Goal: Communication & Community: Answer question/provide support

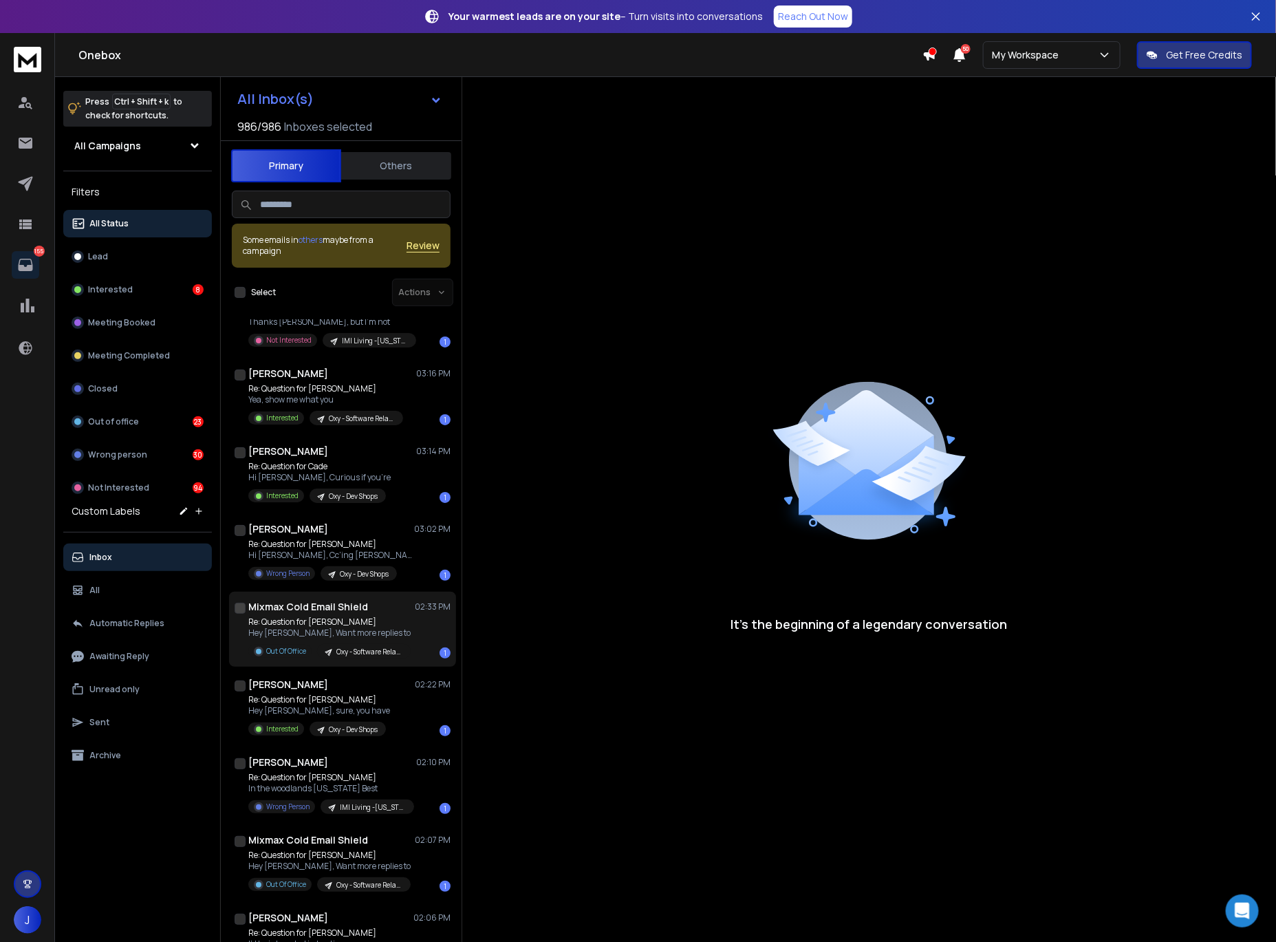
scroll to position [206, 0]
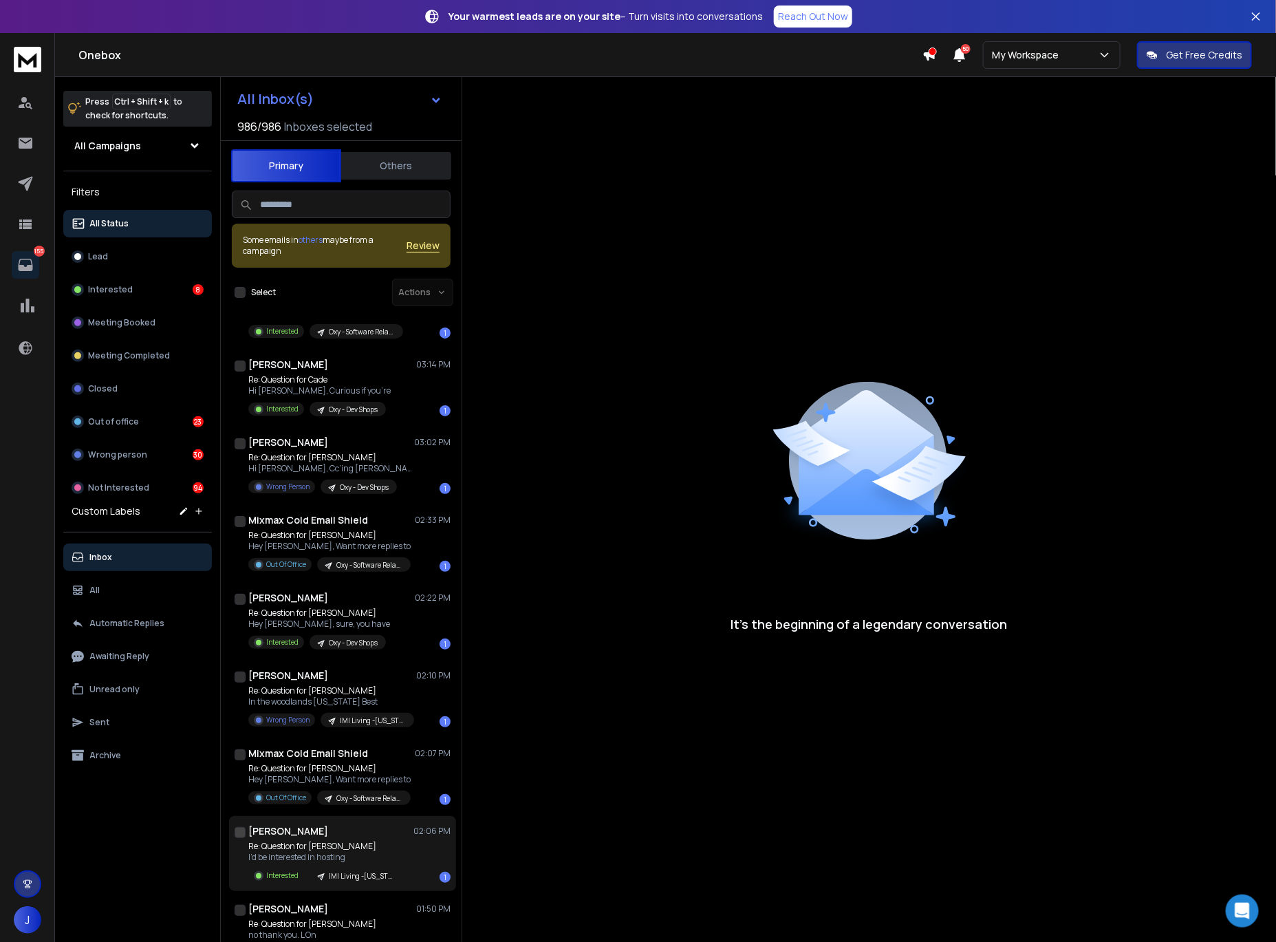
click at [335, 824] on div "[PERSON_NAME] 02:06 PM" at bounding box center [349, 831] width 202 height 14
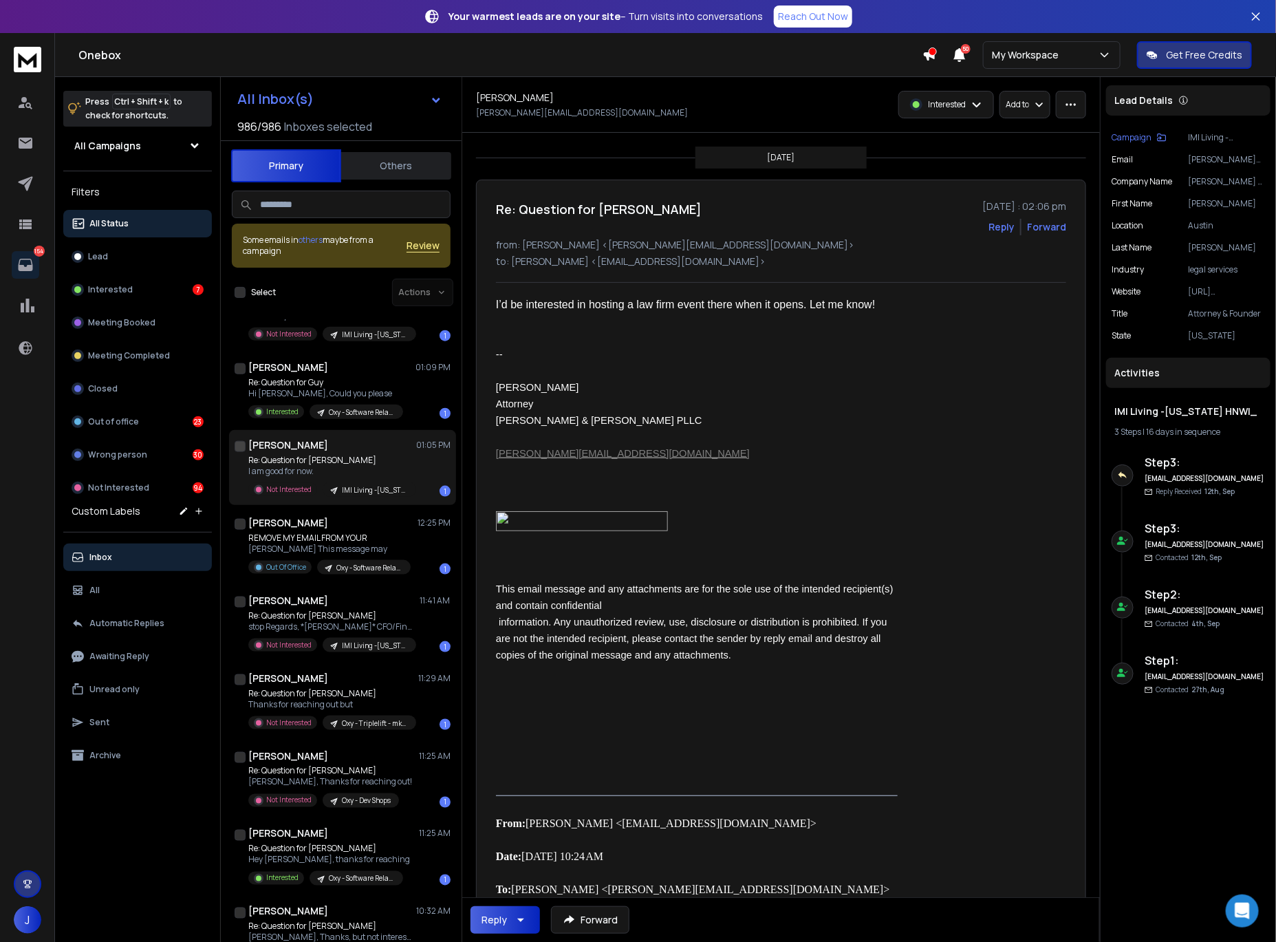
scroll to position [1032, 0]
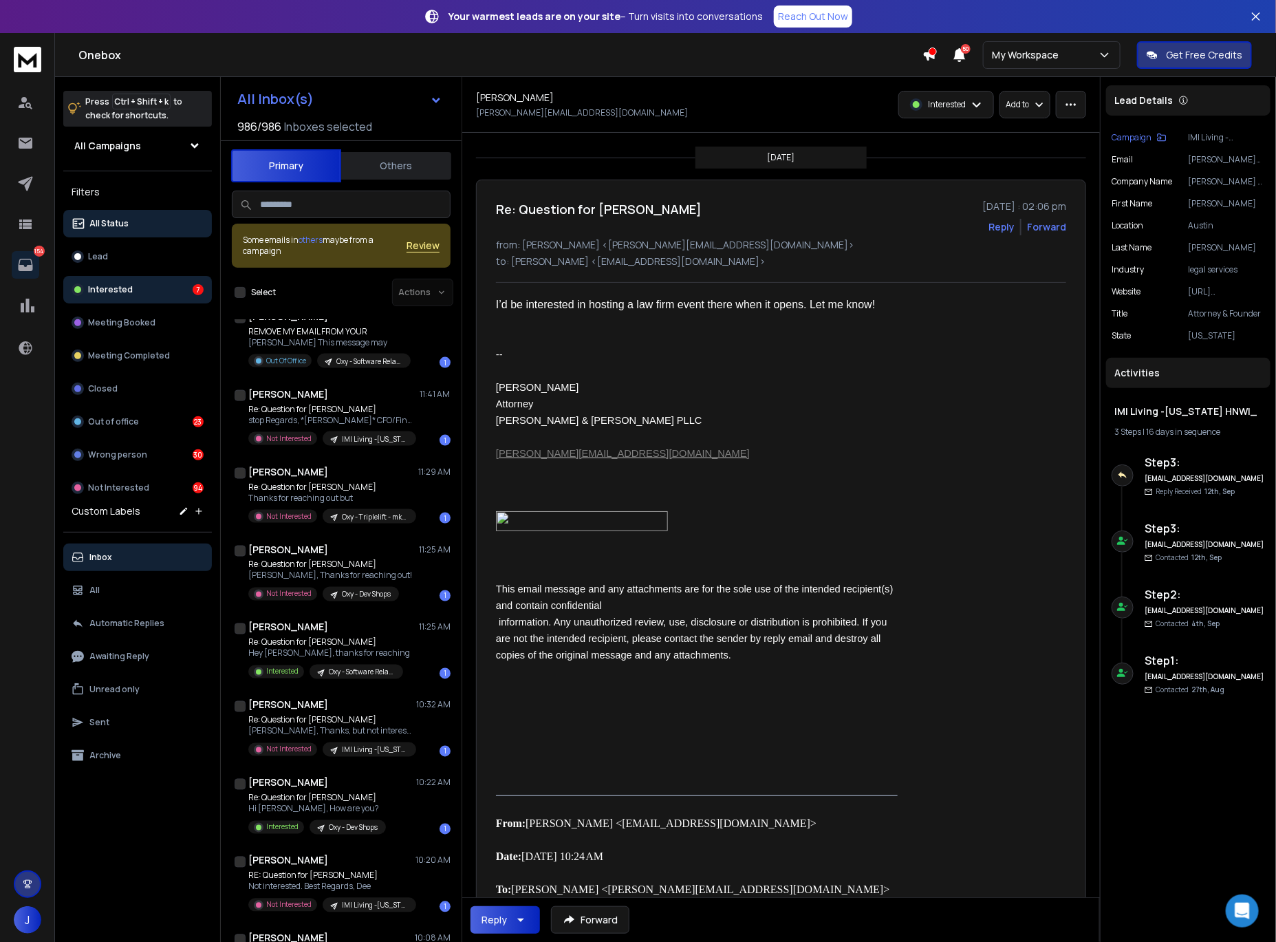
click at [111, 285] on p "Interested" at bounding box center [110, 289] width 45 height 11
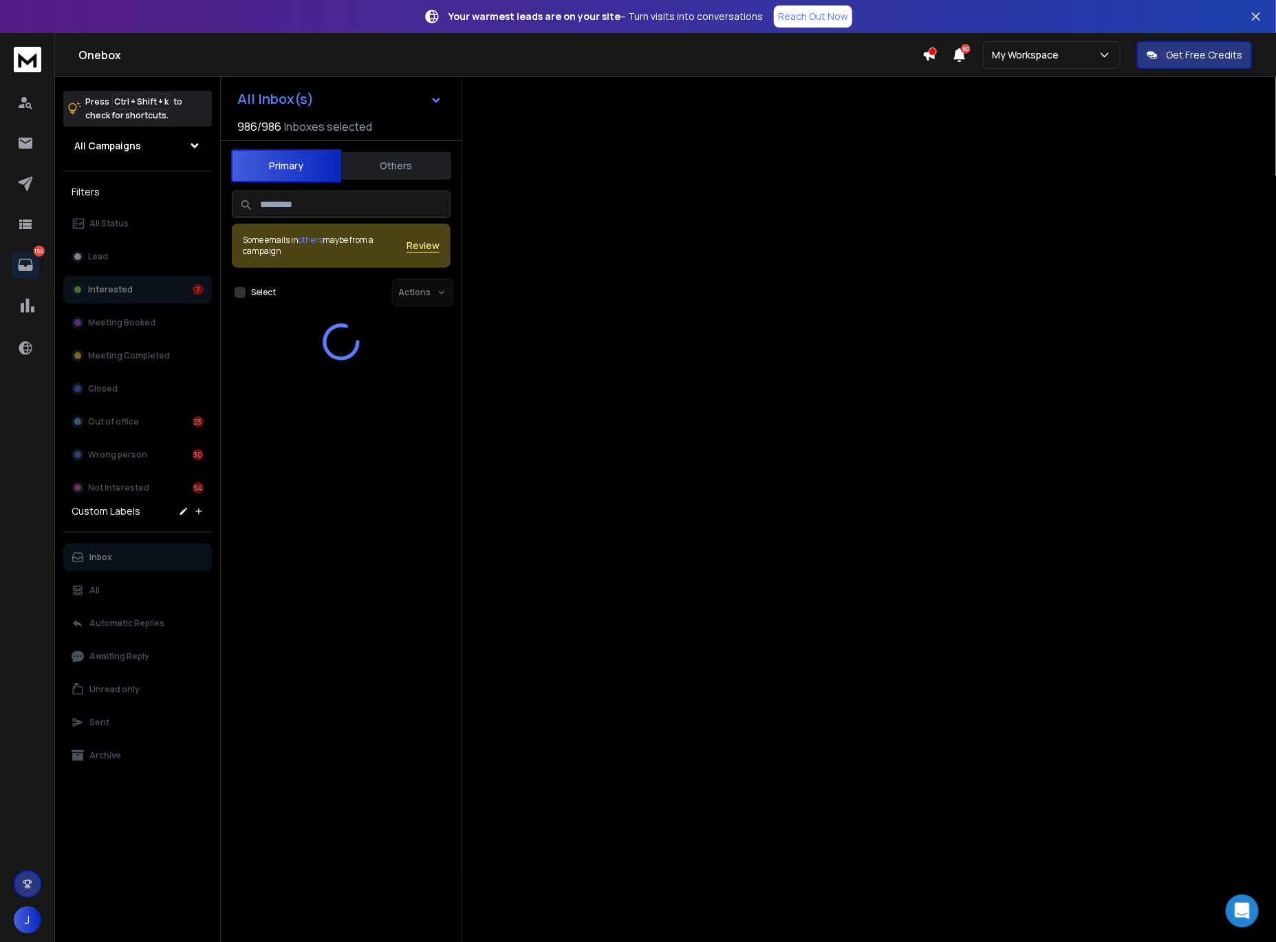
scroll to position [0, 0]
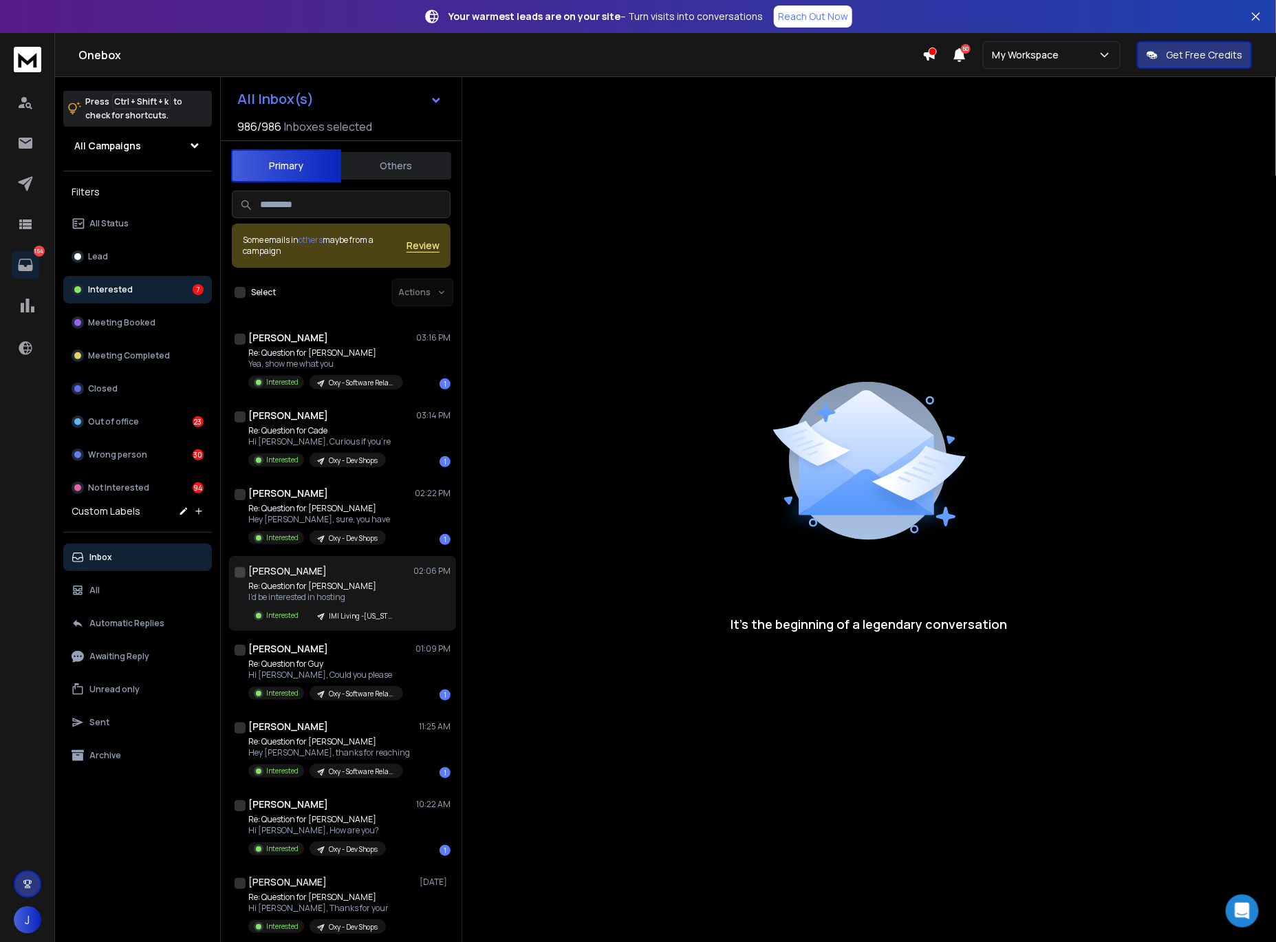
click at [330, 597] on p "I’d be interested in hosting" at bounding box center [325, 597] width 155 height 11
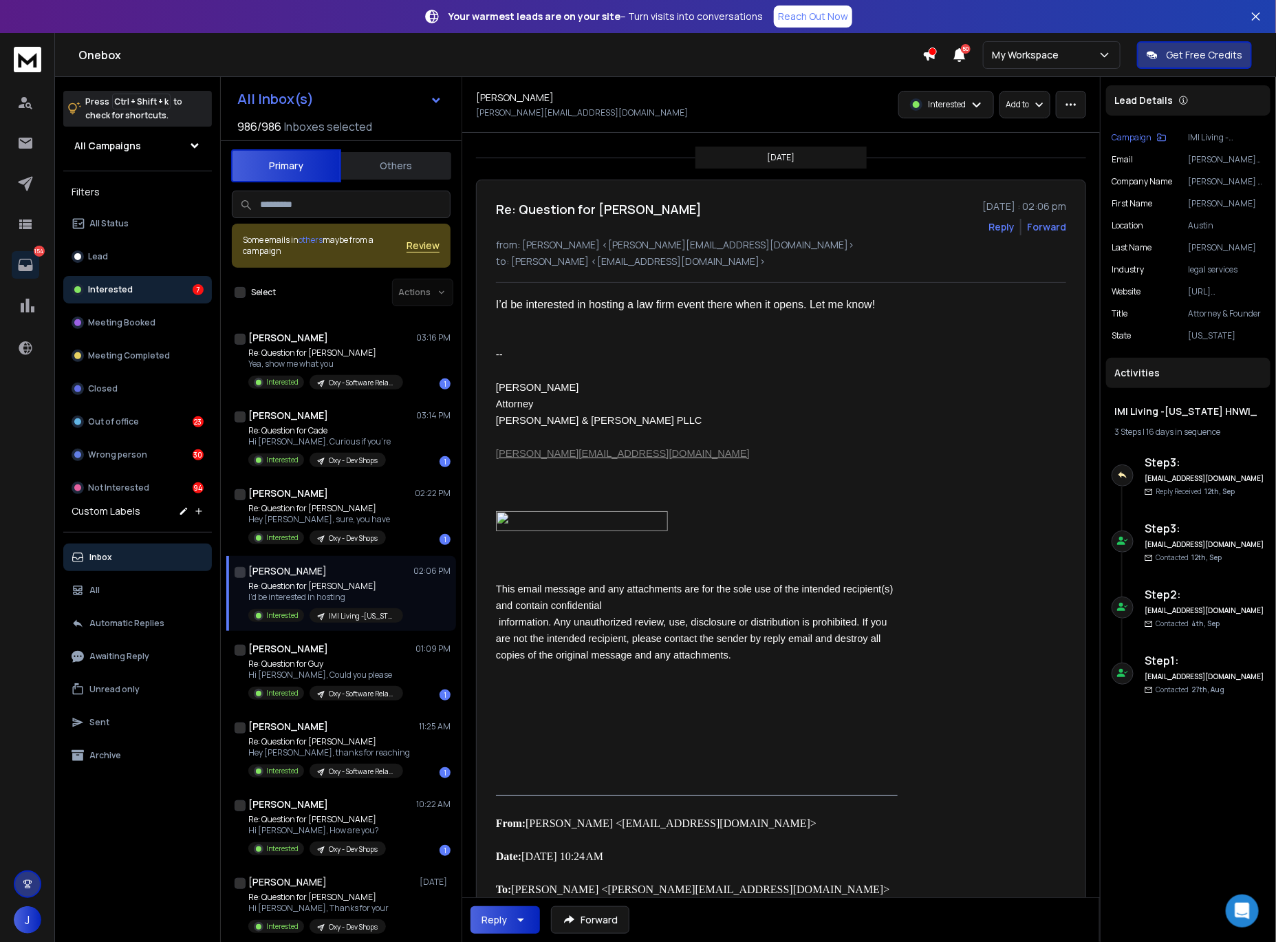
drag, startPoint x: 907, startPoint y: 400, endPoint x: 892, endPoint y: 397, distance: 14.8
click at [907, 400] on div "I’d be interested in hosting a law firm event there when it opens. Let me know!…" at bounding box center [702, 897] width 413 height 1202
copy p "[PERSON_NAME]"
drag, startPoint x: 521, startPoint y: 240, endPoint x: 582, endPoint y: 244, distance: 61.4
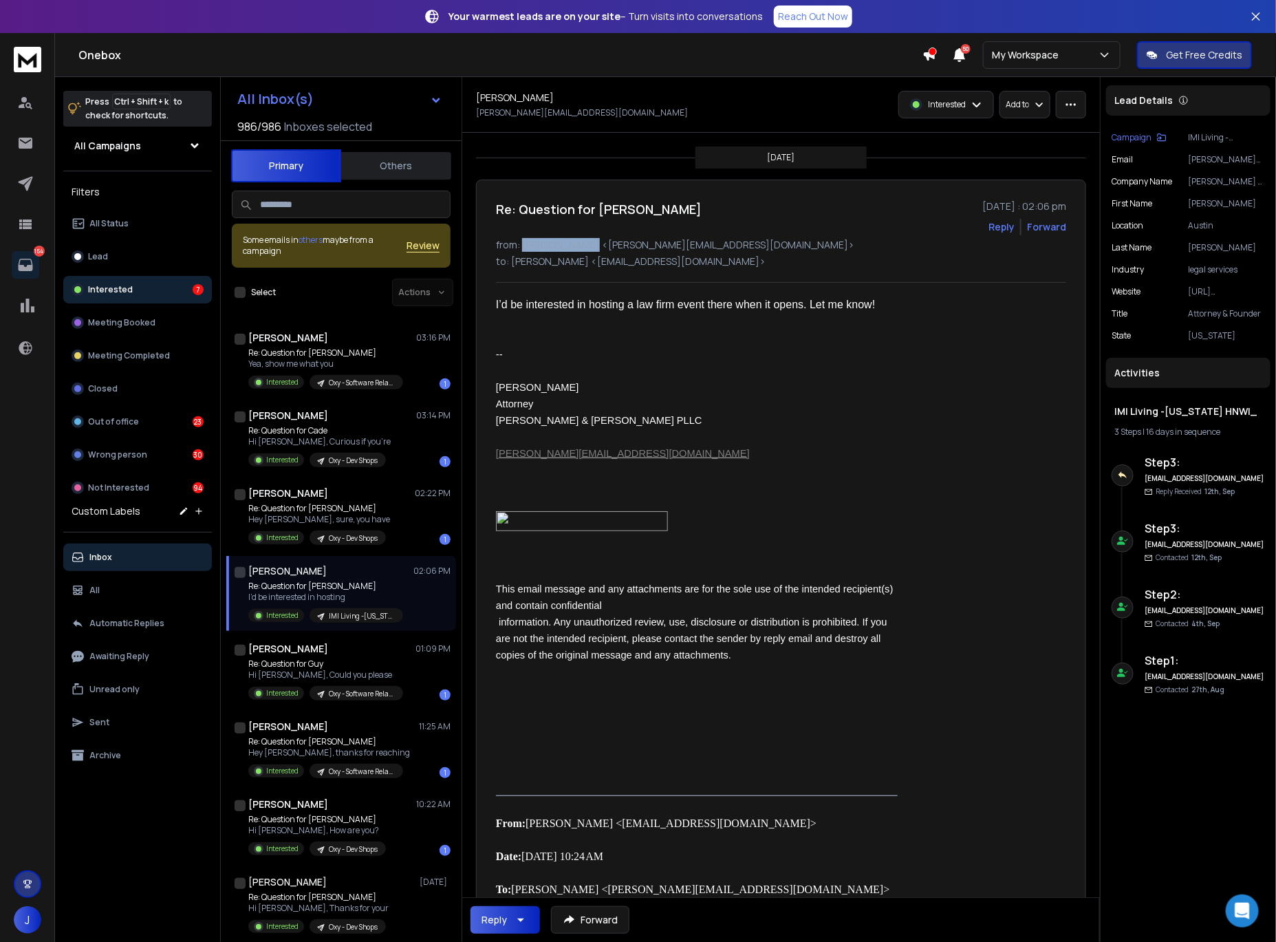
click at [582, 244] on p "from: [PERSON_NAME] <[PERSON_NAME][EMAIL_ADDRESS][DOMAIN_NAME]>" at bounding box center [781, 245] width 570 height 14
click at [975, 486] on div "Re: Question for [PERSON_NAME] [DATE] : 02:06 pm Reply Forward from: [PERSON_NA…" at bounding box center [781, 896] width 570 height 1394
click at [1191, 163] on p "[PERSON_NAME][EMAIL_ADDRESS][DOMAIN_NAME]" at bounding box center [1226, 159] width 77 height 11
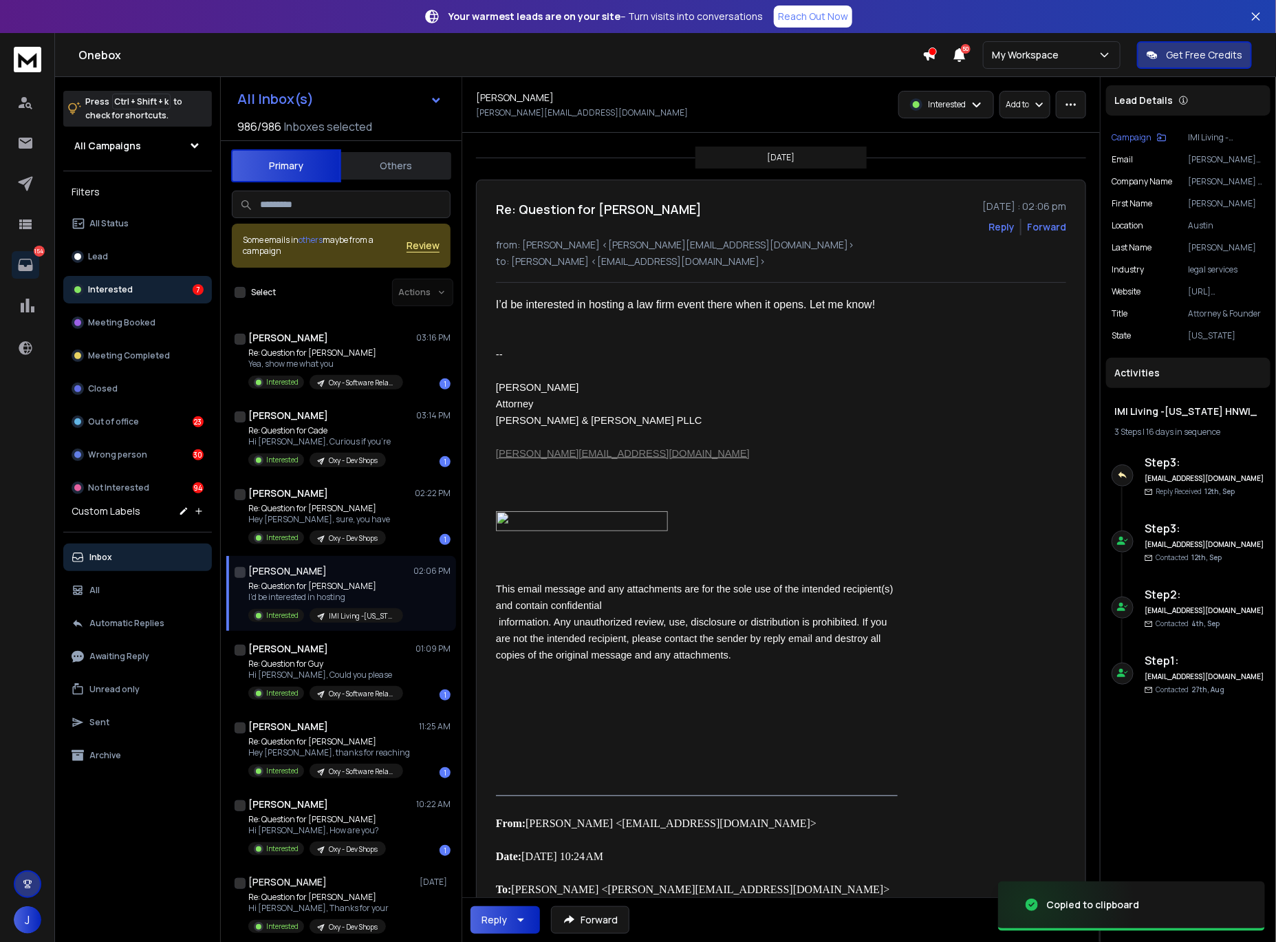
click at [894, 429] on p "[PERSON_NAME] Attorney [PERSON_NAME] & [PERSON_NAME] PLLC" at bounding box center [697, 404] width 402 height 50
click at [585, 915] on button "Forward" at bounding box center [590, 920] width 78 height 28
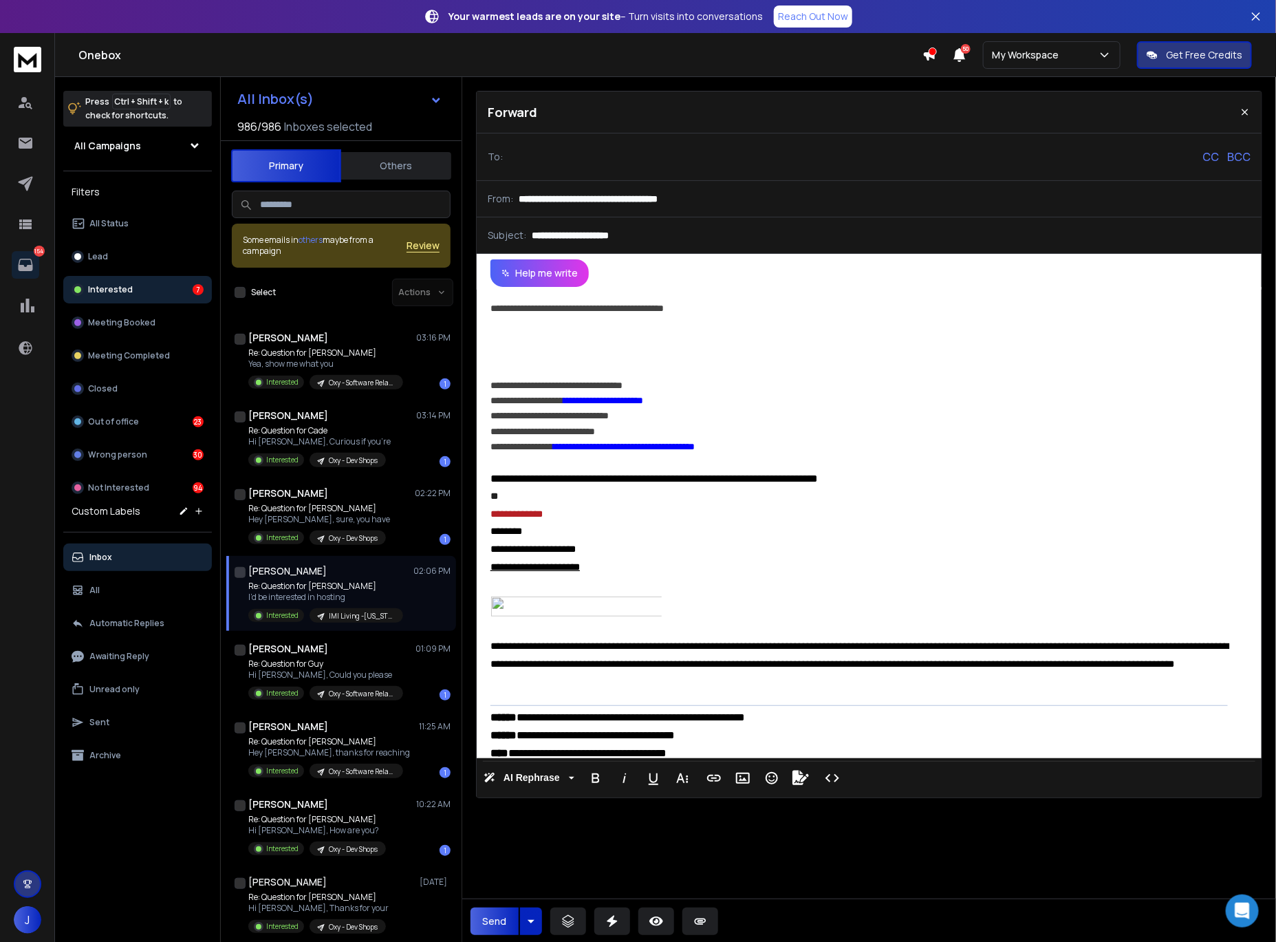
click at [553, 153] on input at bounding box center [556, 156] width 96 height 25
click at [508, 304] on div "**********" at bounding box center [858, 308] width 737 height 15
copy div "**********"
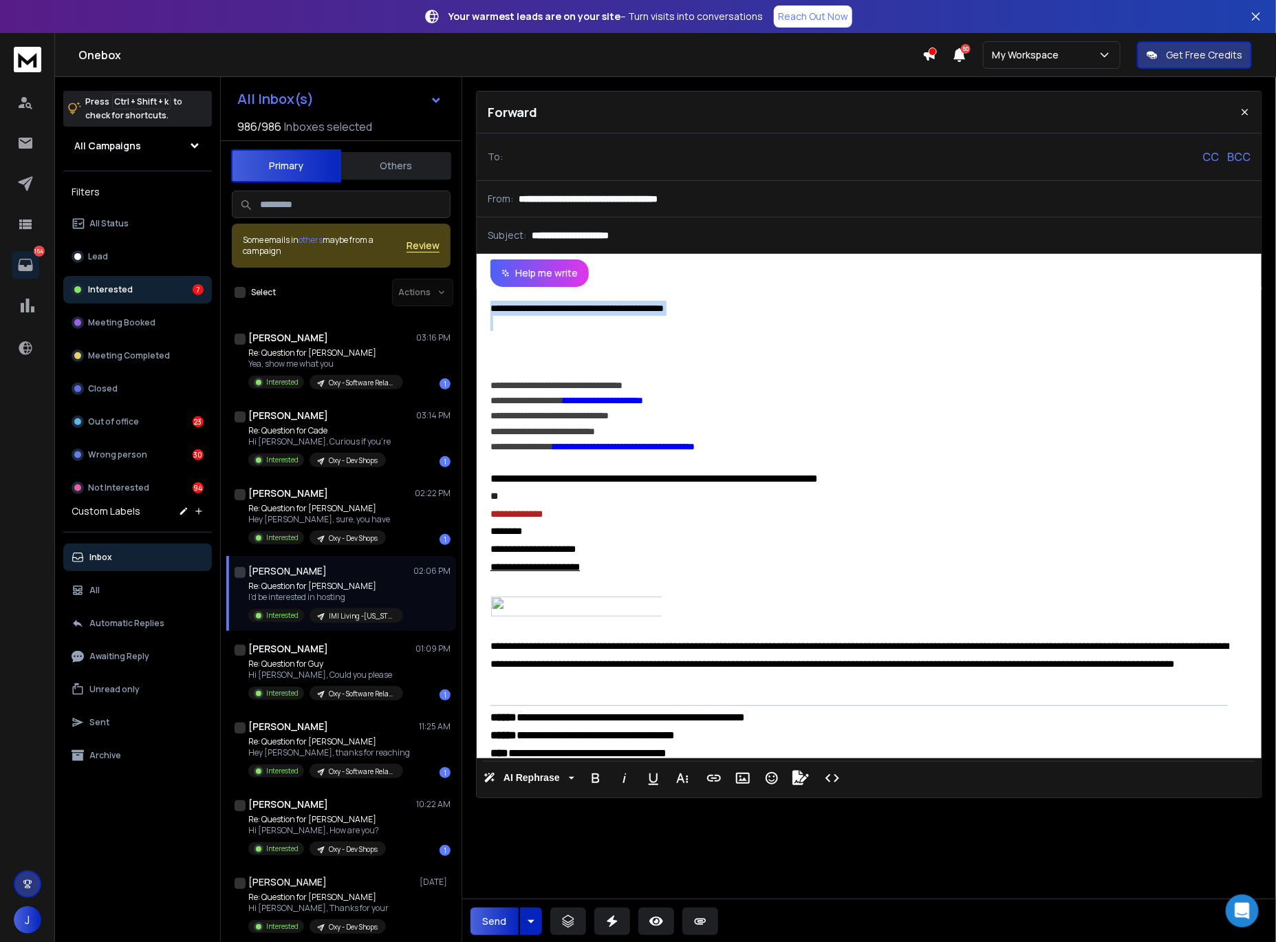
click at [532, 147] on input at bounding box center [556, 156] width 96 height 25
paste input
click at [636, 312] on div "**********" at bounding box center [858, 308] width 737 height 15
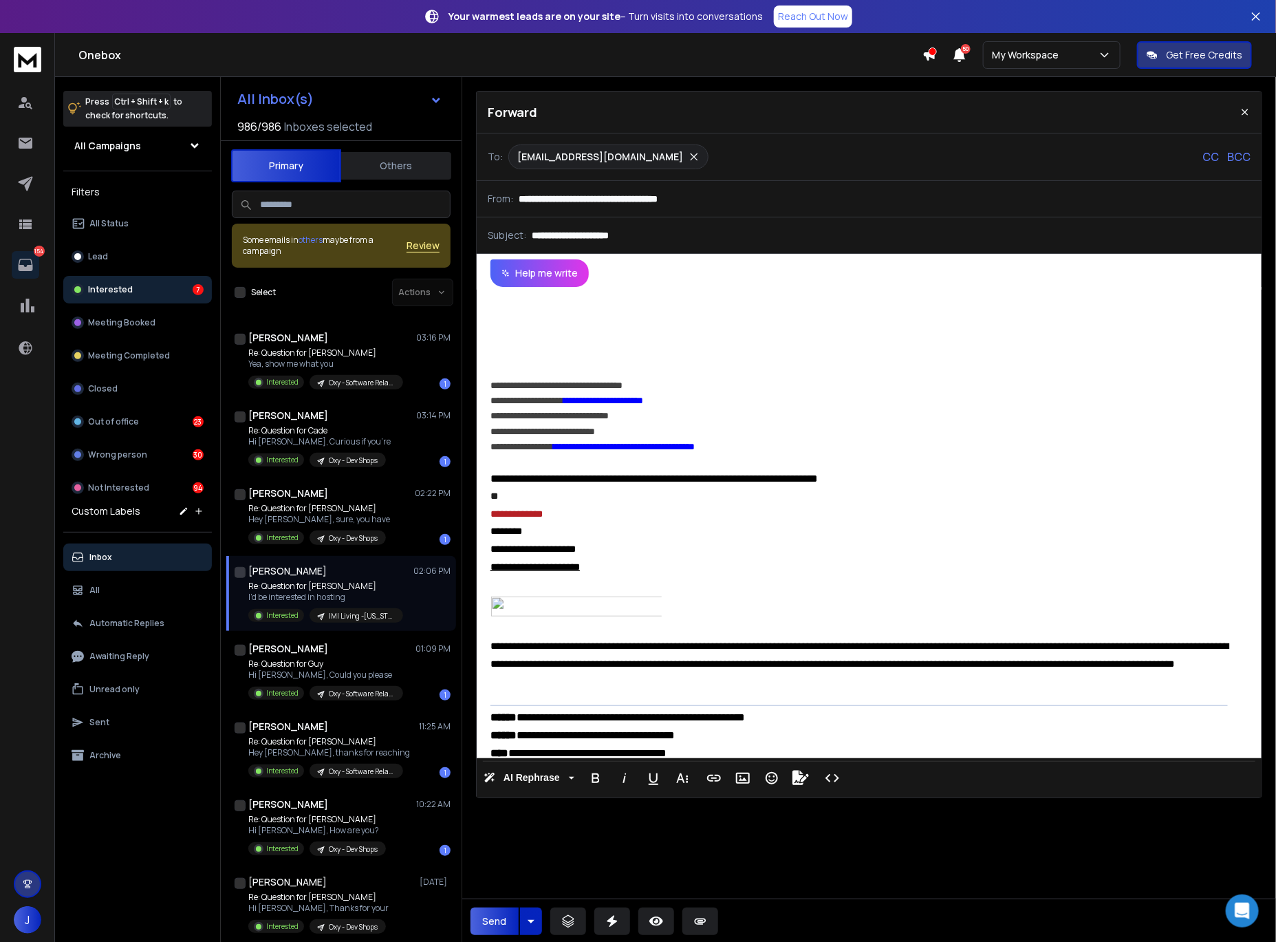
click at [555, 314] on div at bounding box center [858, 308] width 737 height 15
click at [508, 351] on div at bounding box center [868, 354] width 757 height 15
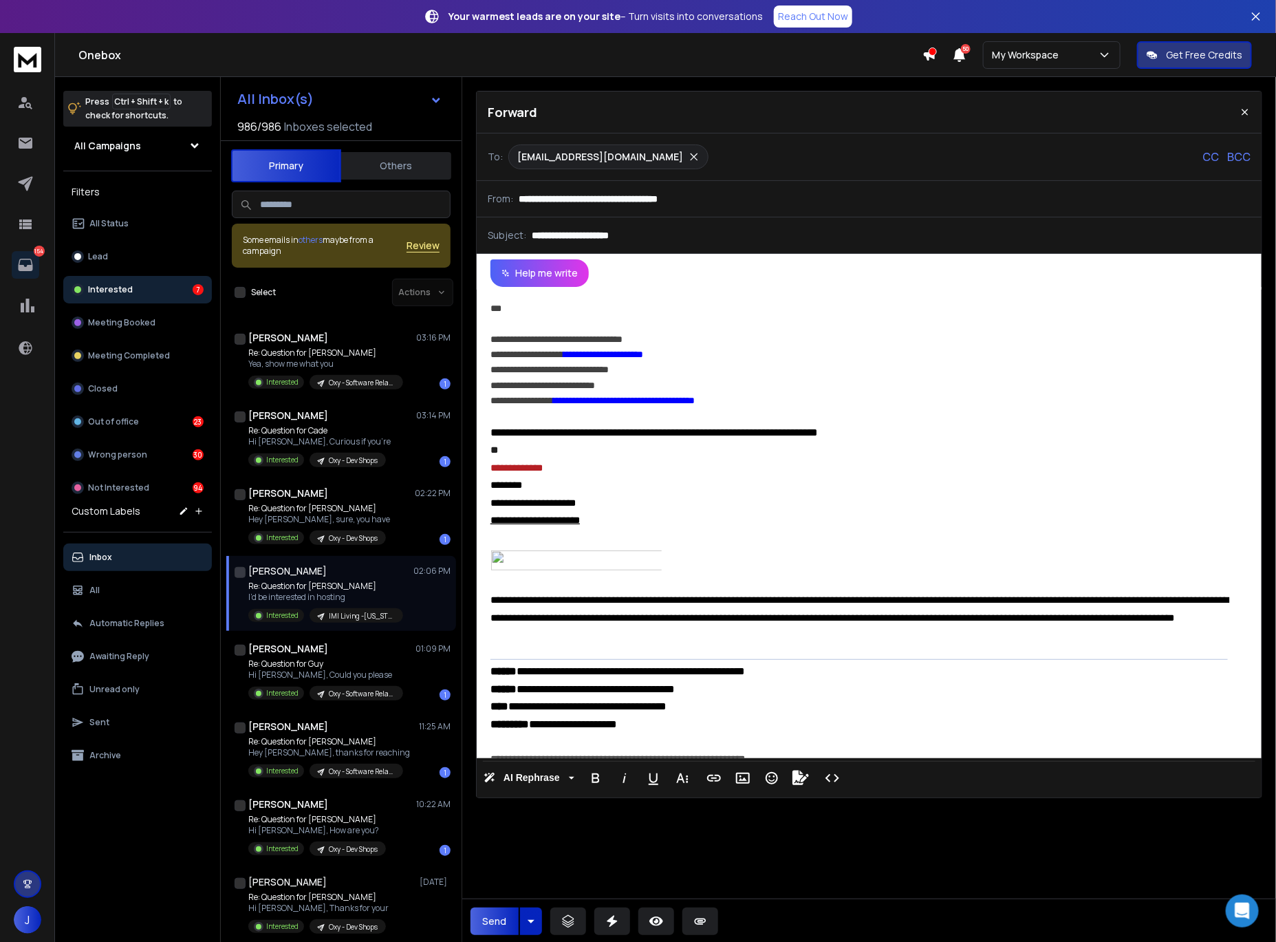
click at [1207, 157] on p "CC" at bounding box center [1210, 157] width 17 height 17
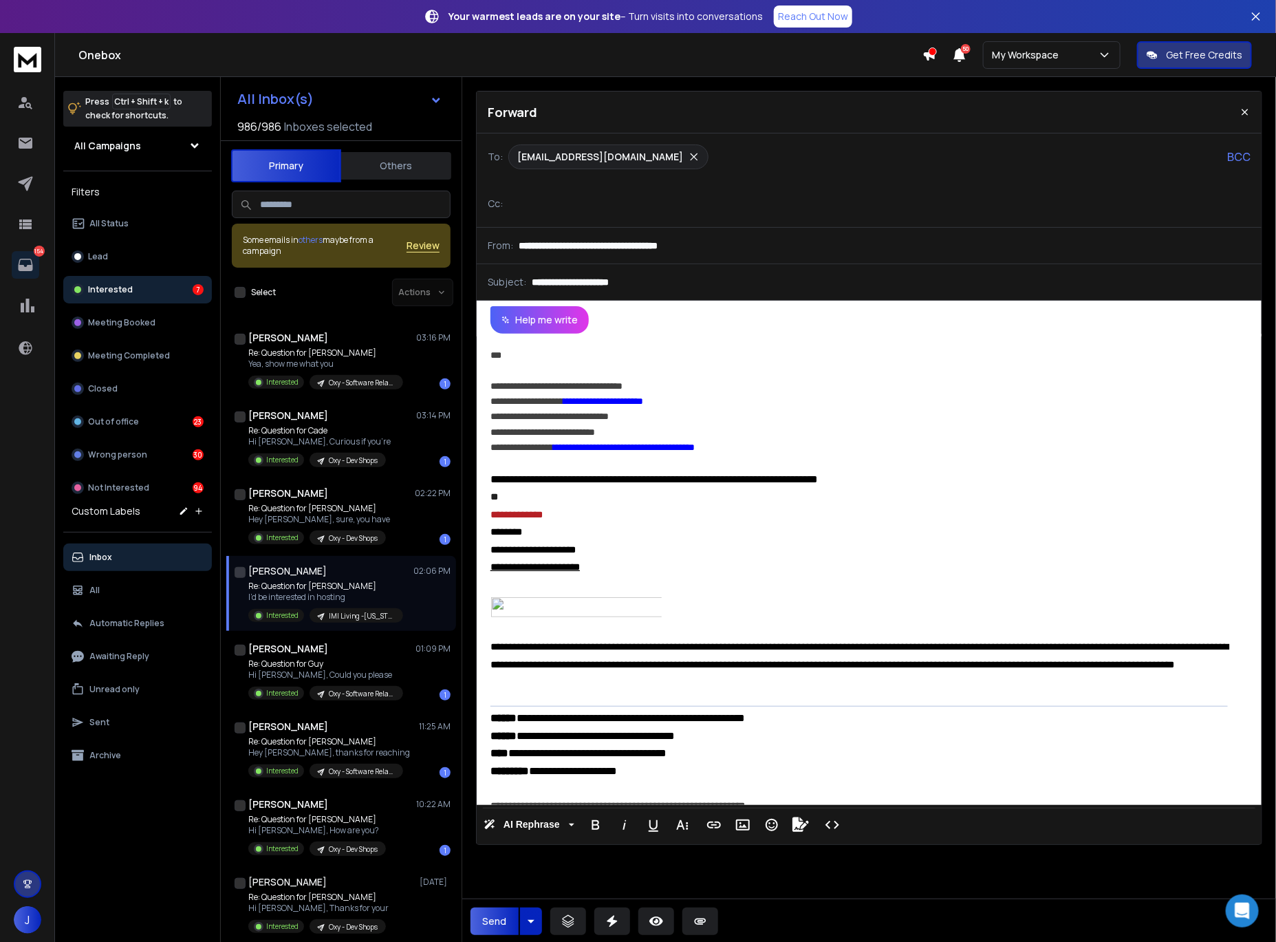
click at [547, 203] on input at bounding box center [556, 203] width 96 height 25
click at [545, 202] on input at bounding box center [556, 203] width 96 height 25
paste input "**********"
type input "**********"
click at [794, 198] on input at bounding box center [842, 203] width 96 height 25
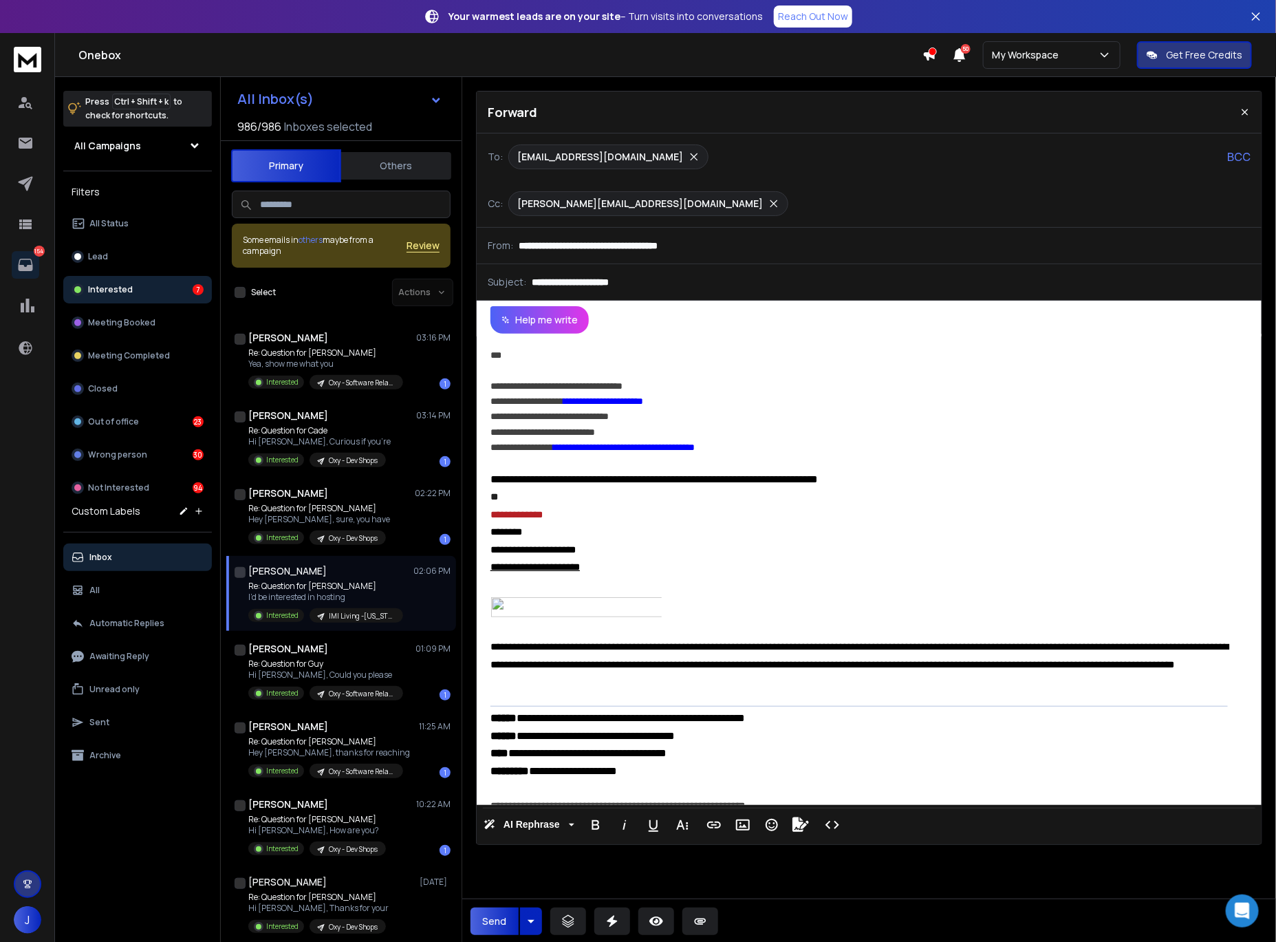
paste input "**********"
type input "**********"
click at [488, 918] on button "Send" at bounding box center [494, 921] width 48 height 28
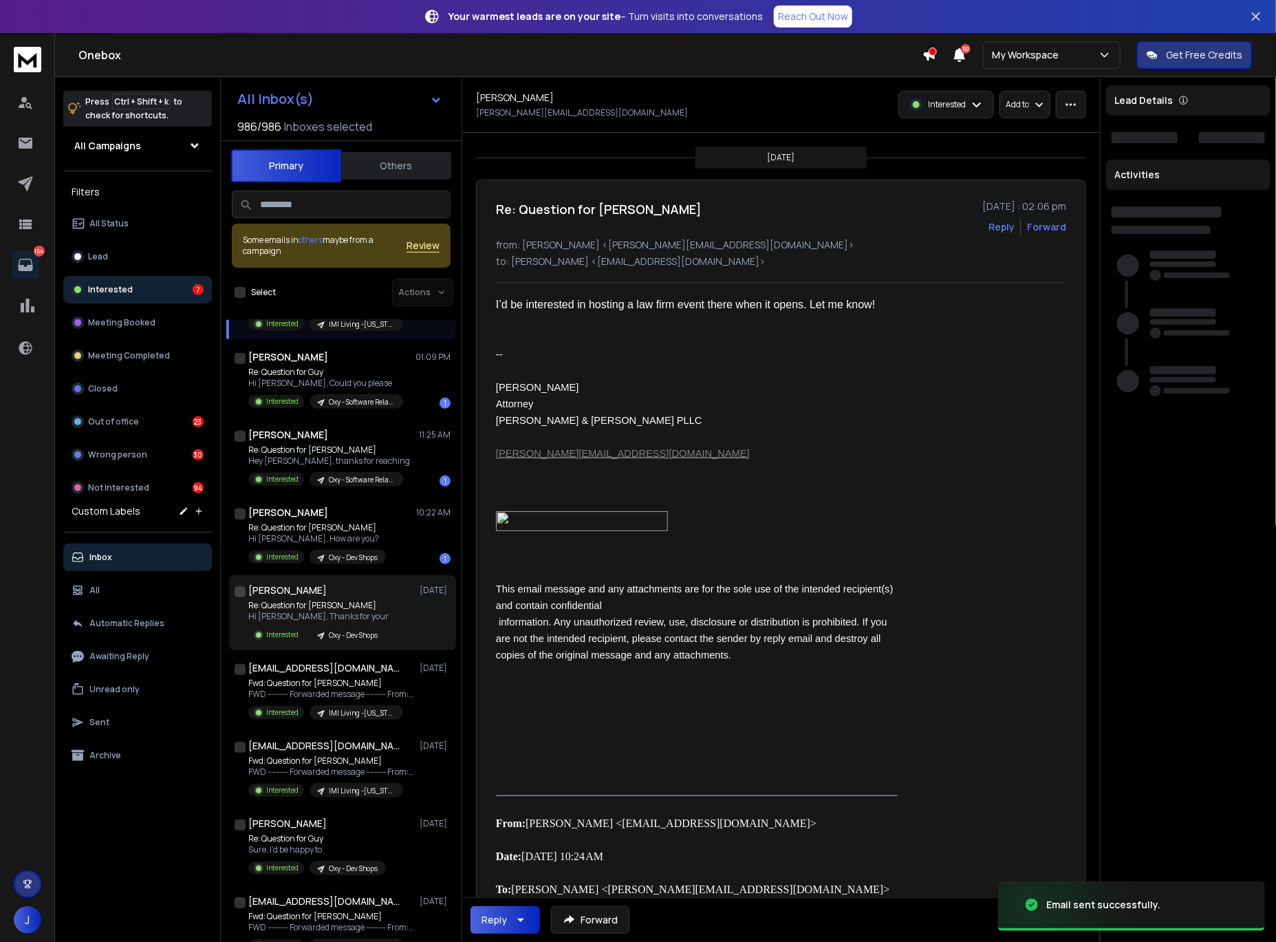
scroll to position [310, 0]
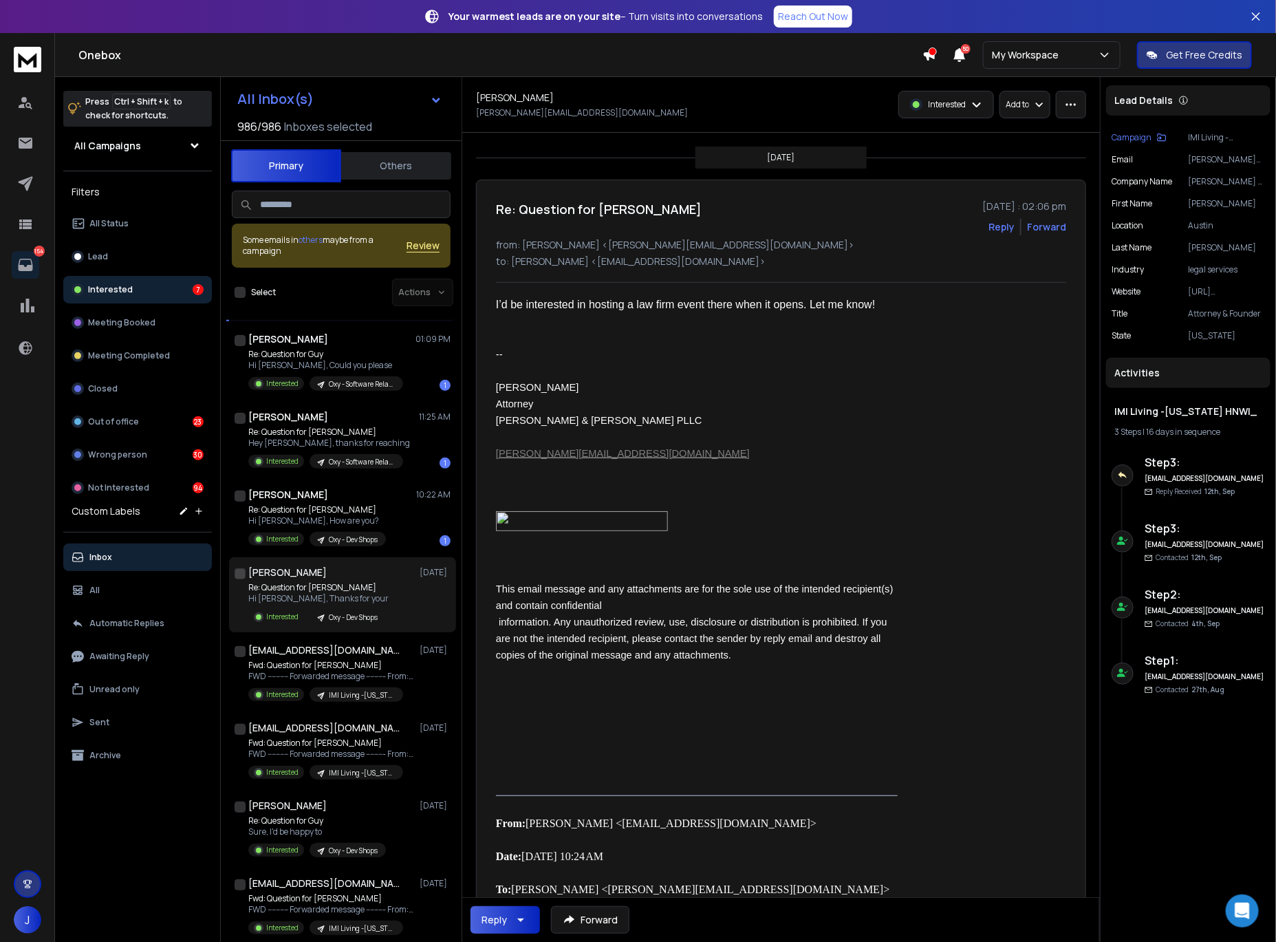
click at [404, 600] on div "Re: Question for [PERSON_NAME] Hi [PERSON_NAME], Thanks for your Interested Oxy…" at bounding box center [349, 603] width 202 height 42
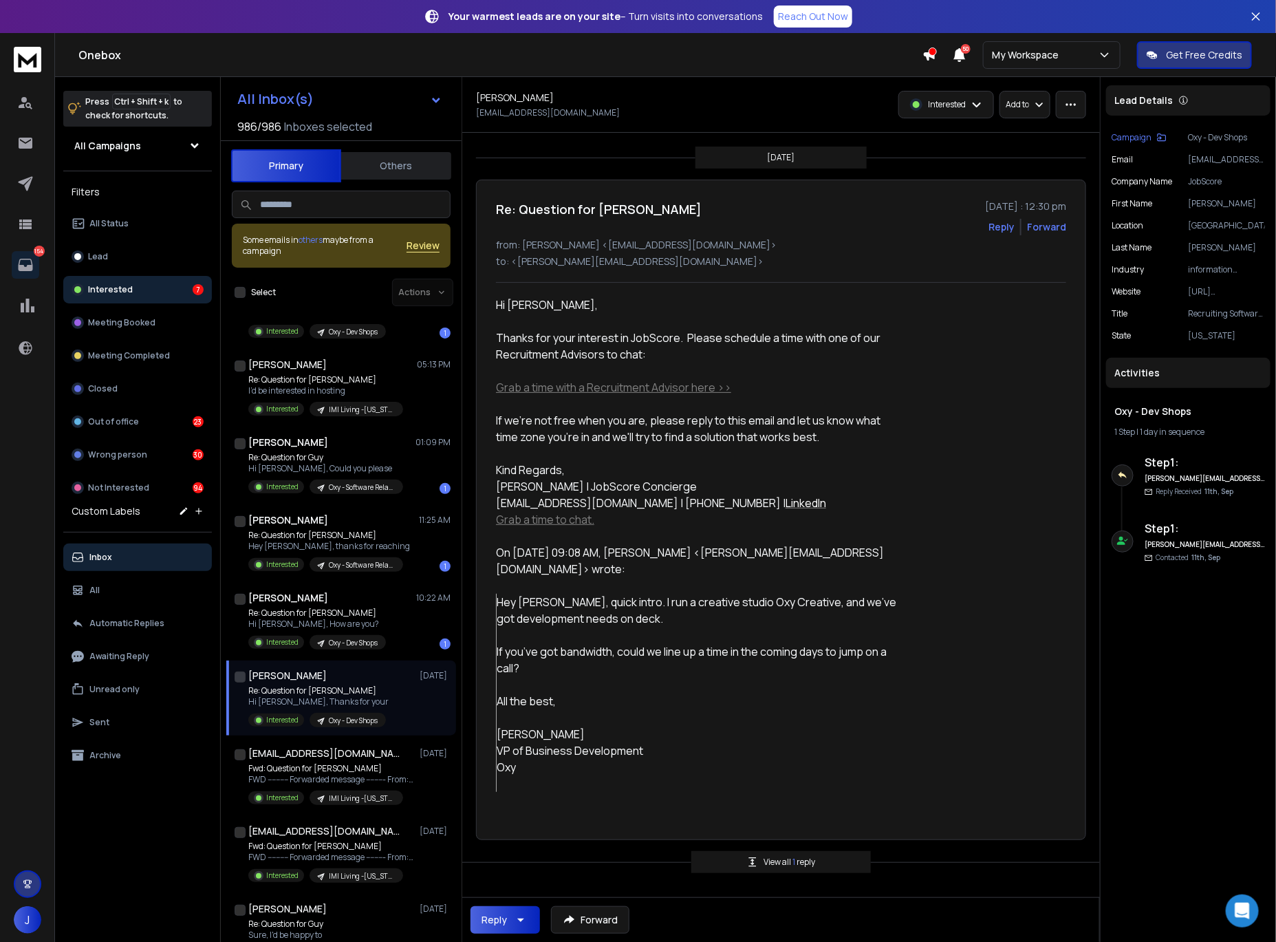
scroll to position [103, 0]
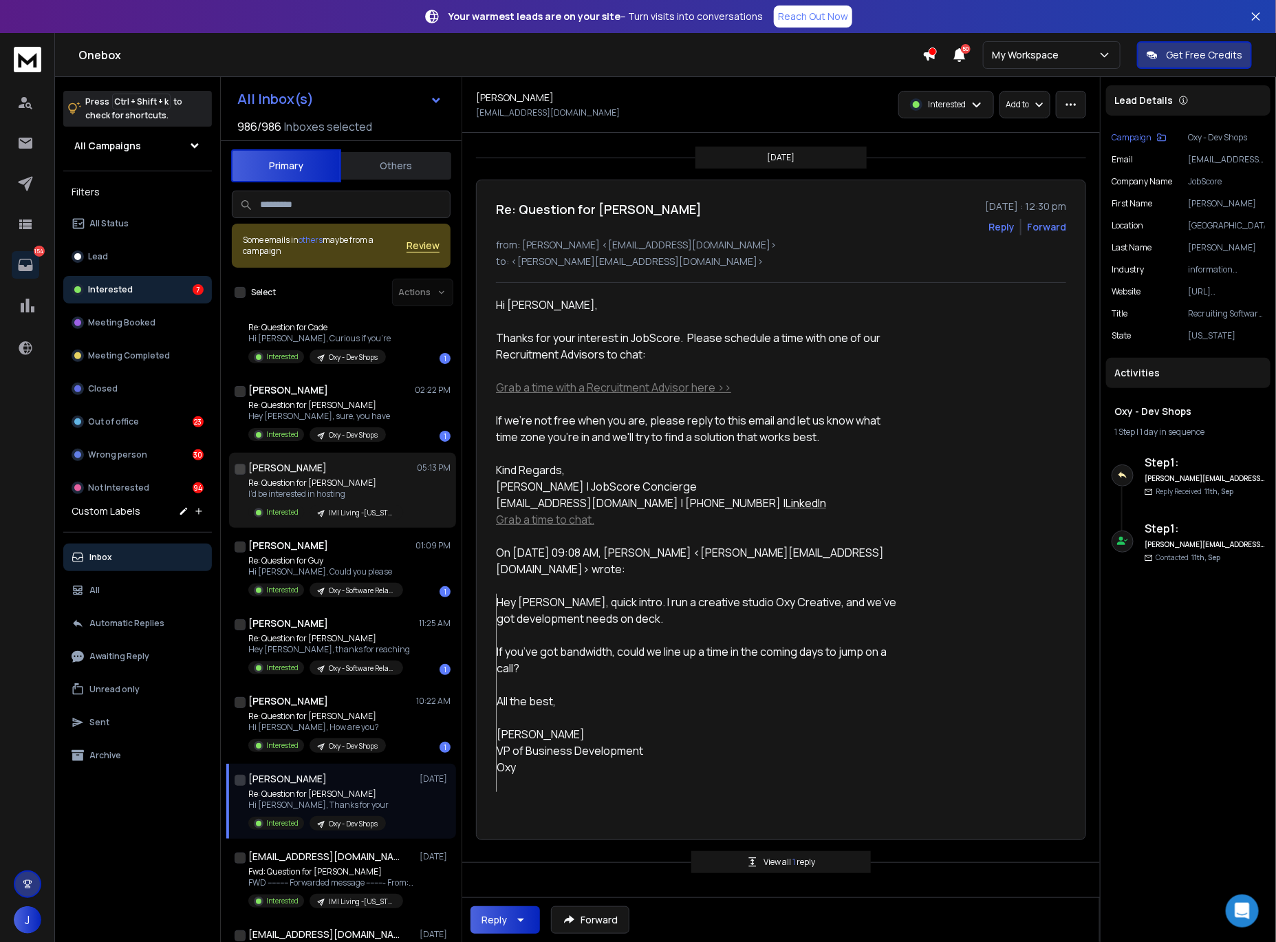
click at [413, 498] on div "Re: Question for [PERSON_NAME]’d be interested in hosting Interested IMI Living…" at bounding box center [349, 498] width 202 height 42
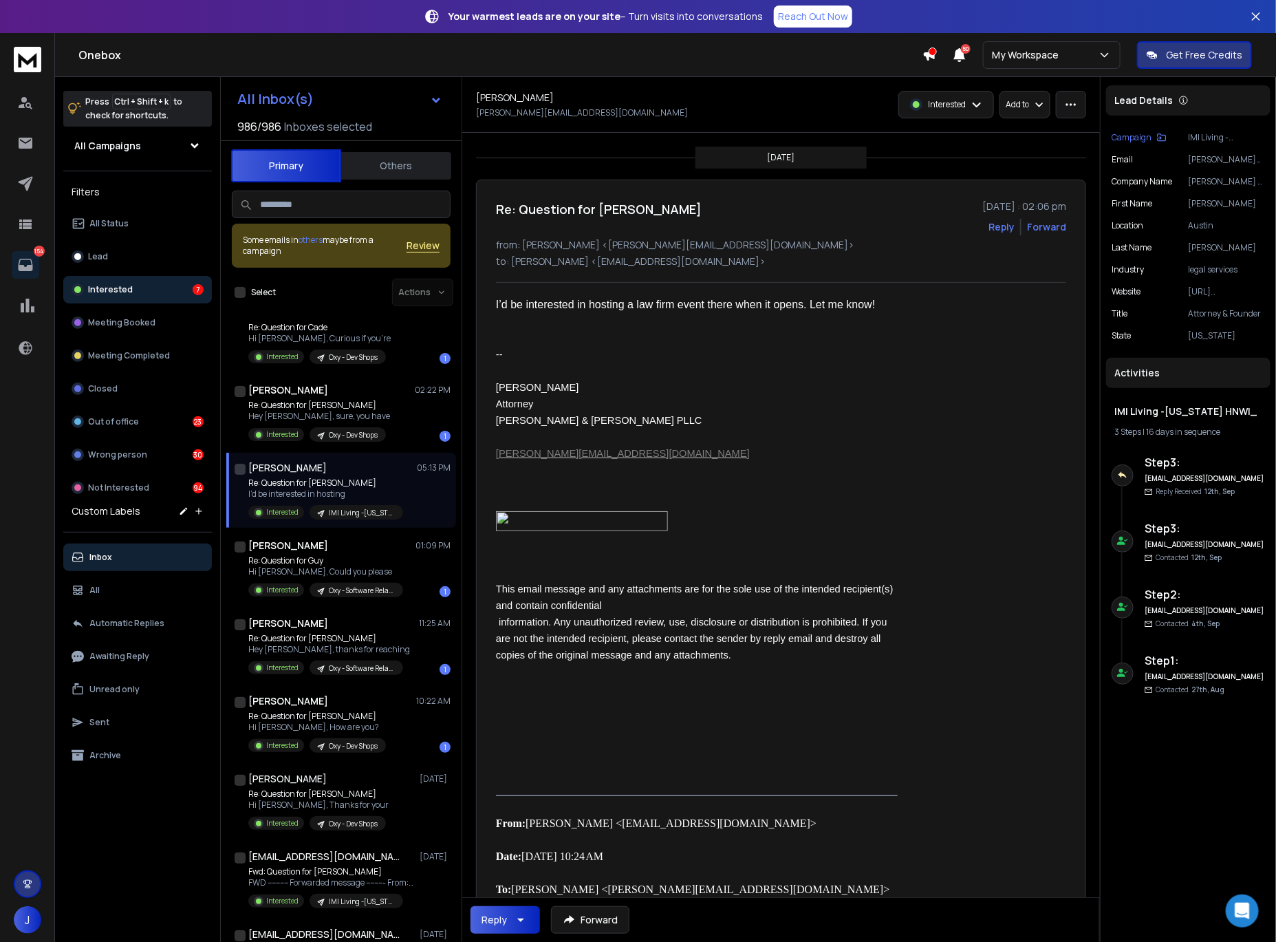
click at [583, 904] on div "Reply Forward" at bounding box center [781, 919] width 638 height 45
click at [594, 913] on button "Forward" at bounding box center [590, 920] width 78 height 28
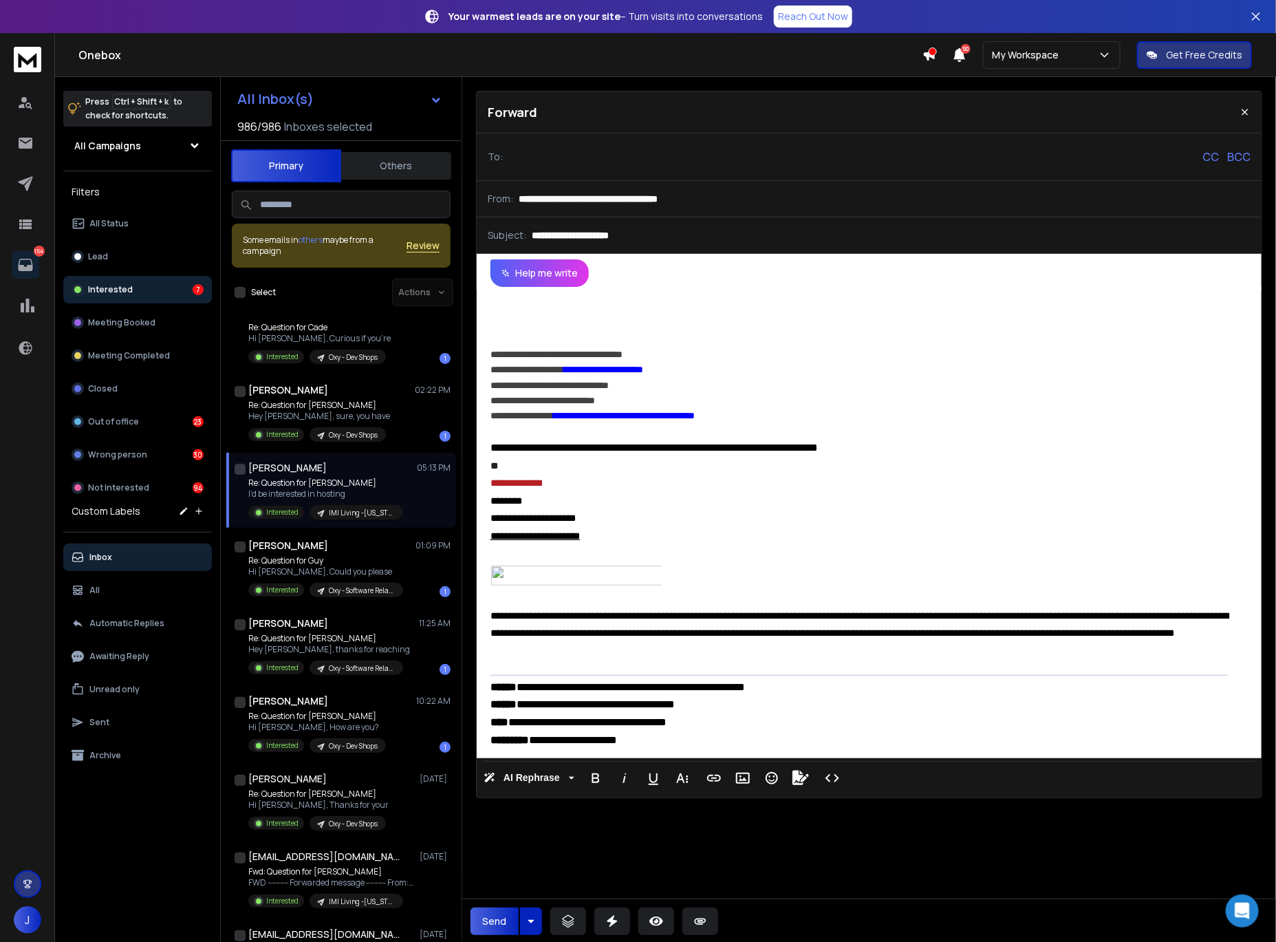
drag, startPoint x: 539, startPoint y: 326, endPoint x: 524, endPoint y: 316, distance: 17.8
click at [537, 323] on div at bounding box center [868, 323] width 757 height 15
click at [500, 298] on div "**********" at bounding box center [869, 522] width 785 height 471
drag, startPoint x: 1211, startPoint y: 160, endPoint x: 1200, endPoint y: 159, distance: 11.7
click at [1211, 160] on p "CC" at bounding box center [1210, 157] width 17 height 17
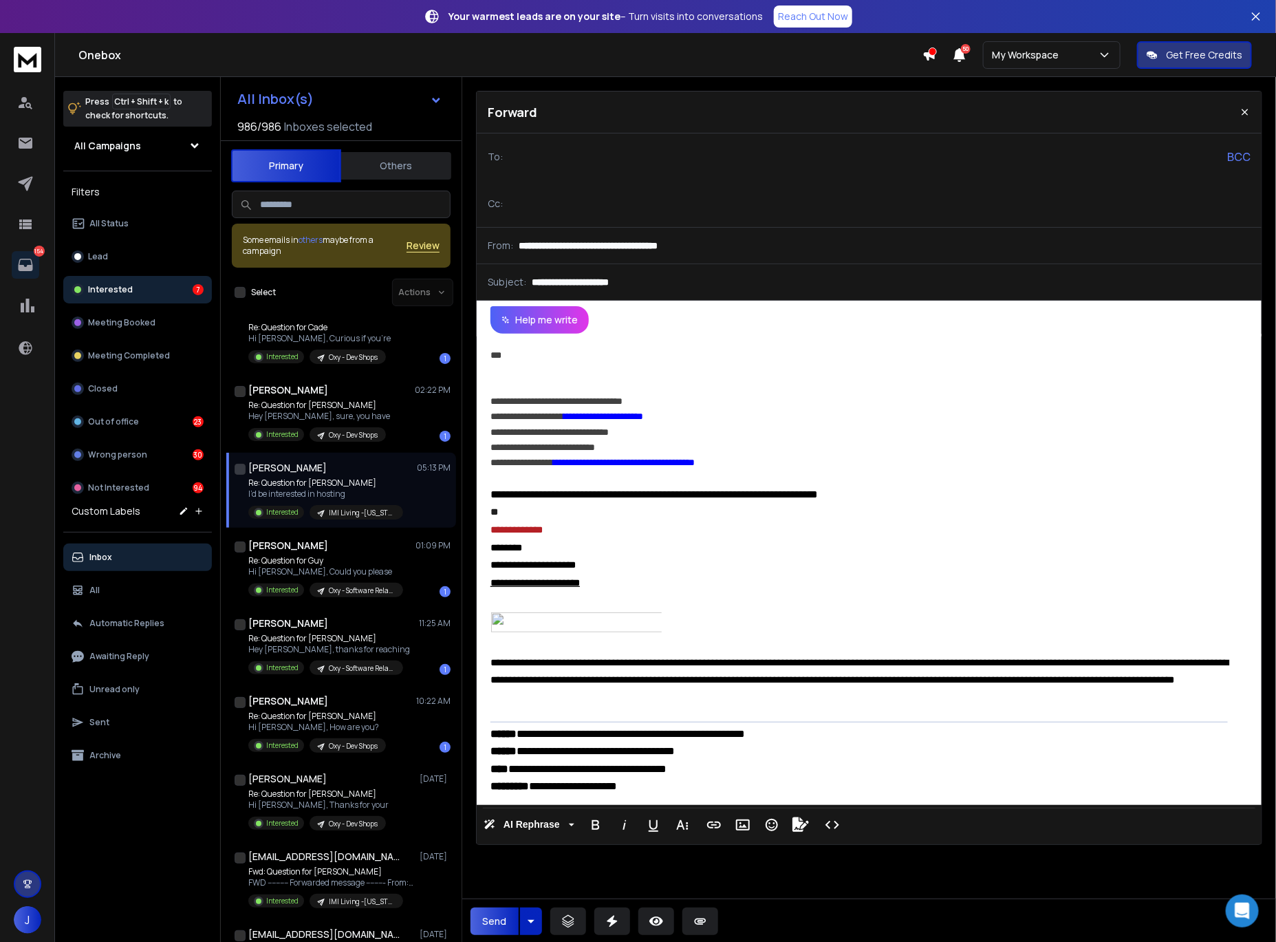
type input "**********"
click at [794, 202] on input at bounding box center [842, 203] width 96 height 25
paste input "**********"
type input "**********"
click at [547, 147] on input at bounding box center [556, 156] width 96 height 25
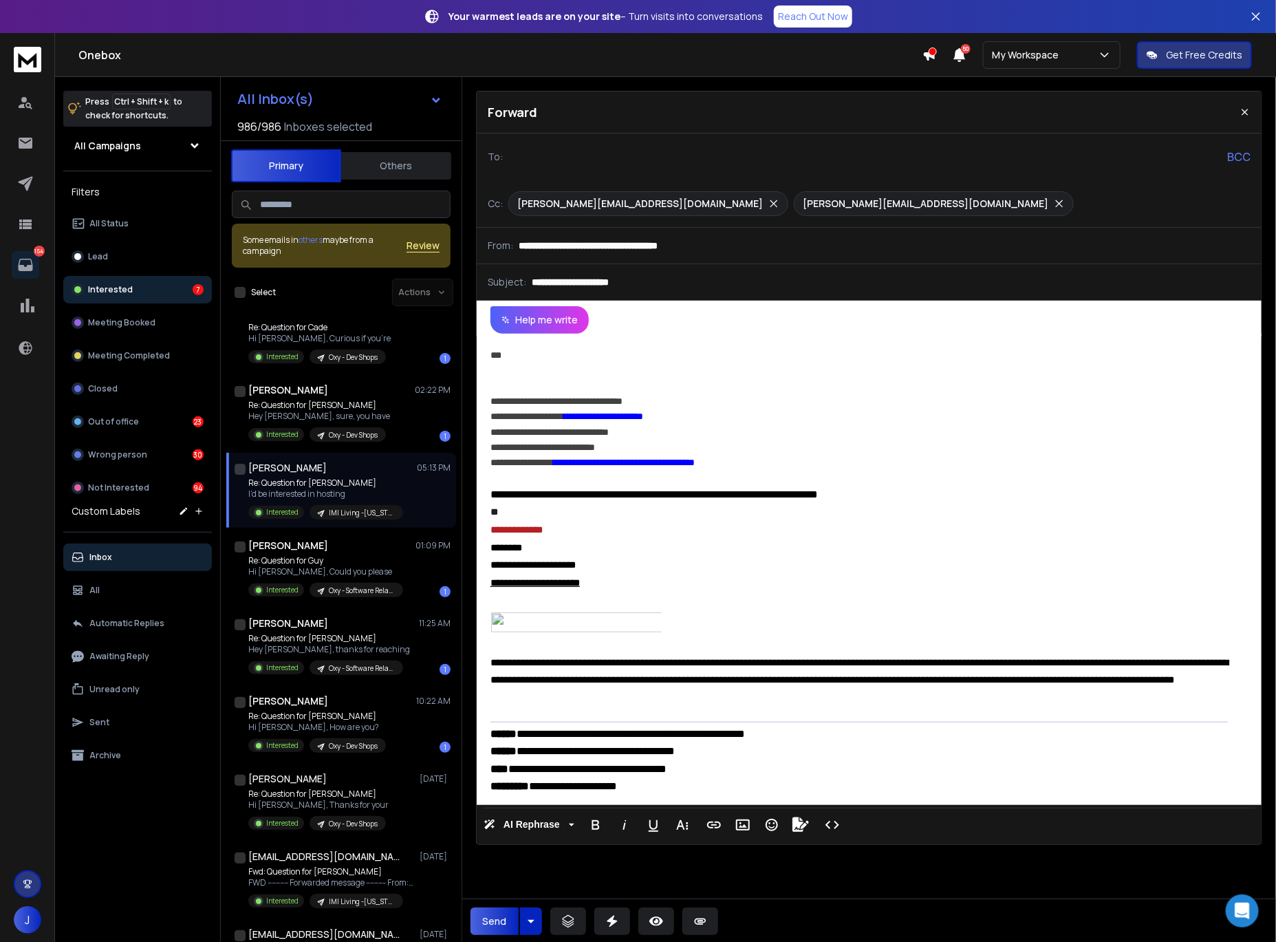
paste input "**********"
type input "**********"
click at [483, 921] on button "Send" at bounding box center [494, 921] width 48 height 28
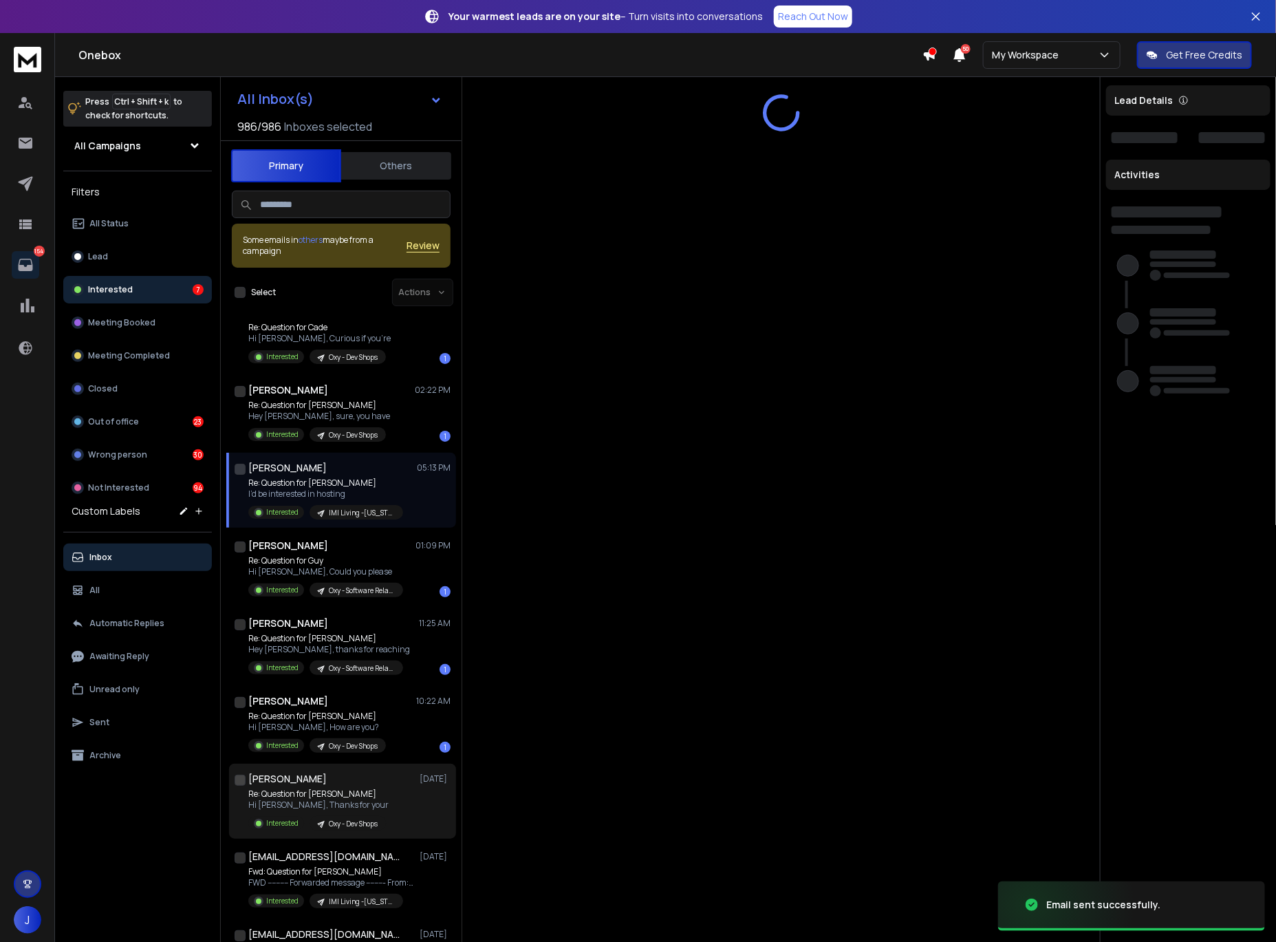
click at [411, 799] on div "Re: Question for [PERSON_NAME] Hi [PERSON_NAME], Thanks for your Interested Oxy…" at bounding box center [349, 809] width 202 height 42
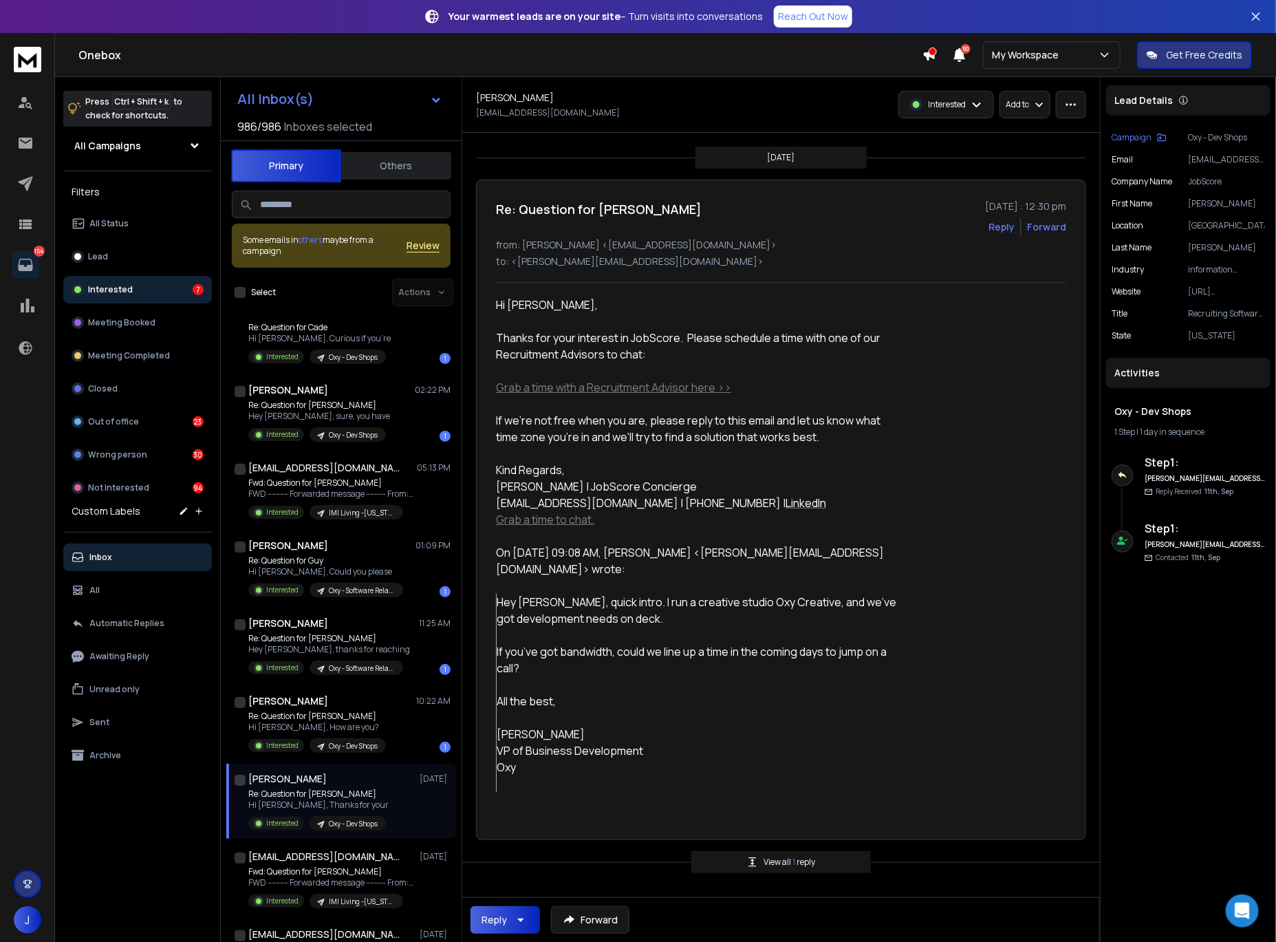
click at [1205, 310] on p "Recruiting Software Concierge" at bounding box center [1226, 313] width 77 height 11
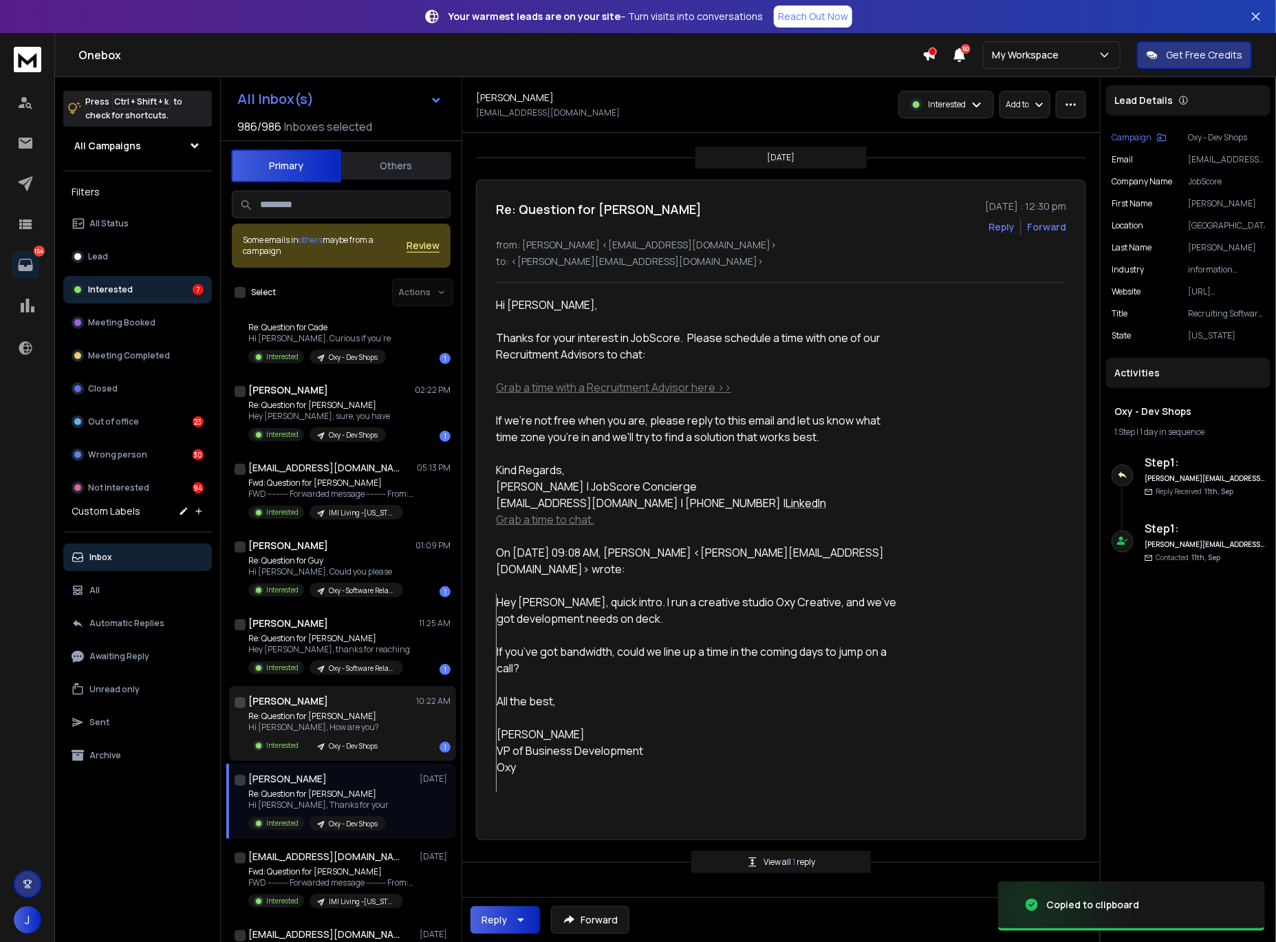
click at [404, 711] on div "Re: Question for [PERSON_NAME] Hi [PERSON_NAME], How are you? Interested Oxy - …" at bounding box center [349, 732] width 202 height 42
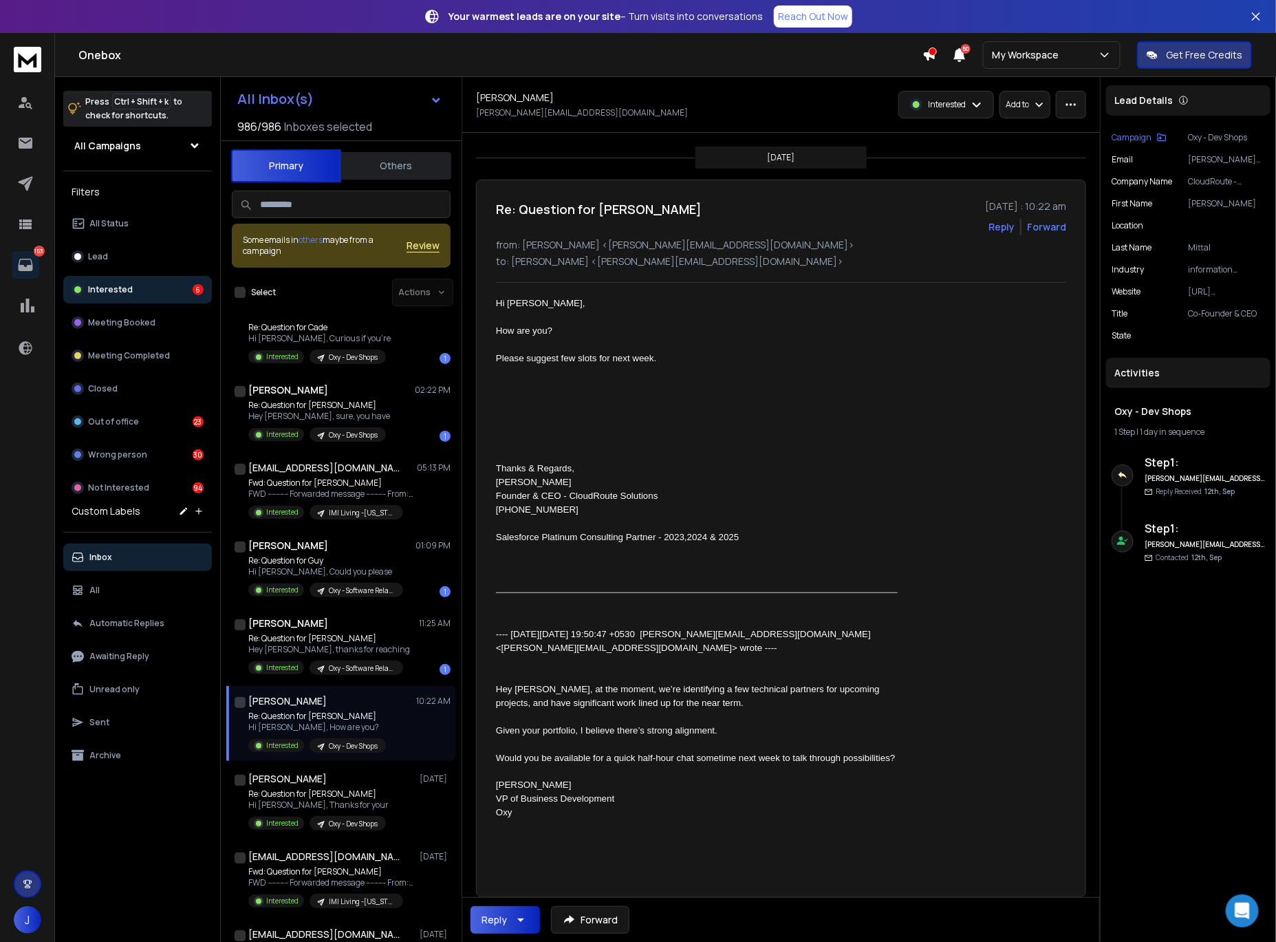
click at [1195, 312] on p "Co-Founder & CEO" at bounding box center [1226, 313] width 77 height 11
click at [867, 452] on div at bounding box center [697, 455] width 402 height 14
drag, startPoint x: 989, startPoint y: 351, endPoint x: 598, endPoint y: 314, distance: 392.4
click at [987, 355] on div "Re: Question for [PERSON_NAME] [DATE] : 10:22 am Reply Forward from: [PERSON_NA…" at bounding box center [781, 538] width 570 height 678
copy p "[PERSON_NAME] <[PERSON_NAME][EMAIL_ADDRESS][DOMAIN_NAME]>"
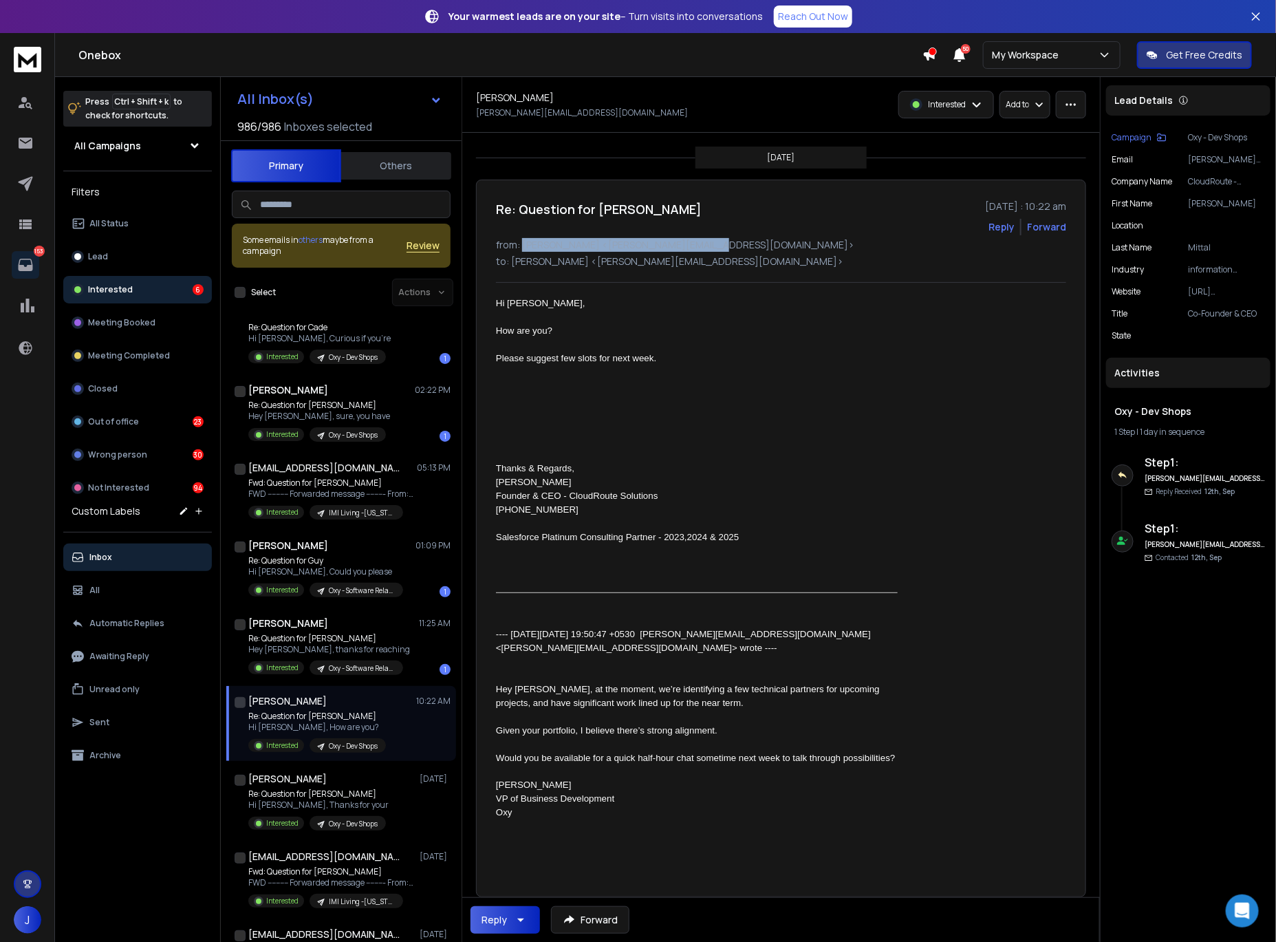
drag, startPoint x: 527, startPoint y: 246, endPoint x: 12, endPoint y: 683, distance: 675.3
click at [719, 243] on p "from: [PERSON_NAME] <[PERSON_NAME][EMAIL_ADDRESS][DOMAIN_NAME]>" at bounding box center [781, 245] width 570 height 14
click at [1201, 314] on p "Co-Founder & CEO" at bounding box center [1226, 313] width 77 height 11
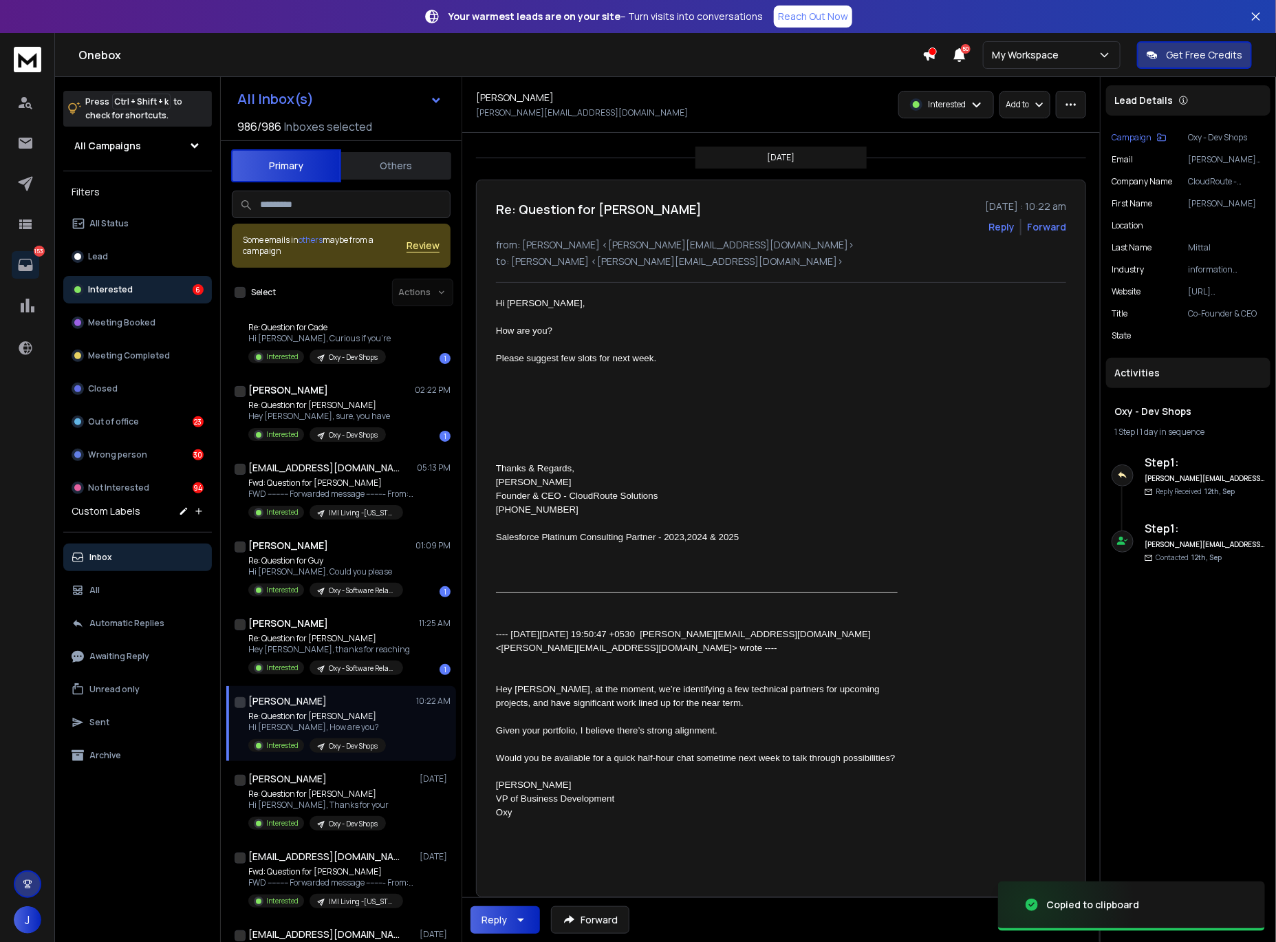
drag, startPoint x: 1191, startPoint y: 177, endPoint x: 1184, endPoint y: 180, distance: 7.4
click at [1191, 177] on p "CloudRoute - Salesforce Platinum Partner" at bounding box center [1226, 181] width 77 height 11
click at [1214, 312] on p "Co-Founder & CEO" at bounding box center [1226, 313] width 77 height 11
drag, startPoint x: 1214, startPoint y: 157, endPoint x: 323, endPoint y: 19, distance: 902.1
click at [1214, 157] on p "[PERSON_NAME][EMAIL_ADDRESS][DOMAIN_NAME]" at bounding box center [1226, 159] width 77 height 11
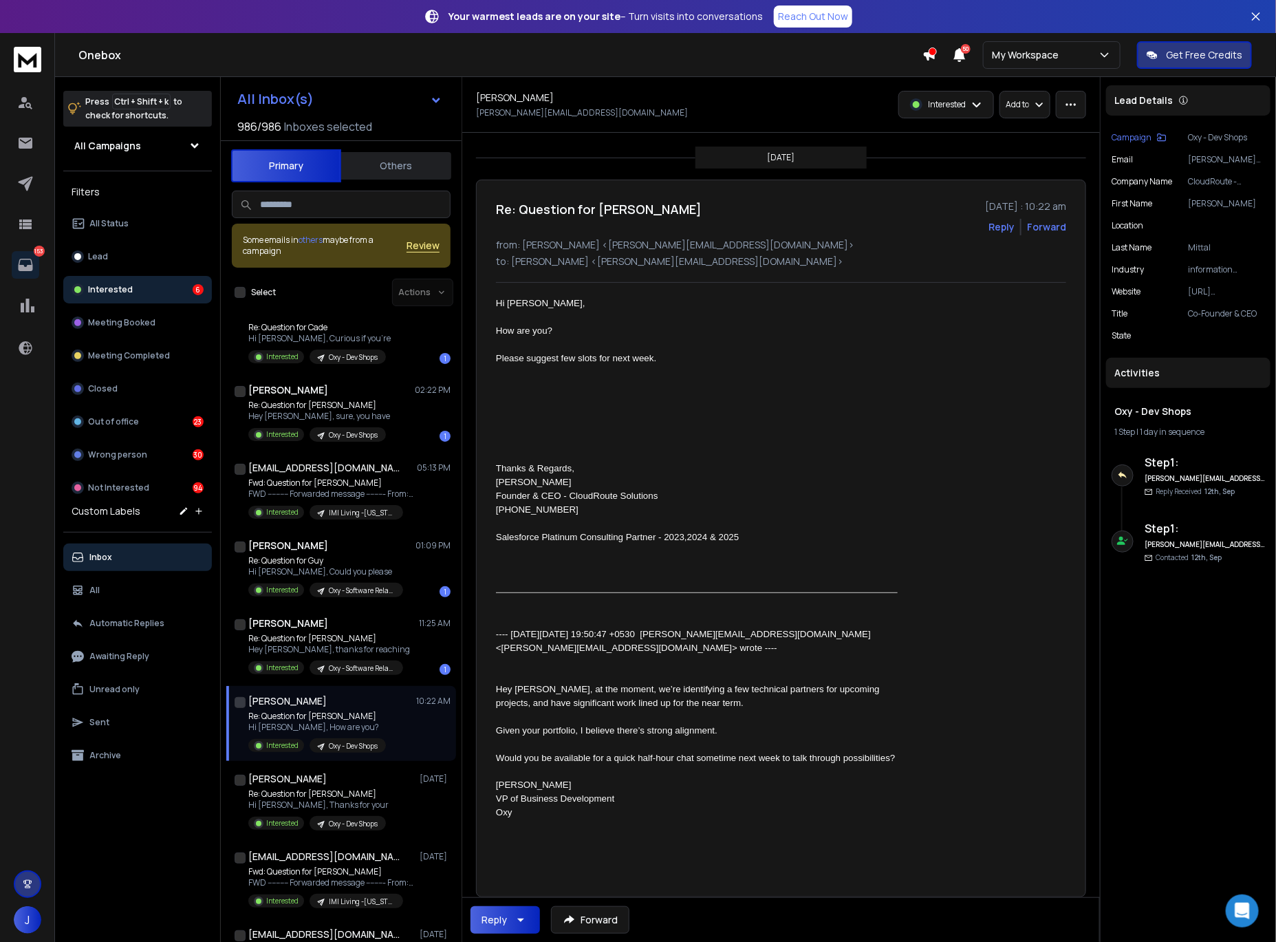
click at [1200, 164] on p "[PERSON_NAME][EMAIL_ADDRESS][DOMAIN_NAME]" at bounding box center [1226, 159] width 77 height 11
click at [860, 444] on div at bounding box center [697, 441] width 402 height 14
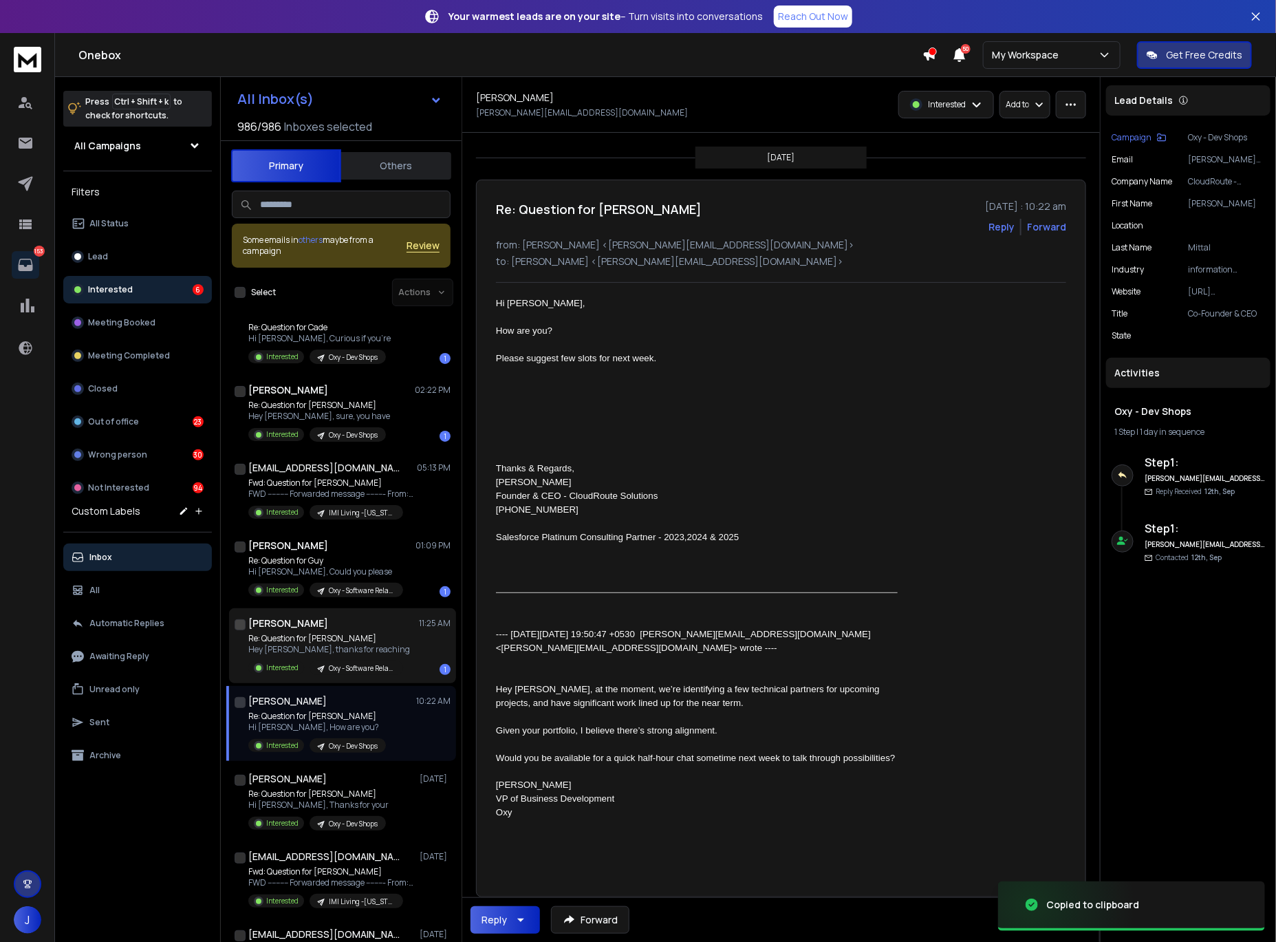
click at [367, 640] on p "Re: Question for [PERSON_NAME]" at bounding box center [329, 638] width 162 height 11
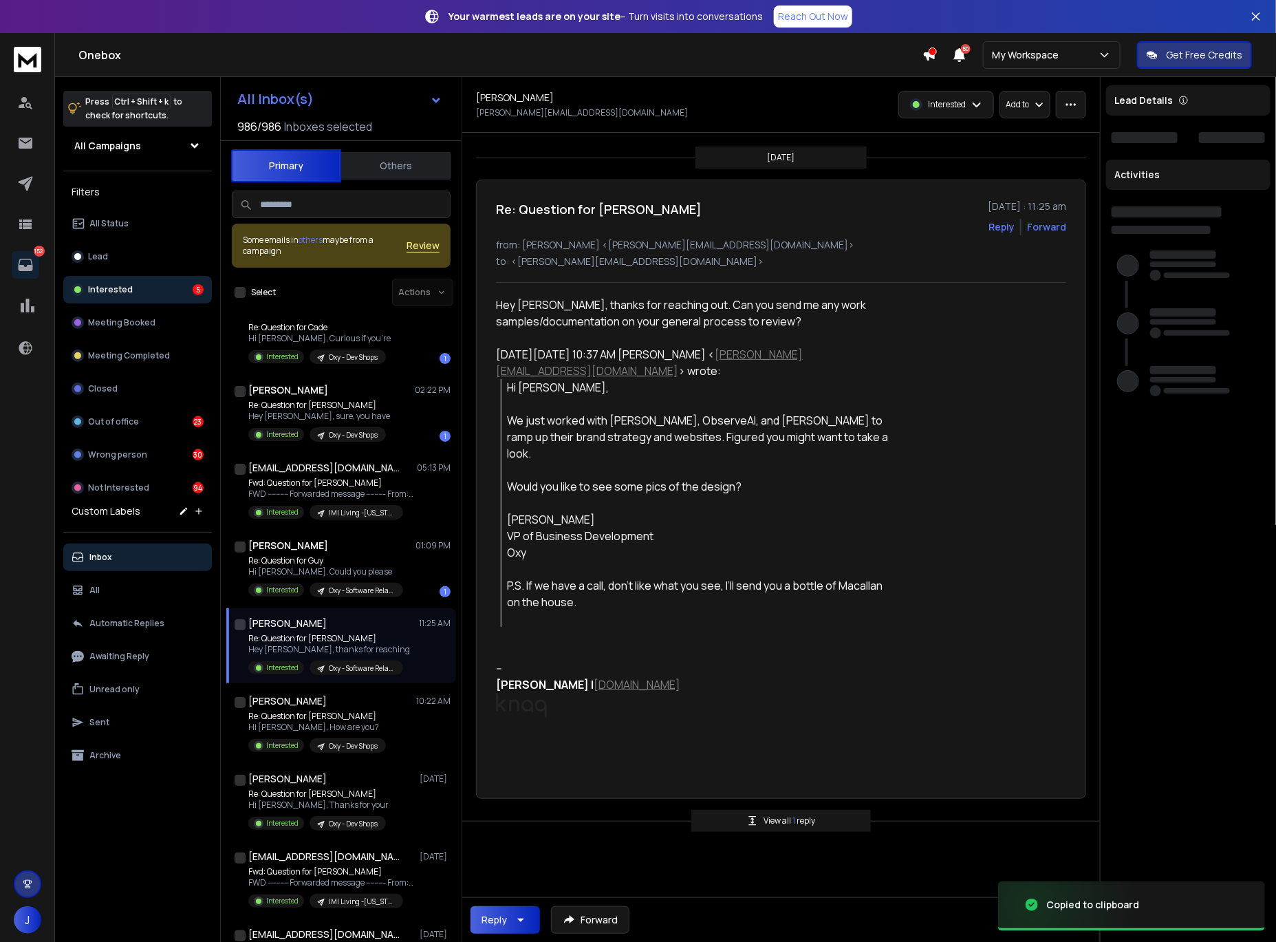
drag, startPoint x: 365, startPoint y: 708, endPoint x: 12, endPoint y: 683, distance: 353.7
click at [365, 708] on div "[PERSON_NAME] 10:22 AM Re: Question for [PERSON_NAME] Hi [PERSON_NAME], How are…" at bounding box center [349, 723] width 202 height 58
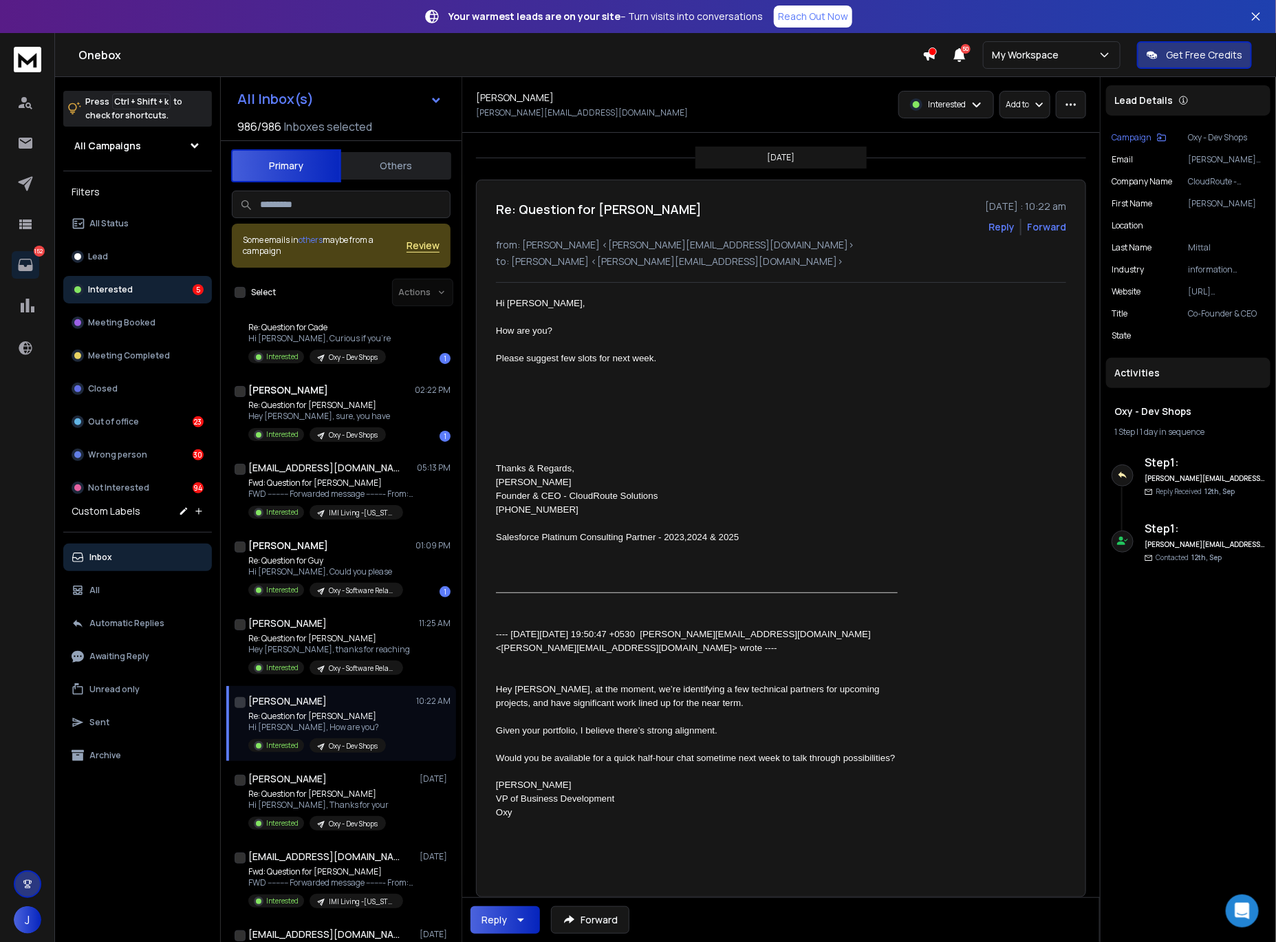
click at [861, 435] on div at bounding box center [697, 441] width 402 height 14
click at [1193, 138] on p "Oxy - Dev Shops" at bounding box center [1226, 137] width 77 height 11
click at [878, 533] on div "Salesforce Platinum Consulting Partner - 2023,2024 & 2025" at bounding box center [697, 537] width 402 height 14
click at [982, 428] on div "Re: Question for [PERSON_NAME] [DATE] : 10:22 am Reply Forward from: [PERSON_NA…" at bounding box center [781, 538] width 570 height 678
click at [299, 779] on h1 "[PERSON_NAME]" at bounding box center [287, 779] width 78 height 14
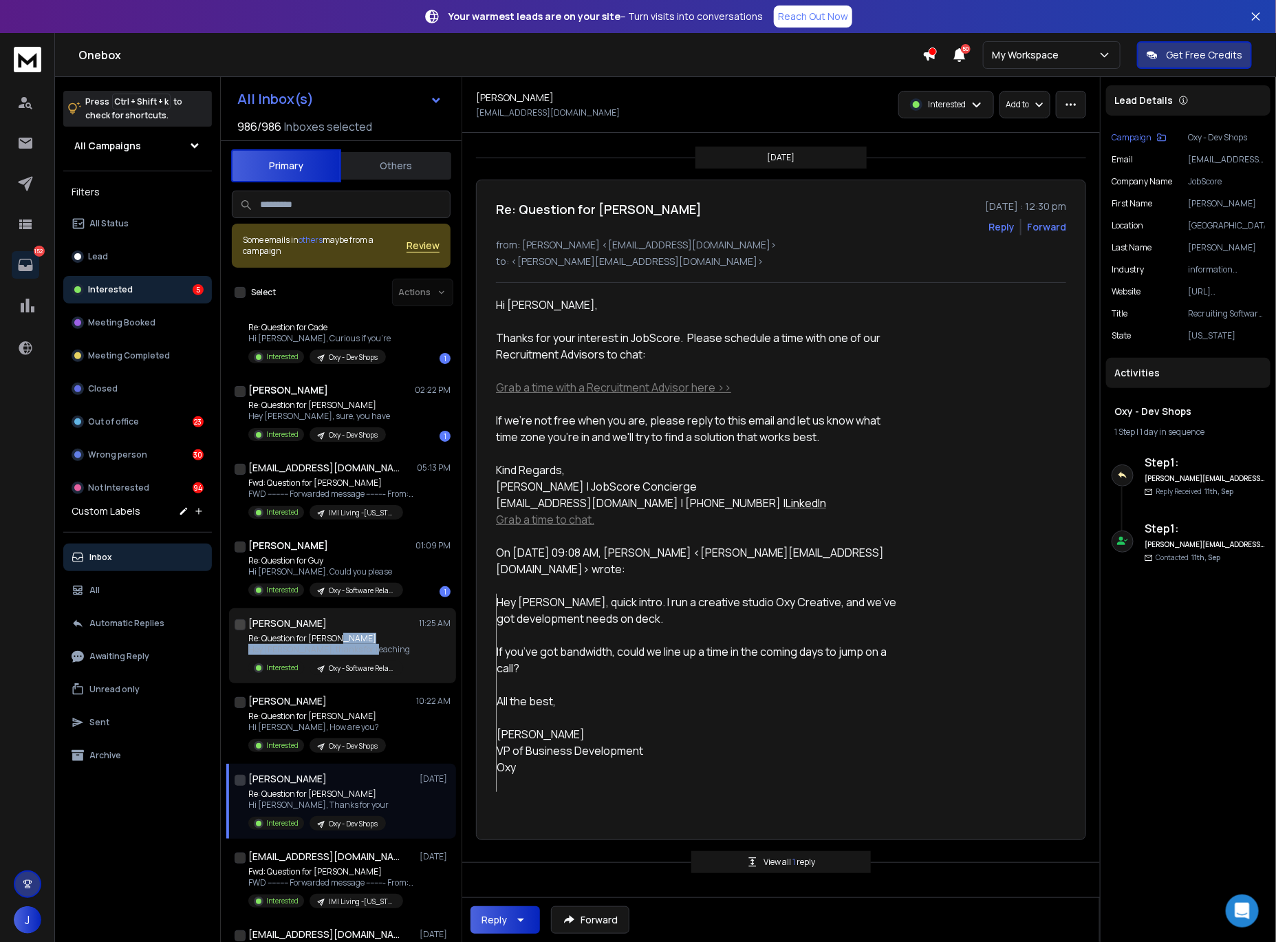
drag, startPoint x: 376, startPoint y: 642, endPoint x: 380, endPoint y: 613, distance: 29.3
click at [374, 644] on div "Re: Question for [PERSON_NAME] Hey [PERSON_NAME], thanks for reaching Intereste…" at bounding box center [329, 654] width 162 height 42
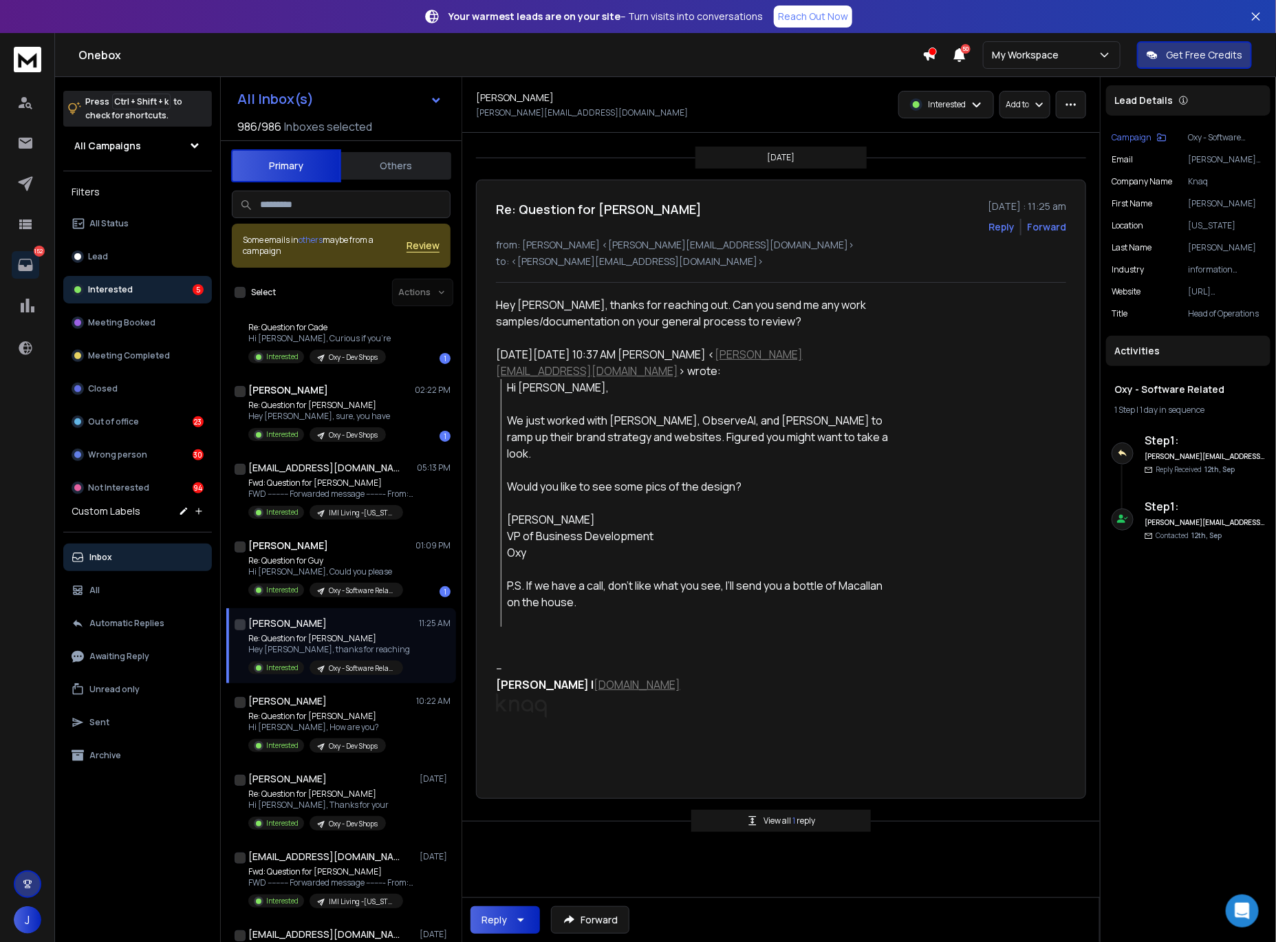
click at [1200, 281] on div "Campaign Oxy - Software Related Email [PERSON_NAME][EMAIL_ADDRESS][DOMAIN_NAME]…" at bounding box center [1188, 226] width 164 height 220
click at [1198, 316] on p "Head of Operations" at bounding box center [1226, 313] width 77 height 11
click at [849, 643] on div at bounding box center [697, 651] width 402 height 17
click at [956, 559] on div "Re: Question for [PERSON_NAME] [DATE] : 11:25 am Reply Forward from: [PERSON_NA…" at bounding box center [781, 488] width 570 height 579
drag, startPoint x: 525, startPoint y: 242, endPoint x: 631, endPoint y: 305, distance: 124.0
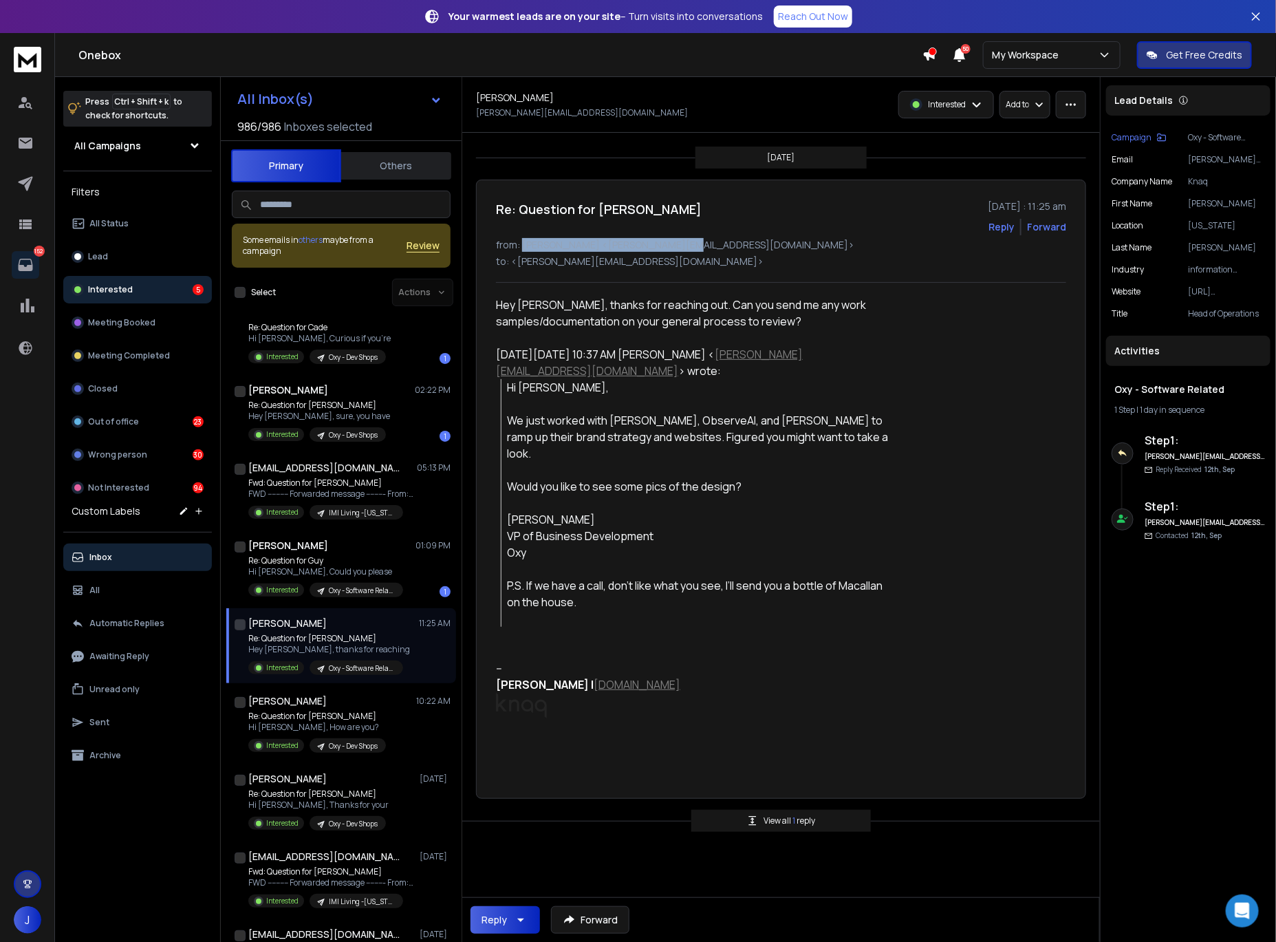
click at [718, 244] on p "from: [PERSON_NAME] <[PERSON_NAME][EMAIL_ADDRESS][DOMAIN_NAME]>" at bounding box center [781, 245] width 570 height 14
copy p "[PERSON_NAME] <[PERSON_NAME][EMAIL_ADDRESS][DOMAIN_NAME]>"
drag, startPoint x: 1199, startPoint y: 180, endPoint x: 873, endPoint y: 281, distance: 341.3
click at [1198, 182] on p "Knaq" at bounding box center [1226, 181] width 77 height 11
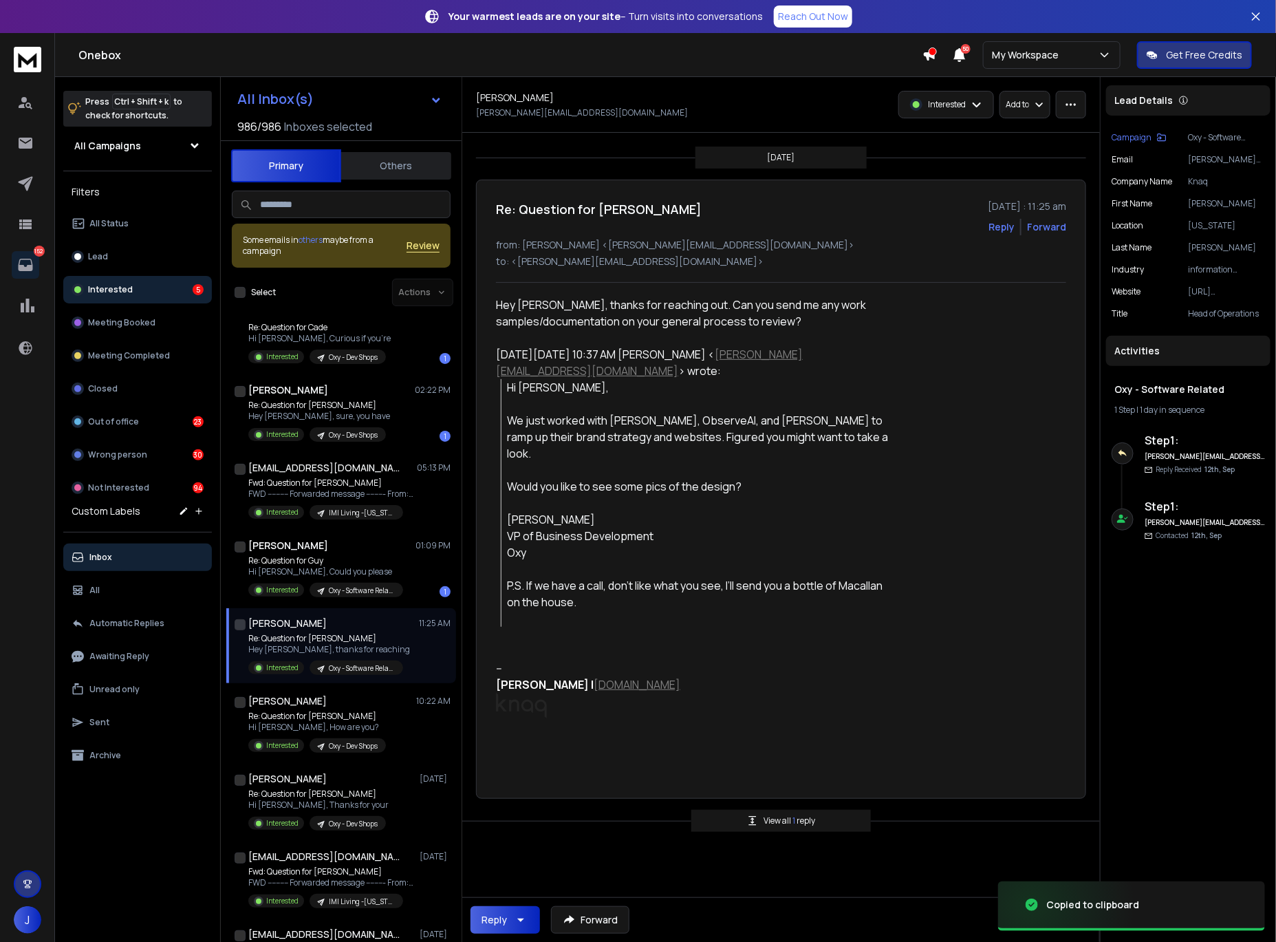
click at [1191, 312] on p "Head of Operations" at bounding box center [1226, 313] width 77 height 11
click at [1199, 226] on p "[US_STATE]" at bounding box center [1226, 225] width 77 height 11
drag, startPoint x: 1009, startPoint y: 366, endPoint x: 591, endPoint y: 561, distance: 461.6
click at [1009, 367] on div "Re: Question for [PERSON_NAME] [DATE] : 11:25 am Reply Forward from: [PERSON_NA…" at bounding box center [781, 488] width 570 height 579
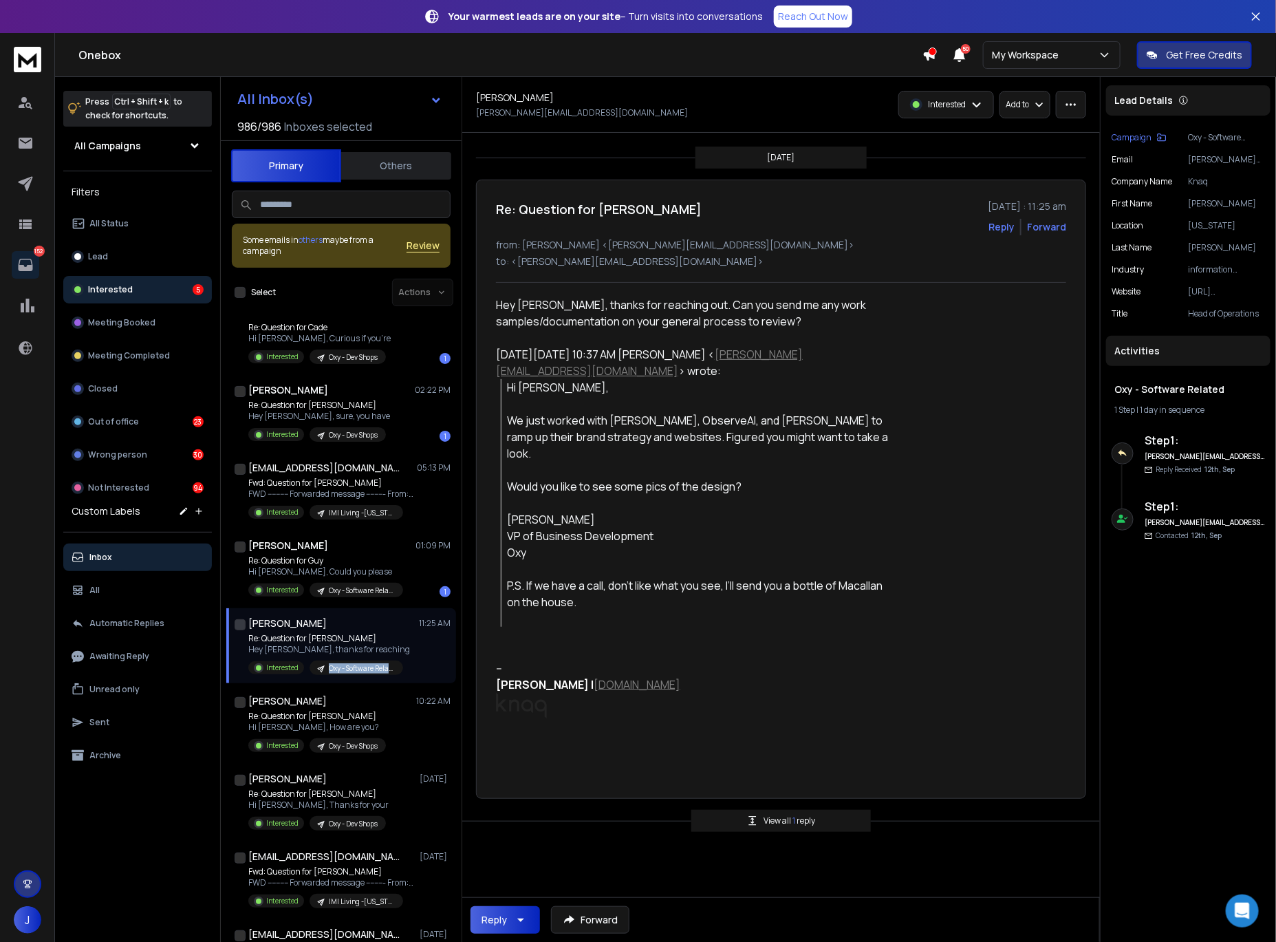
copy p "Oxy - Software Relat"
drag, startPoint x: 330, startPoint y: 667, endPoint x: 393, endPoint y: 667, distance: 62.6
click at [393, 667] on p "Oxy - Software Related" at bounding box center [362, 668] width 66 height 10
drag, startPoint x: 948, startPoint y: 442, endPoint x: 658, endPoint y: 1, distance: 528.1
click at [946, 431] on div "Re: Question for [PERSON_NAME] [DATE] : 11:25 am Reply Forward from: [PERSON_NA…" at bounding box center [781, 488] width 570 height 579
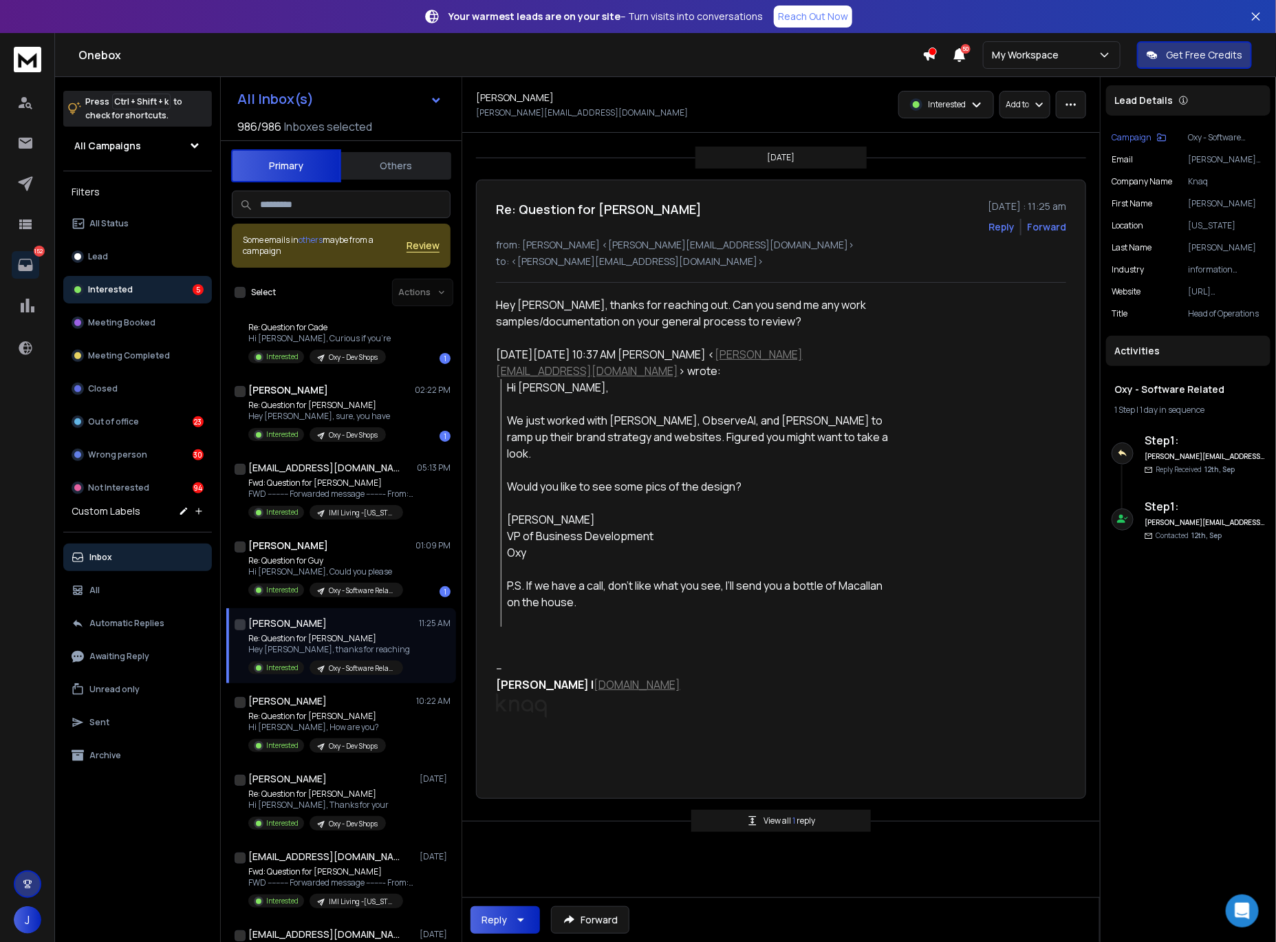
drag, startPoint x: 1204, startPoint y: 157, endPoint x: 704, endPoint y: 291, distance: 517.1
click at [1205, 158] on p "[PERSON_NAME][EMAIL_ADDRESS][DOMAIN_NAME]" at bounding box center [1226, 159] width 77 height 11
drag, startPoint x: 989, startPoint y: 498, endPoint x: 664, endPoint y: 506, distance: 324.7
click at [974, 496] on div "Re: Question for [PERSON_NAME] [DATE] : 11:25 am Reply Forward from: [PERSON_NA…" at bounding box center [781, 488] width 570 height 579
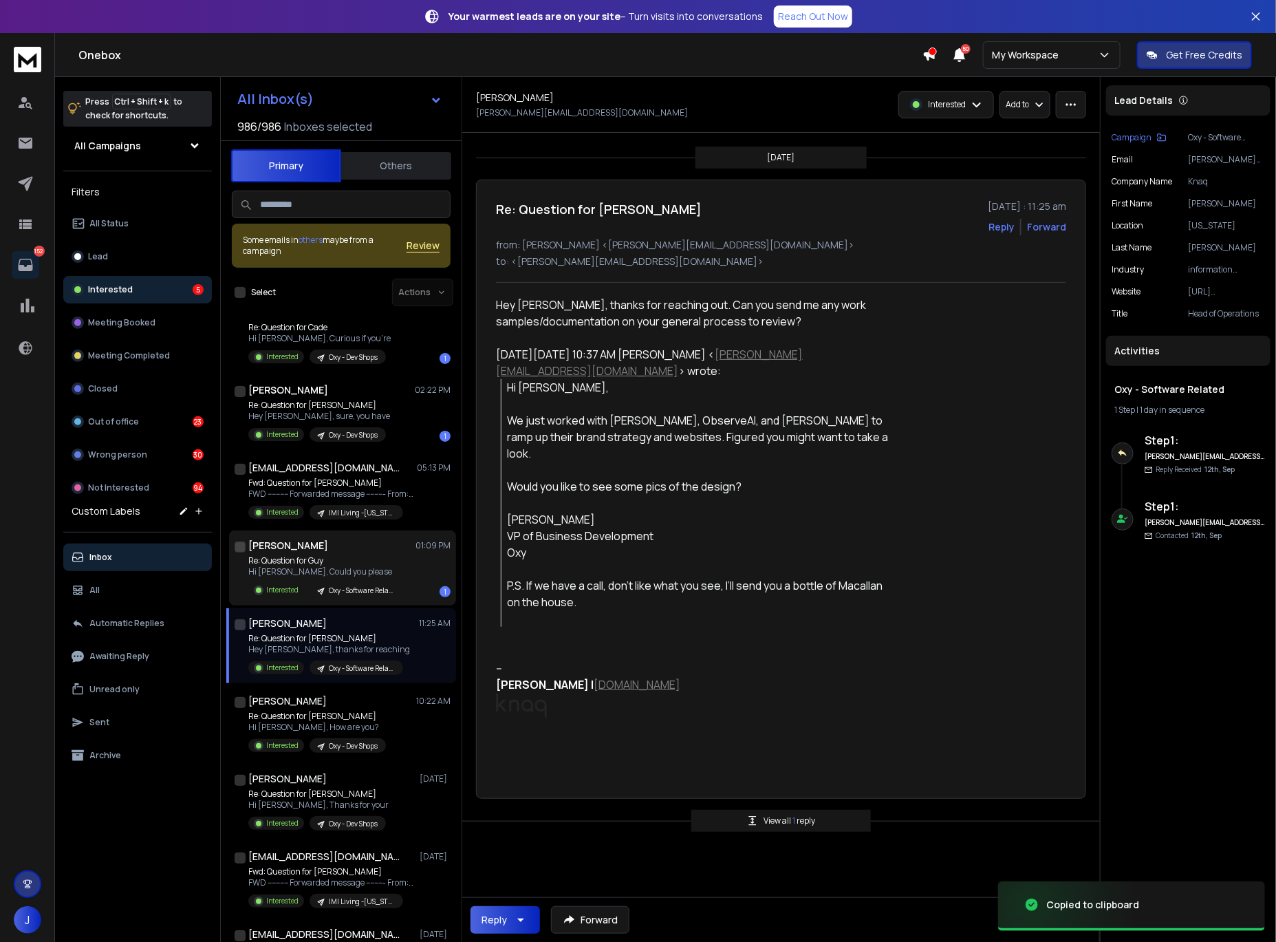
click at [398, 568] on p "Hi [PERSON_NAME], Could you please" at bounding box center [325, 571] width 155 height 11
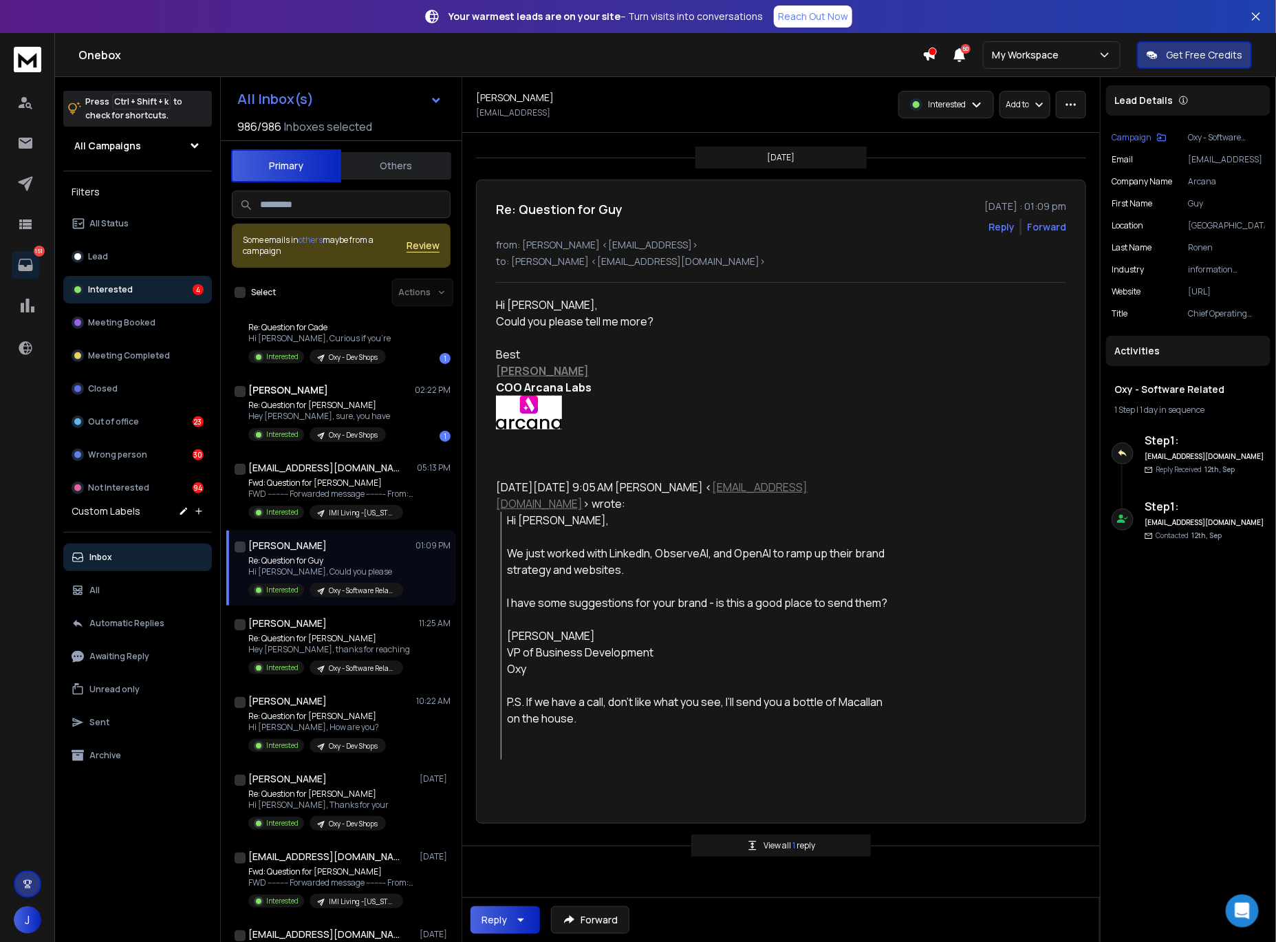
click at [960, 339] on div "Re: Question for Guy [DATE] : 01:09 pm Reply Forward from: [PERSON_NAME] <[EMAI…" at bounding box center [781, 501] width 570 height 604
copy p "[PERSON_NAME] <[EMAIL_ADDRESS]>"
drag, startPoint x: 521, startPoint y: 244, endPoint x: 704, endPoint y: 246, distance: 183.0
click at [704, 243] on p "from: [PERSON_NAME] <[EMAIL_ADDRESS]>" at bounding box center [781, 245] width 570 height 14
drag, startPoint x: 1204, startPoint y: 178, endPoint x: 1187, endPoint y: 191, distance: 21.2
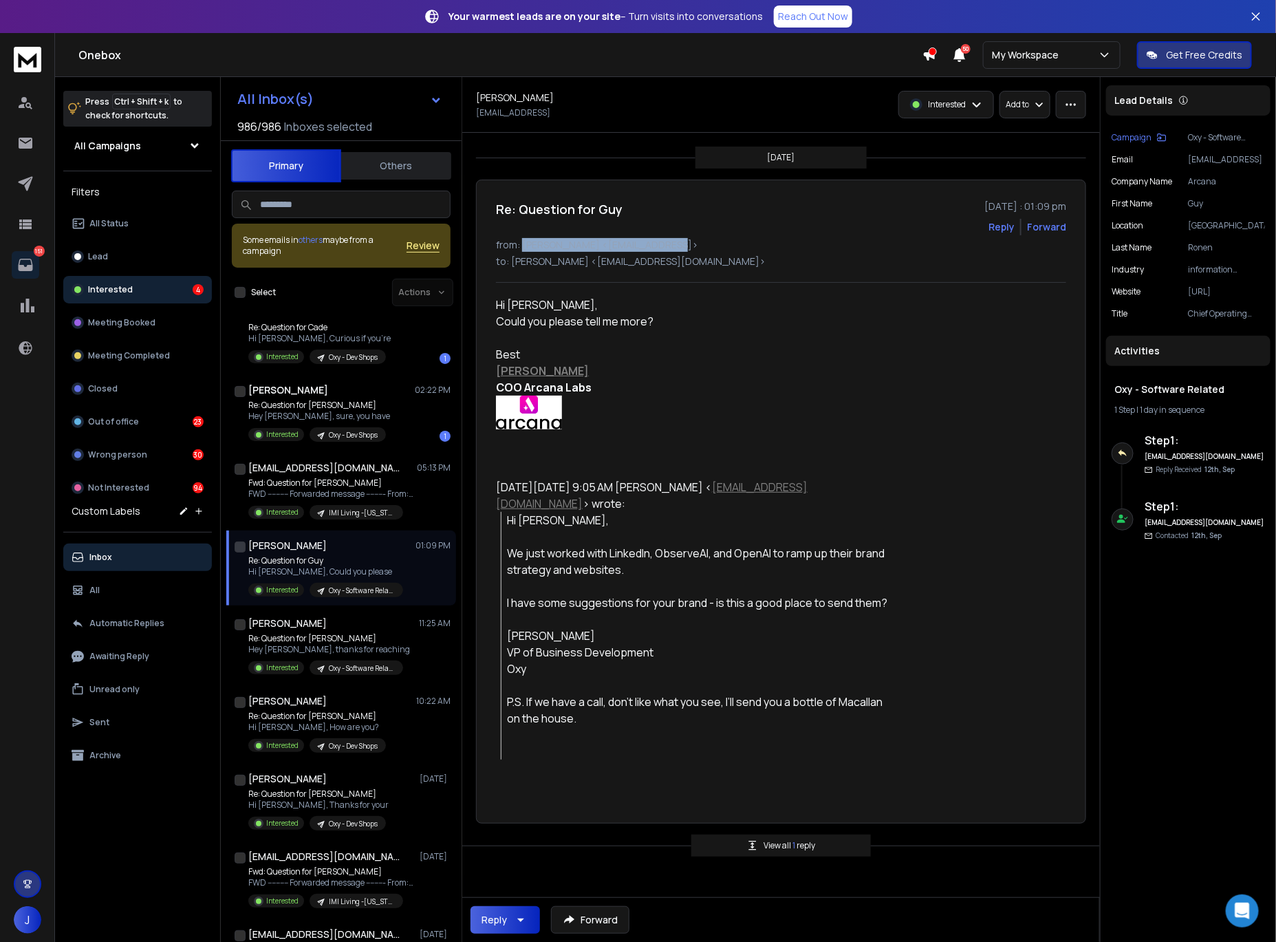
click at [1204, 178] on p "Arcana" at bounding box center [1226, 181] width 77 height 11
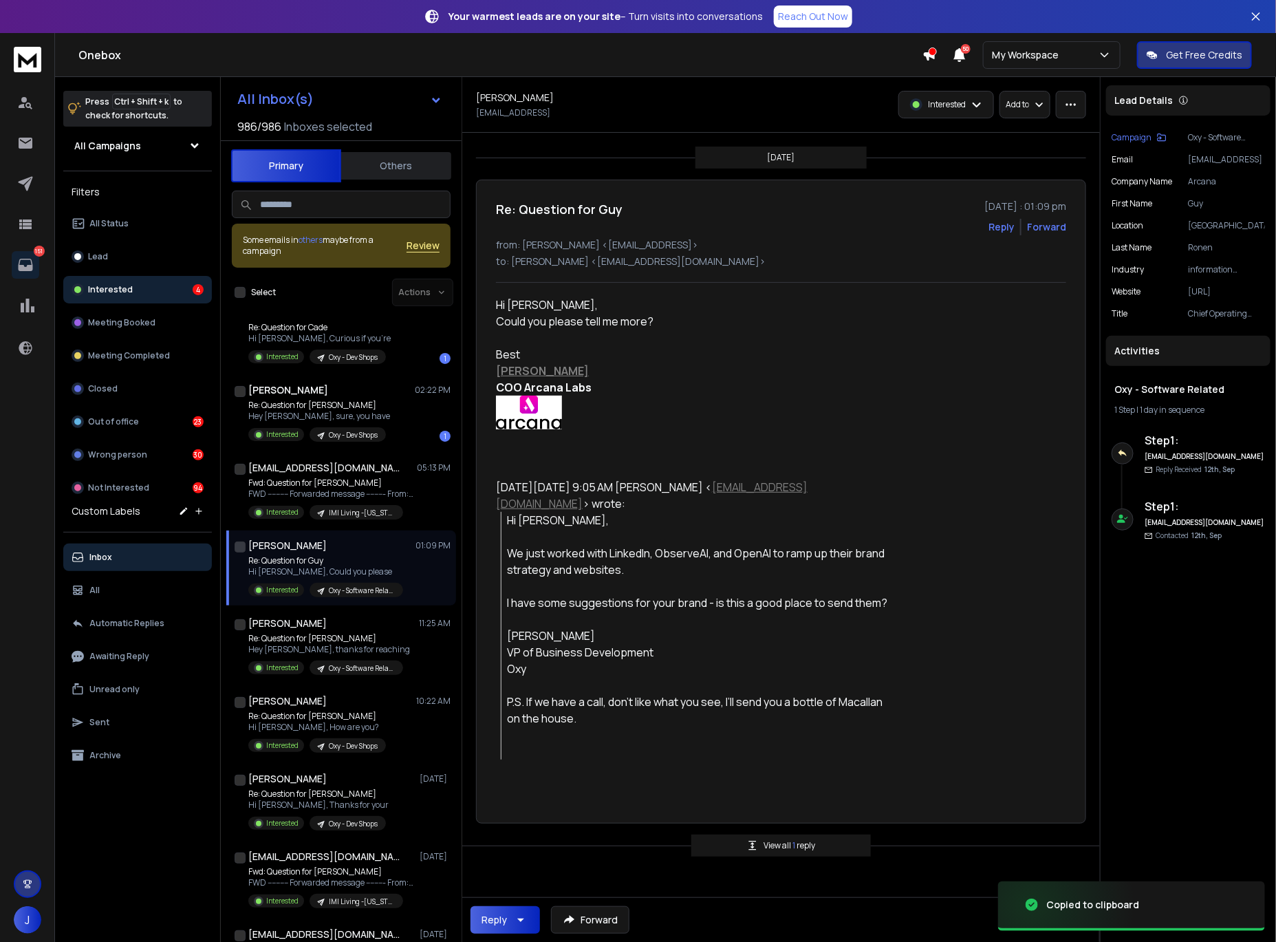
click at [1215, 314] on p "Chief Operating Officer" at bounding box center [1226, 313] width 77 height 11
click at [1195, 223] on p "[GEOGRAPHIC_DATA]" at bounding box center [1226, 225] width 77 height 11
drag, startPoint x: 933, startPoint y: 434, endPoint x: 938, endPoint y: 411, distance: 23.2
click at [929, 437] on div "Re: Question for Guy [DATE] : 01:09 pm Reply Forward from: [PERSON_NAME] <[EMAI…" at bounding box center [781, 501] width 570 height 604
click at [1028, 351] on div "Re: Question for Guy [DATE] : 01:09 pm Reply Forward from: [PERSON_NAME] <[EMAI…" at bounding box center [781, 501] width 570 height 604
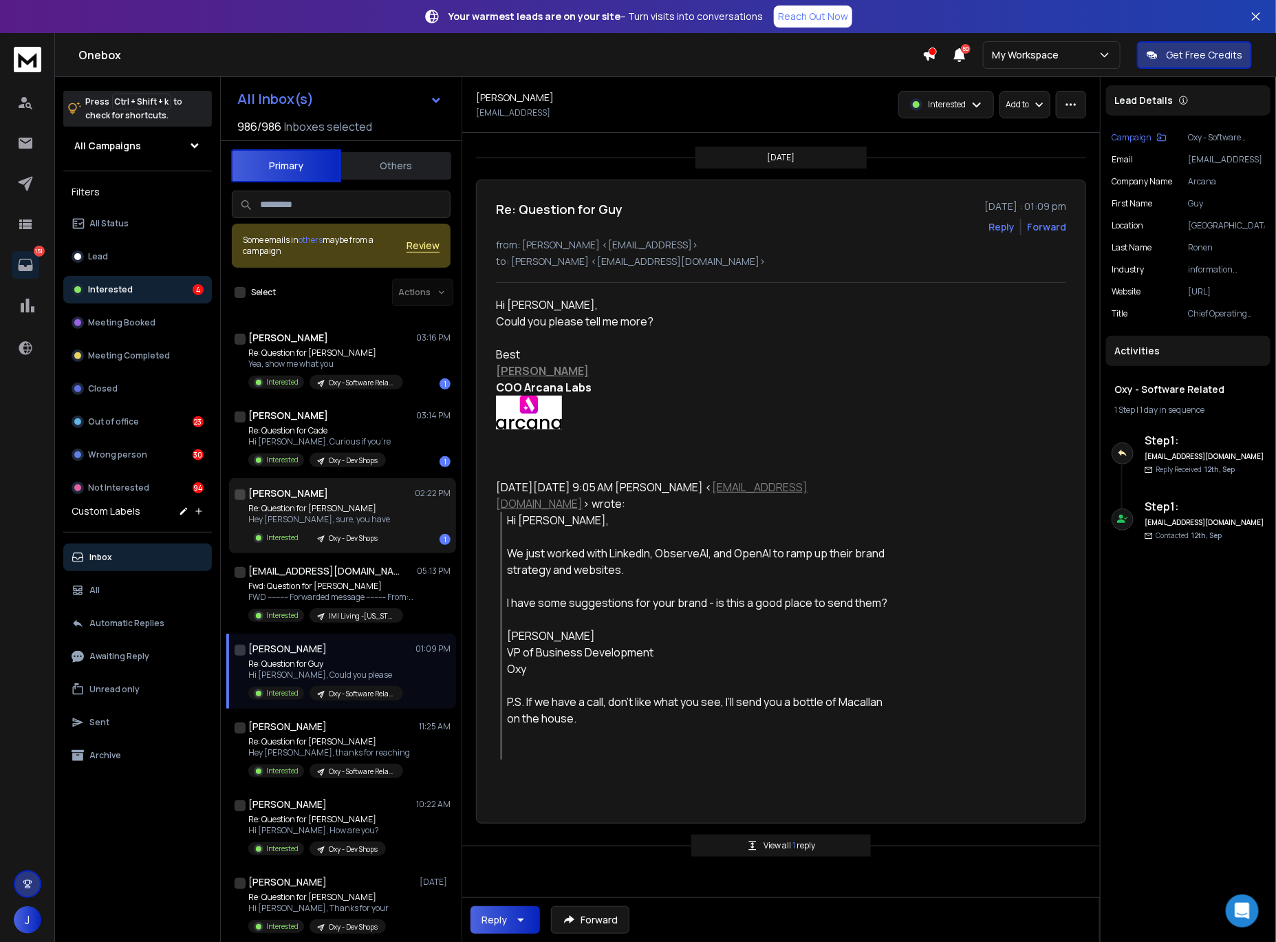
click at [338, 506] on p "Re: Question for [PERSON_NAME]" at bounding box center [319, 508] width 142 height 11
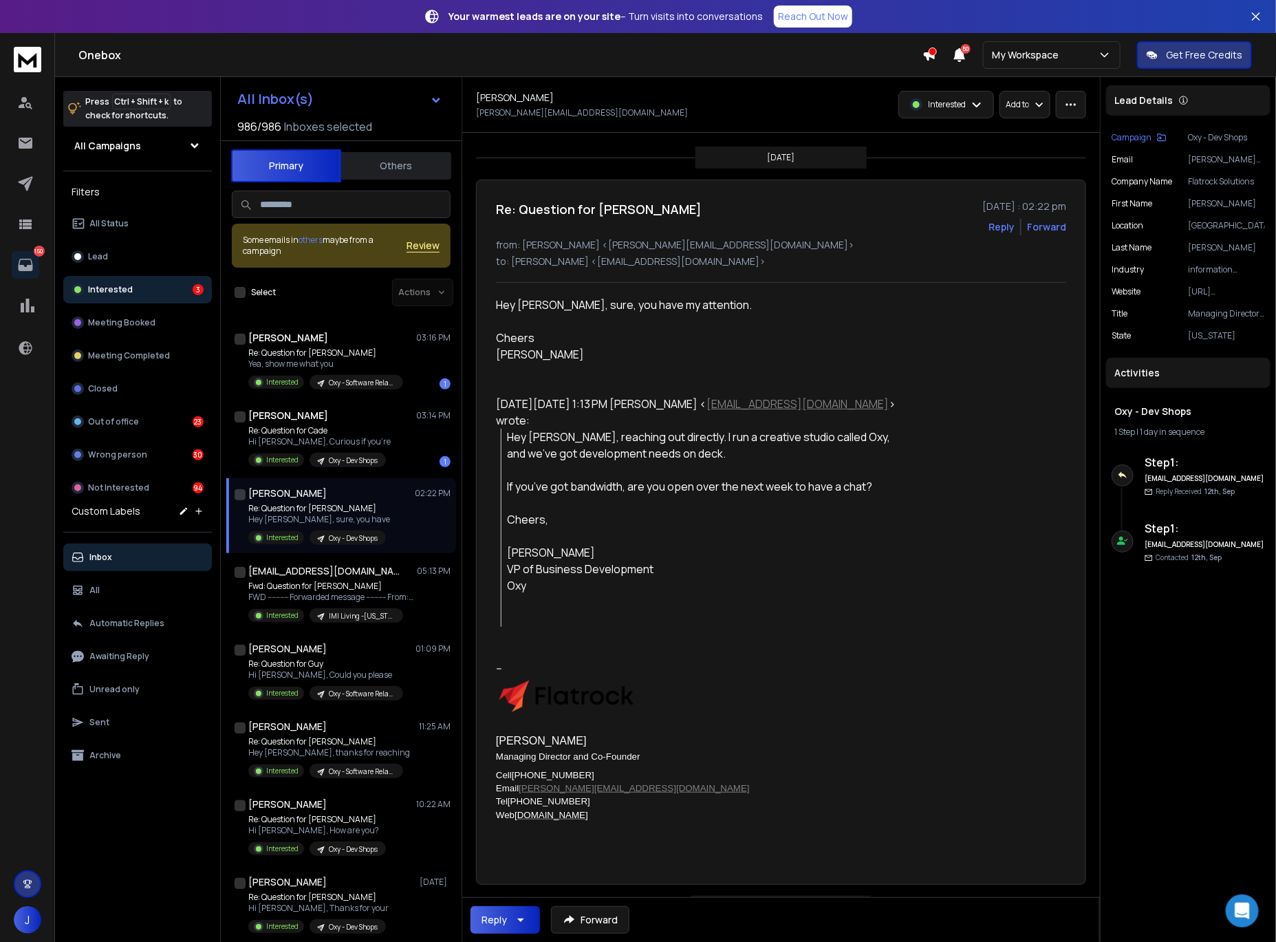
click at [1216, 160] on p "[PERSON_NAME][EMAIL_ADDRESS][DOMAIN_NAME]" at bounding box center [1226, 159] width 77 height 11
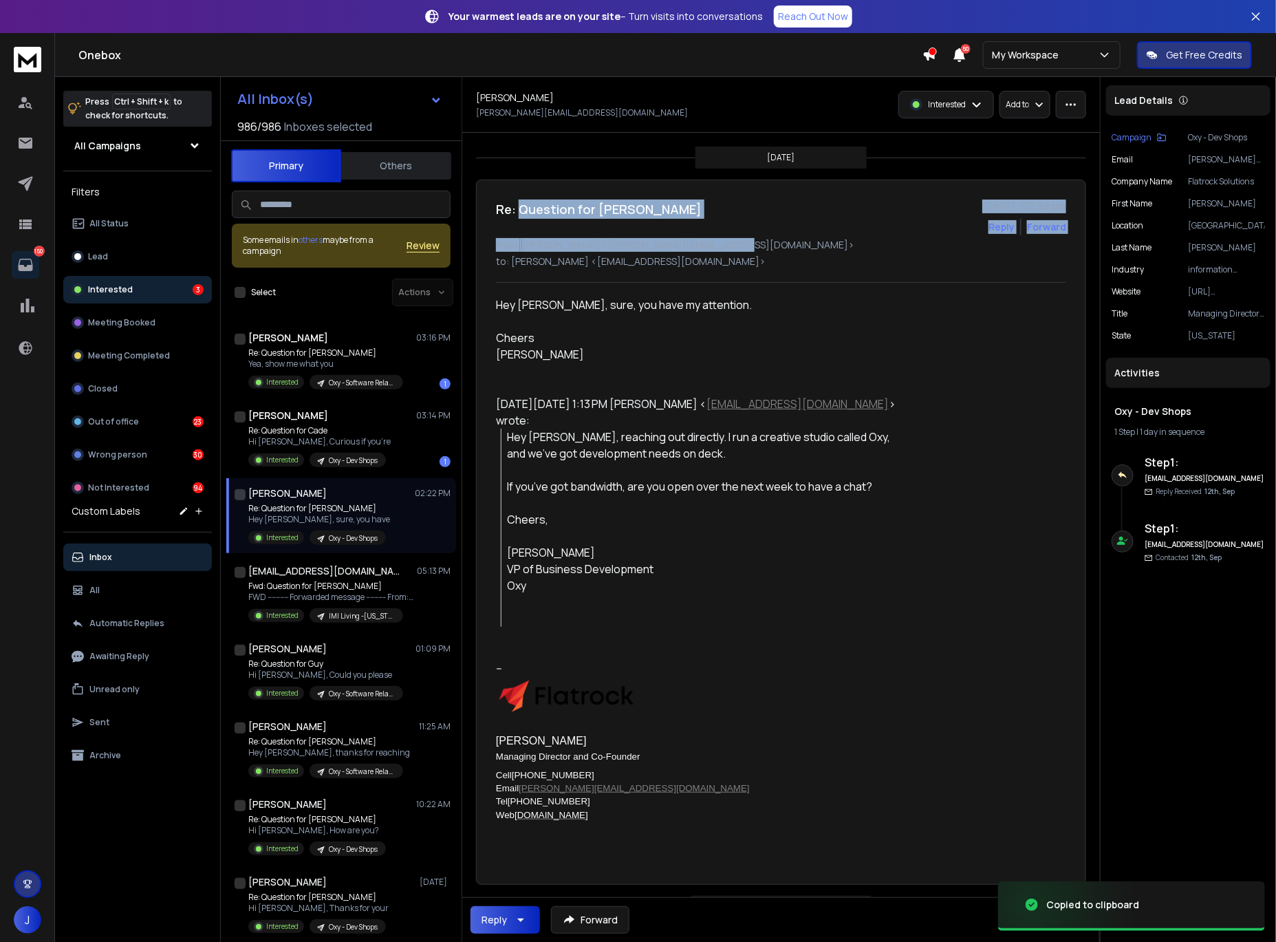
drag, startPoint x: 520, startPoint y: 236, endPoint x: 704, endPoint y: 239, distance: 183.7
click at [704, 239] on div "Re: Question for [PERSON_NAME] [DATE] : 02:22 pm Reply Forward from: [PERSON_NA…" at bounding box center [781, 233] width 570 height 69
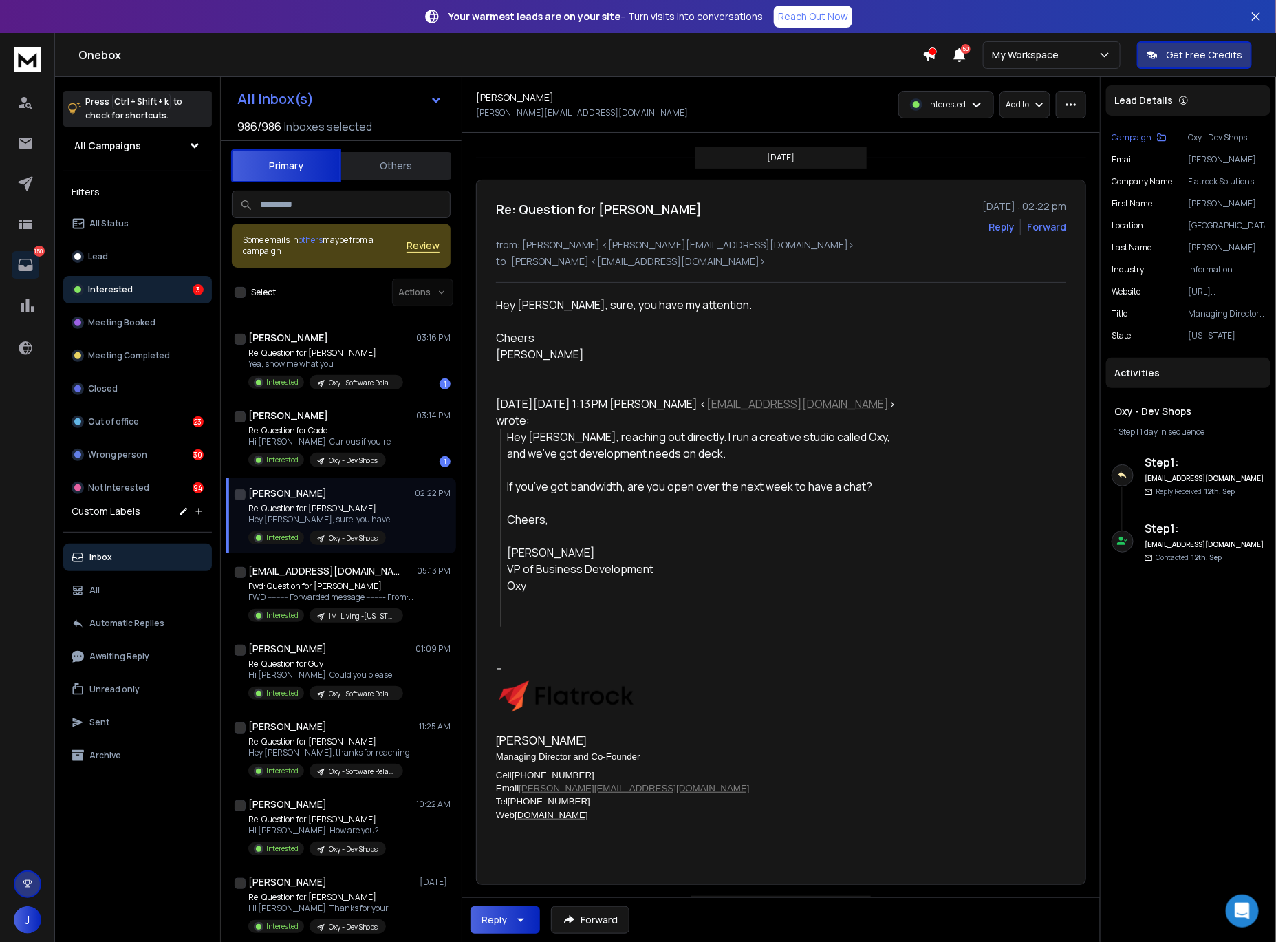
click at [722, 242] on p "from: [PERSON_NAME] <[PERSON_NAME][EMAIL_ADDRESS][DOMAIN_NAME]>" at bounding box center [781, 245] width 570 height 14
drag, startPoint x: 722, startPoint y: 242, endPoint x: 525, endPoint y: 250, distance: 197.6
click at [525, 250] on p "from: [PERSON_NAME] <[PERSON_NAME][EMAIL_ADDRESS][DOMAIN_NAME]>" at bounding box center [781, 245] width 570 height 14
copy p "[PERSON_NAME] <[PERSON_NAME][EMAIL_ADDRESS][DOMAIN_NAME]>"
drag, startPoint x: 1203, startPoint y: 159, endPoint x: 1134, endPoint y: 207, distance: 84.5
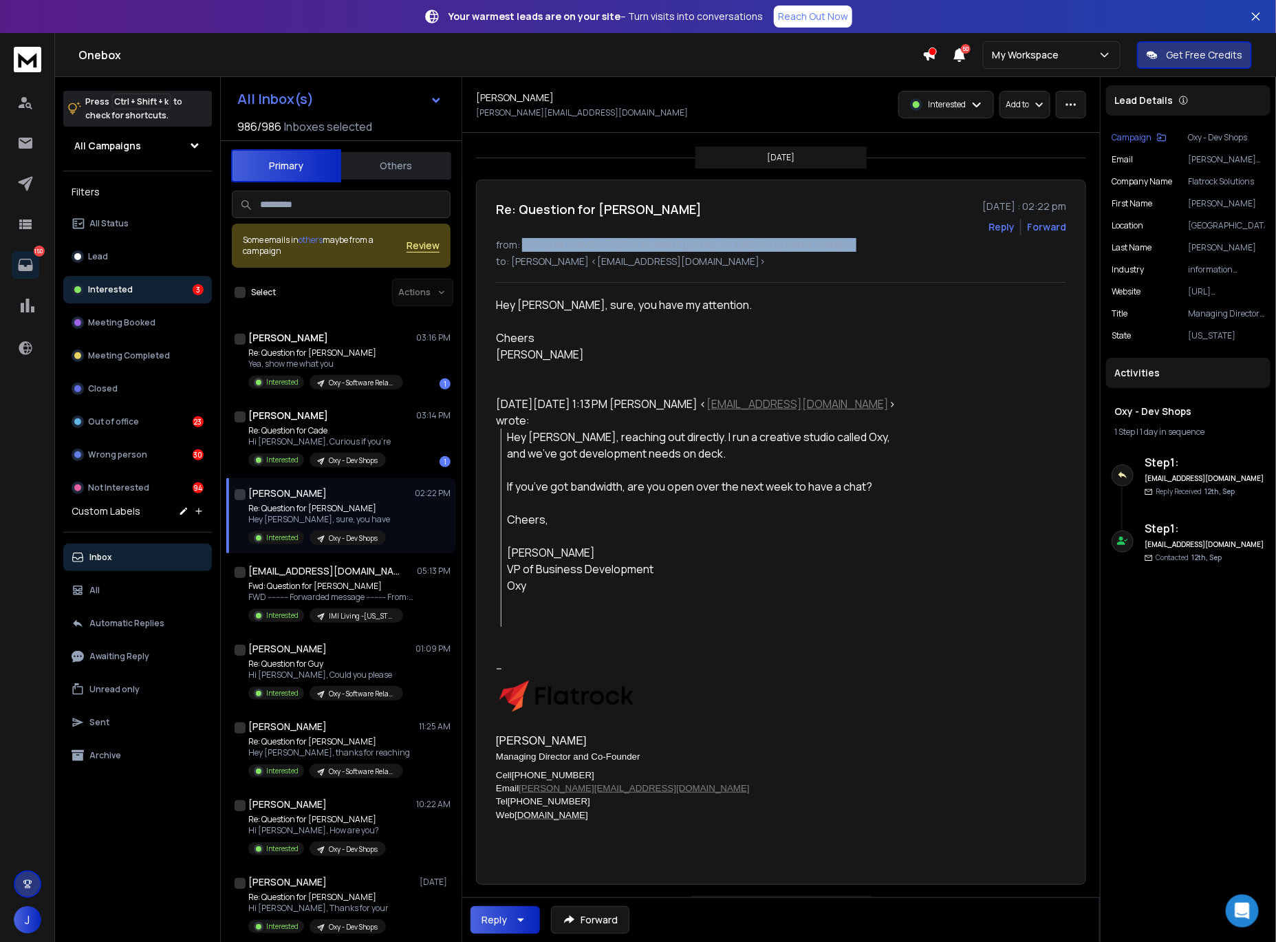
click at [1203, 161] on p "[PERSON_NAME][EMAIL_ADDRESS][DOMAIN_NAME]" at bounding box center [1226, 159] width 77 height 11
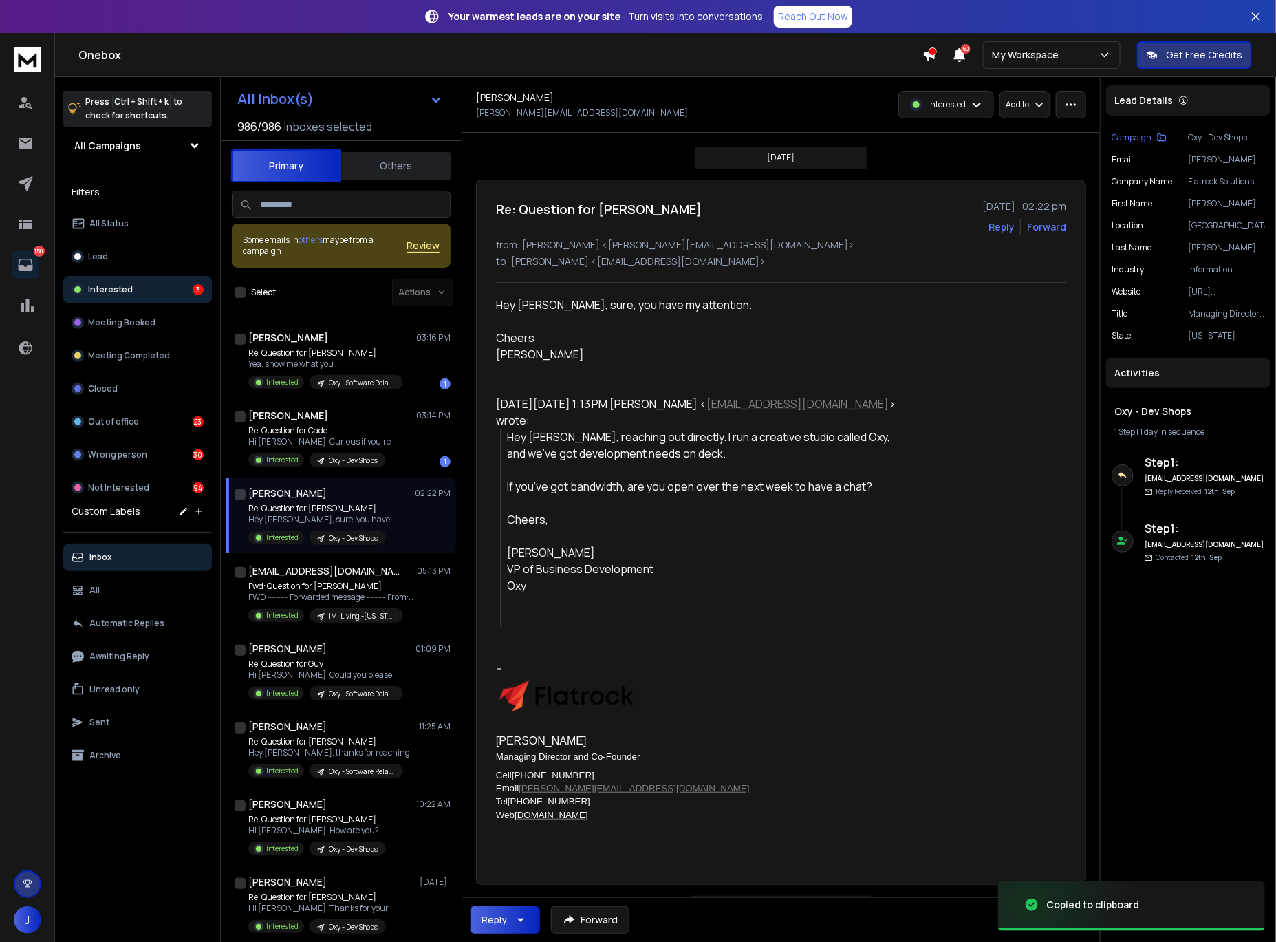
click at [840, 584] on div "Oxy" at bounding box center [703, 585] width 390 height 17
drag, startPoint x: 1208, startPoint y: 186, endPoint x: 1085, endPoint y: 215, distance: 126.0
click at [1209, 186] on p "Flatrock Solutions" at bounding box center [1226, 181] width 77 height 11
click at [1200, 312] on p "Managing Director & Founder" at bounding box center [1226, 313] width 77 height 11
click at [1203, 339] on p "[US_STATE]" at bounding box center [1226, 335] width 77 height 11
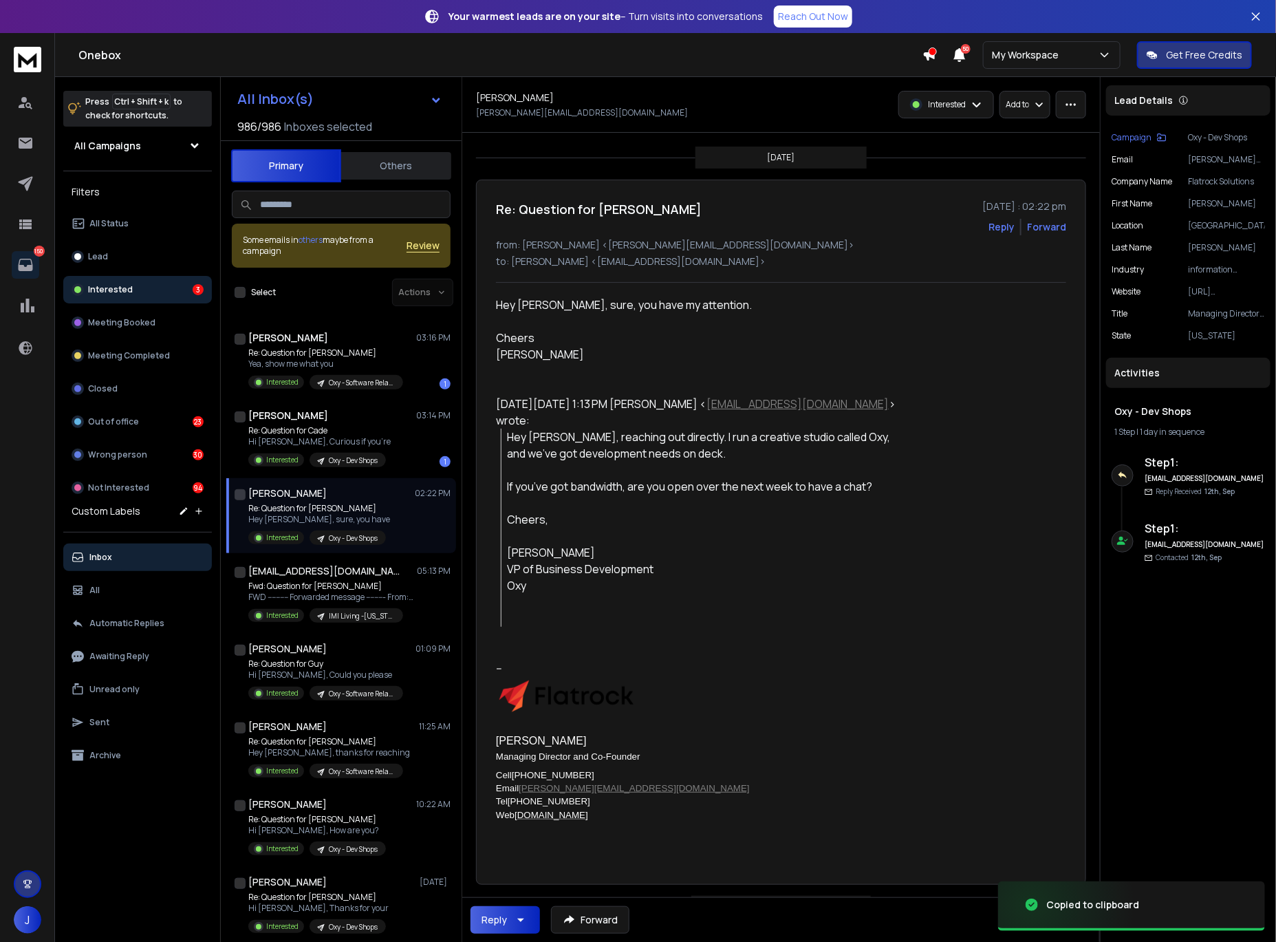
click at [1012, 524] on div "Re: Question for [PERSON_NAME] [DATE] : 02:22 pm Reply Forward from: [PERSON_NA…" at bounding box center [781, 531] width 570 height 665
click at [364, 444] on p "Hi [PERSON_NAME], Curious if you're" at bounding box center [319, 441] width 142 height 11
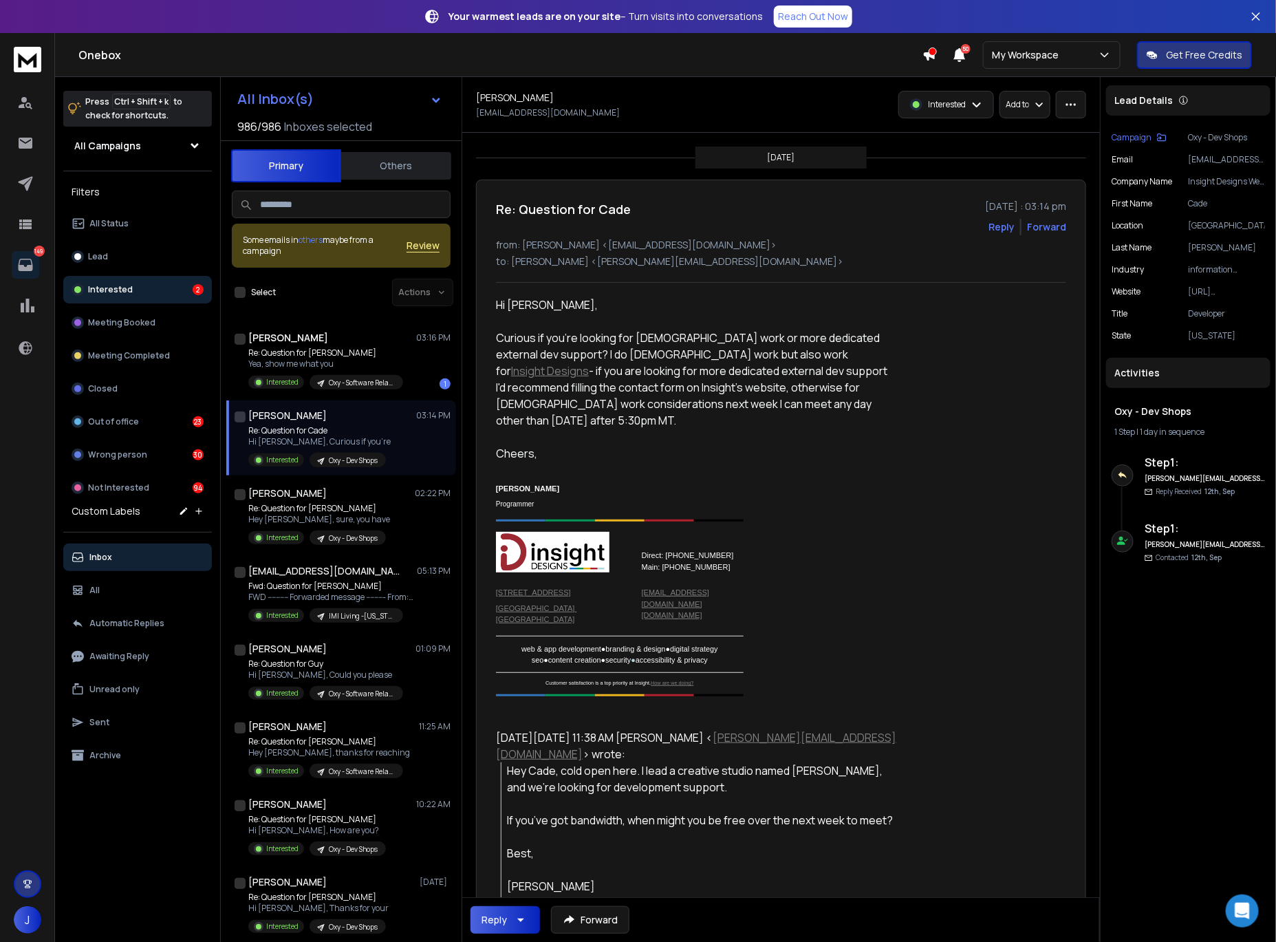
click at [964, 541] on div "Re: Question for Cade [DATE] : 03:14 pm Reply Forward from: [PERSON_NAME] <[EMA…" at bounding box center [781, 601] width 570 height 805
drag, startPoint x: 706, startPoint y: 244, endPoint x: 778, endPoint y: 244, distance: 72.2
click at [778, 244] on p "from: [PERSON_NAME] <[EMAIL_ADDRESS][DOMAIN_NAME]>" at bounding box center [781, 245] width 570 height 14
copy p "[PERSON_NAME] <[EMAIL_ADDRESS][DOMAIN_NAME]>"
click at [1202, 176] on p "Insight Designs Web Solutions, LLC" at bounding box center [1226, 181] width 77 height 11
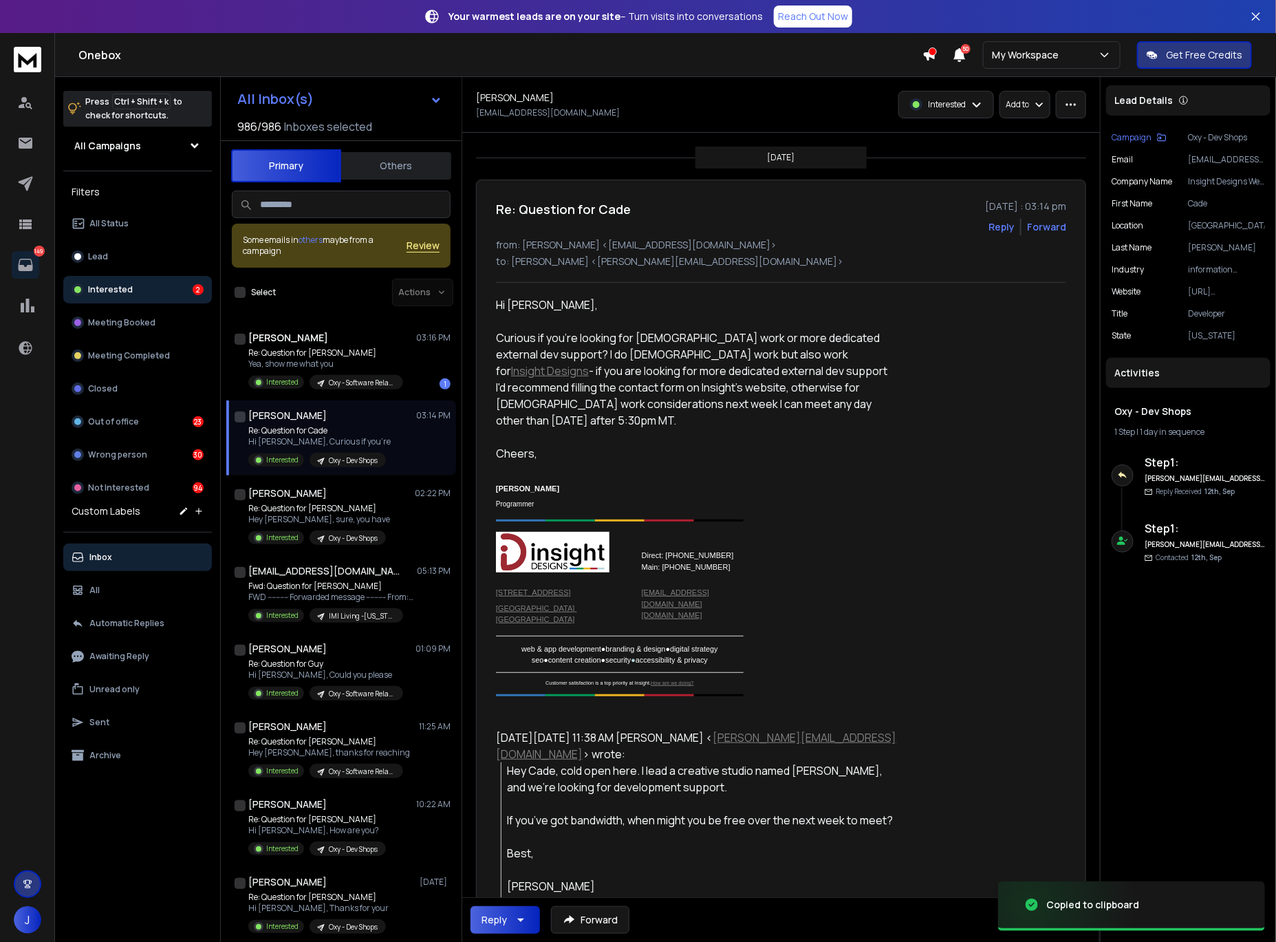
drag, startPoint x: 1201, startPoint y: 310, endPoint x: 1151, endPoint y: 338, distance: 57.3
click at [1201, 310] on p "Developer" at bounding box center [1226, 313] width 77 height 11
drag, startPoint x: 1191, startPoint y: 333, endPoint x: 149, endPoint y: 547, distance: 1064.5
click at [1191, 333] on p "[US_STATE]" at bounding box center [1226, 335] width 77 height 11
drag, startPoint x: 1211, startPoint y: 159, endPoint x: 30, endPoint y: 644, distance: 1277.3
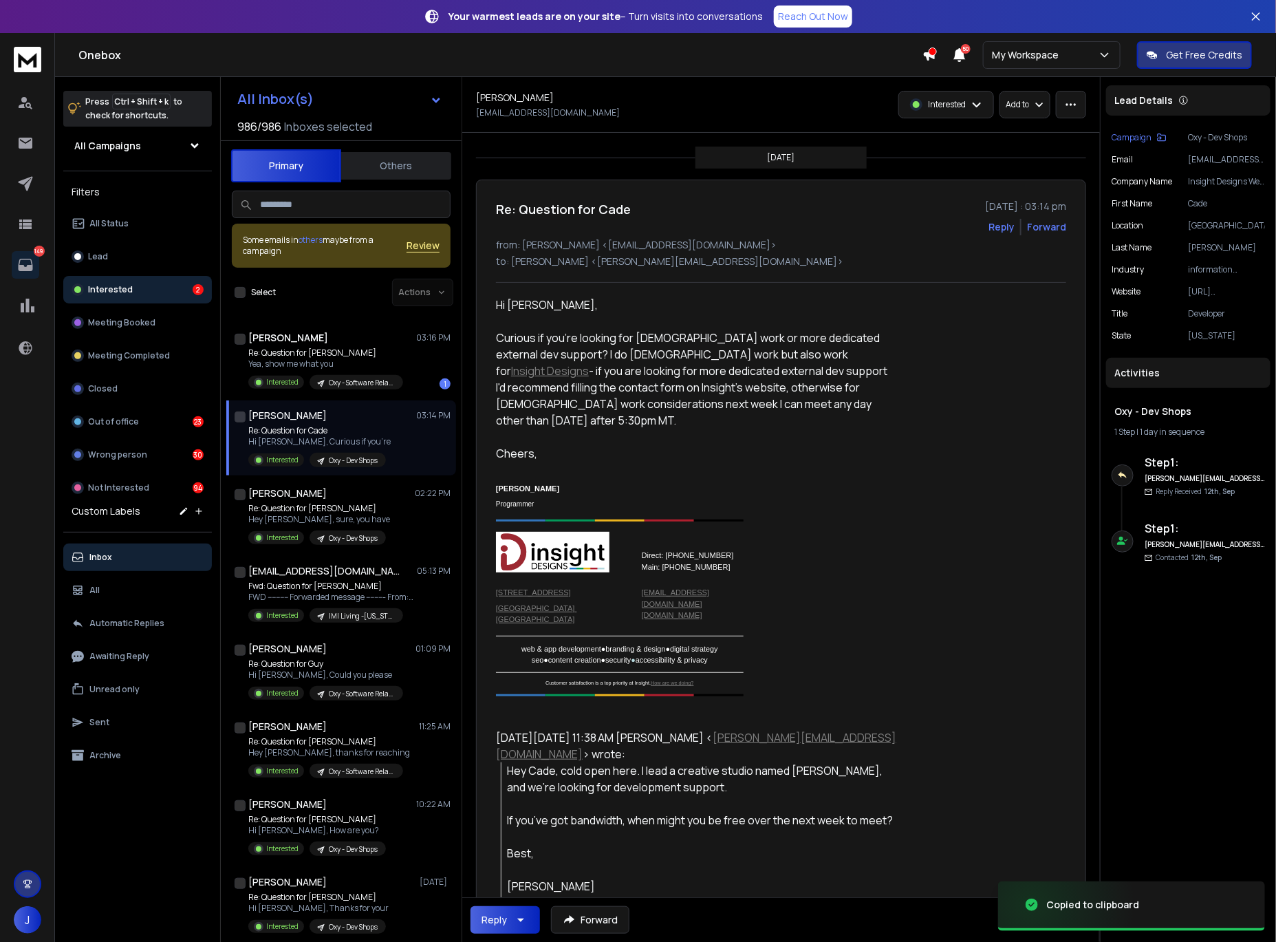
click at [1211, 160] on p "[EMAIL_ADDRESS][DOMAIN_NAME]" at bounding box center [1226, 159] width 77 height 11
click at [976, 522] on div "Re: Question for Cade [DATE] : 03:14 pm Reply Forward from: [PERSON_NAME] <[EMA…" at bounding box center [781, 601] width 570 height 805
click at [353, 365] on p "Yea, show me what you" at bounding box center [325, 363] width 155 height 11
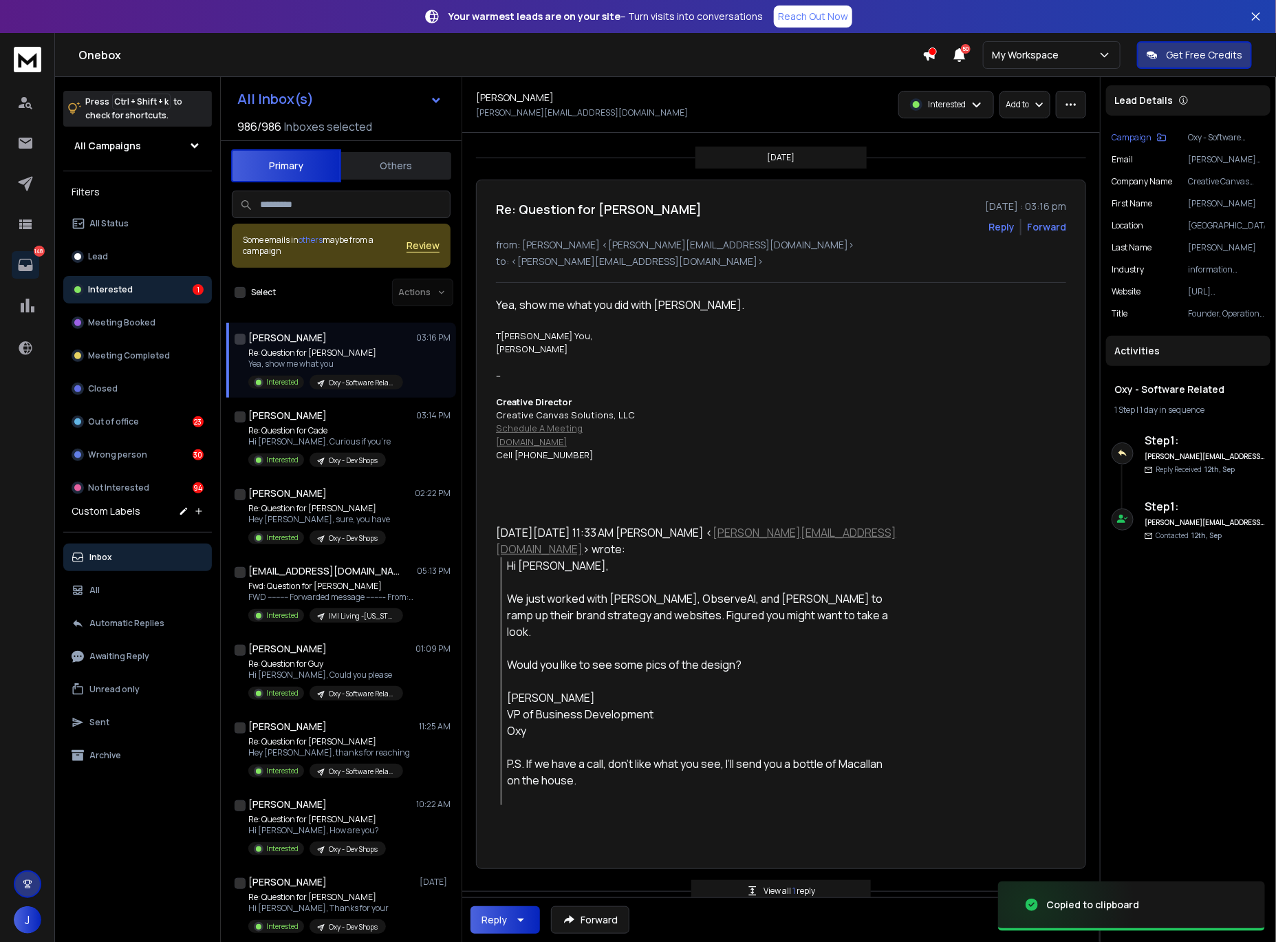
click at [966, 420] on div "Re: Question for [PERSON_NAME] [DATE] : 03:16 pm Reply Forward from: [PERSON_NA…" at bounding box center [781, 523] width 570 height 649
drag, startPoint x: 995, startPoint y: 337, endPoint x: 498, endPoint y: 211, distance: 513.0
click at [988, 335] on div "Re: Question for [PERSON_NAME] [DATE] : 03:16 pm Reply Forward from: [PERSON_NA…" at bounding box center [781, 523] width 570 height 649
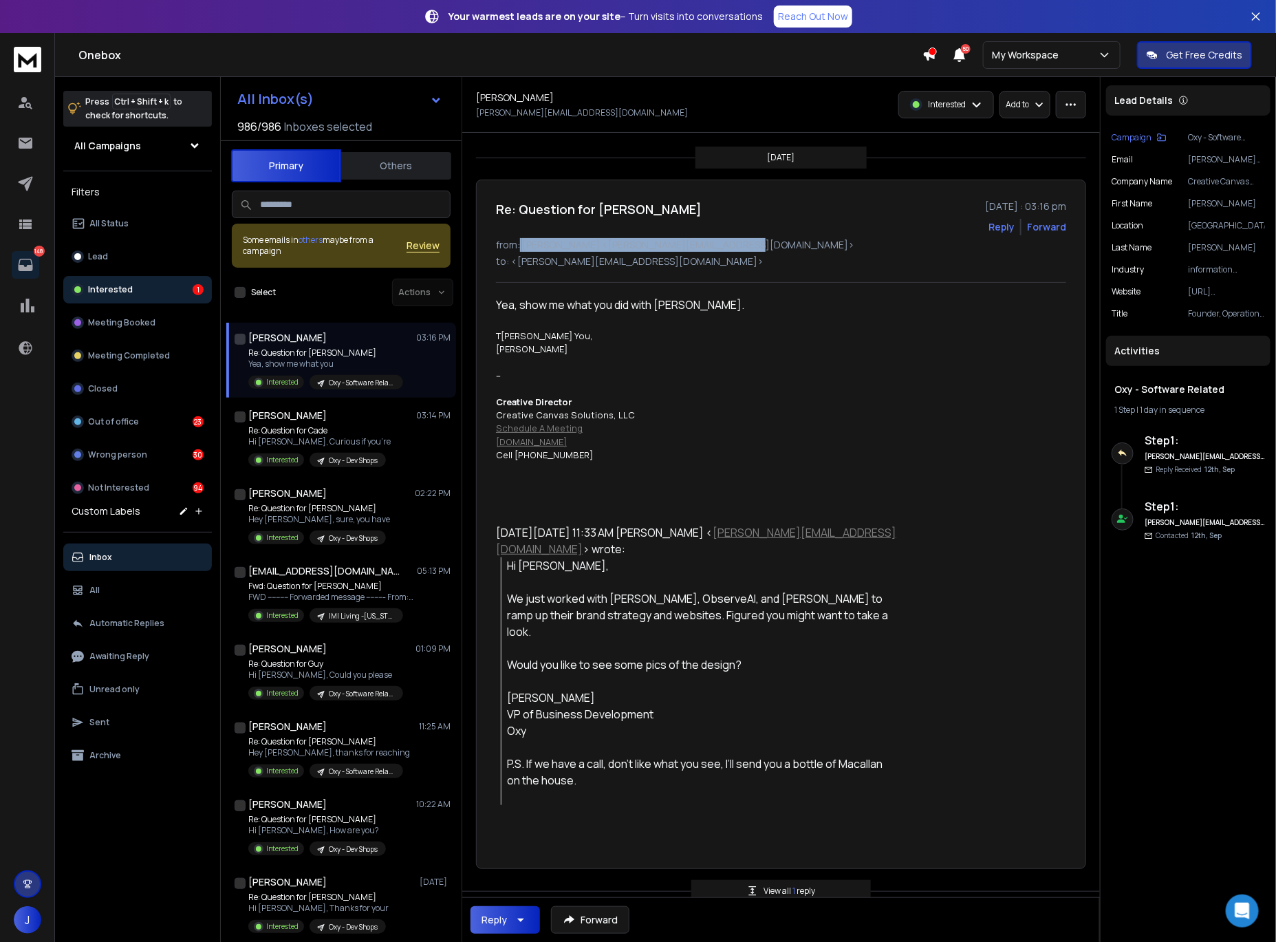
drag, startPoint x: 640, startPoint y: 244, endPoint x: 874, endPoint y: 248, distance: 233.2
click at [881, 246] on p "from: [PERSON_NAME] <[PERSON_NAME][EMAIL_ADDRESS][DOMAIN_NAME]>" at bounding box center [781, 245] width 570 height 14
copy p "[PERSON_NAME] <[PERSON_NAME][EMAIL_ADDRESS][DOMAIN_NAME]>"
click at [1200, 182] on p "Creative Canvas Web" at bounding box center [1226, 181] width 77 height 11
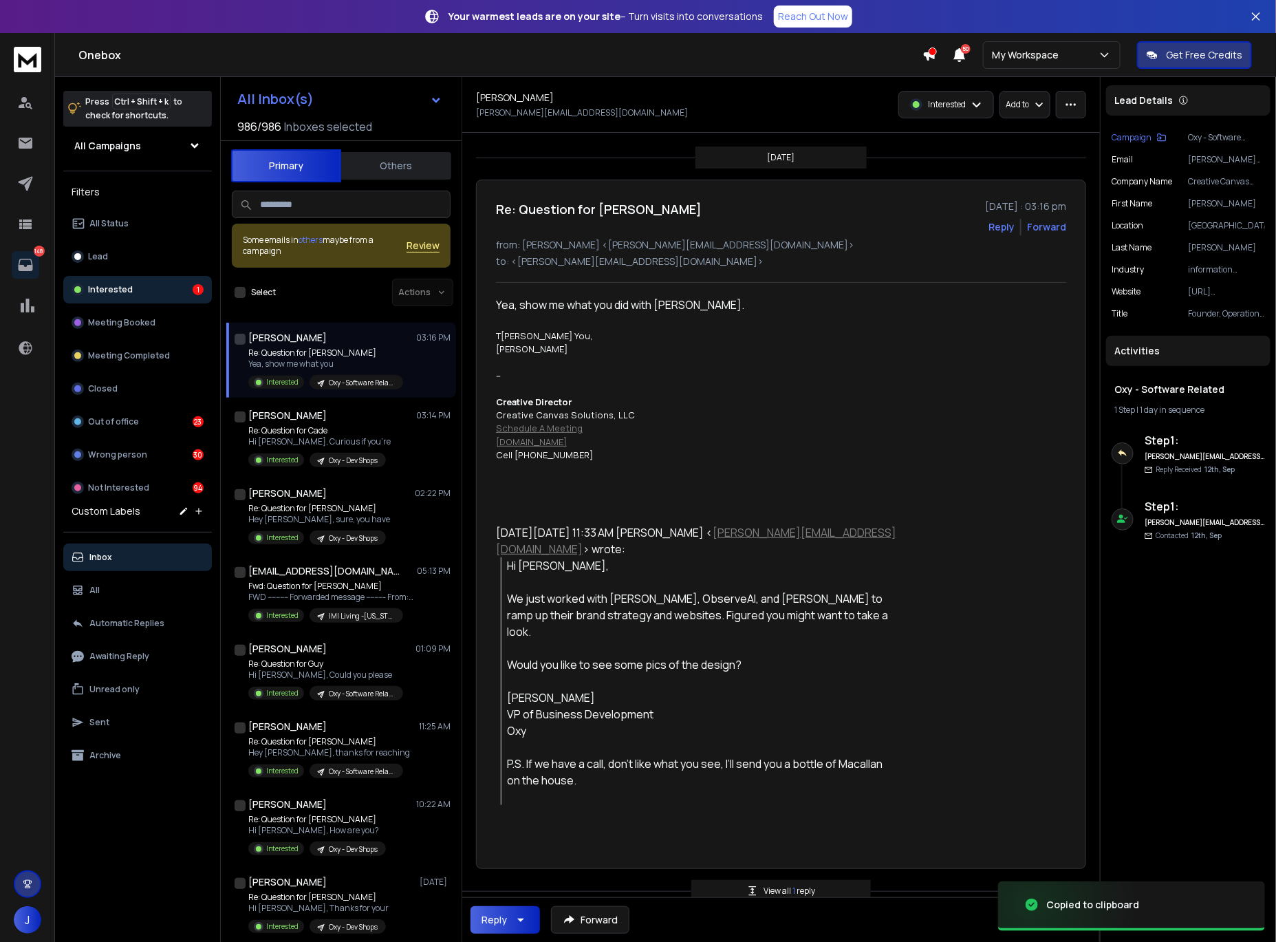
drag, startPoint x: 1203, startPoint y: 312, endPoint x: 1180, endPoint y: 314, distance: 22.9
click at [1203, 312] on p "Founder, Operations Manager" at bounding box center [1226, 313] width 77 height 11
click at [1198, 223] on p "[GEOGRAPHIC_DATA]" at bounding box center [1226, 225] width 77 height 11
click at [995, 498] on div "Re: Question for [PERSON_NAME] [DATE] : 03:16 pm Reply Forward from: [PERSON_NA…" at bounding box center [781, 523] width 570 height 649
click at [1188, 161] on p "[PERSON_NAME][EMAIL_ADDRESS][DOMAIN_NAME]" at bounding box center [1226, 159] width 77 height 11
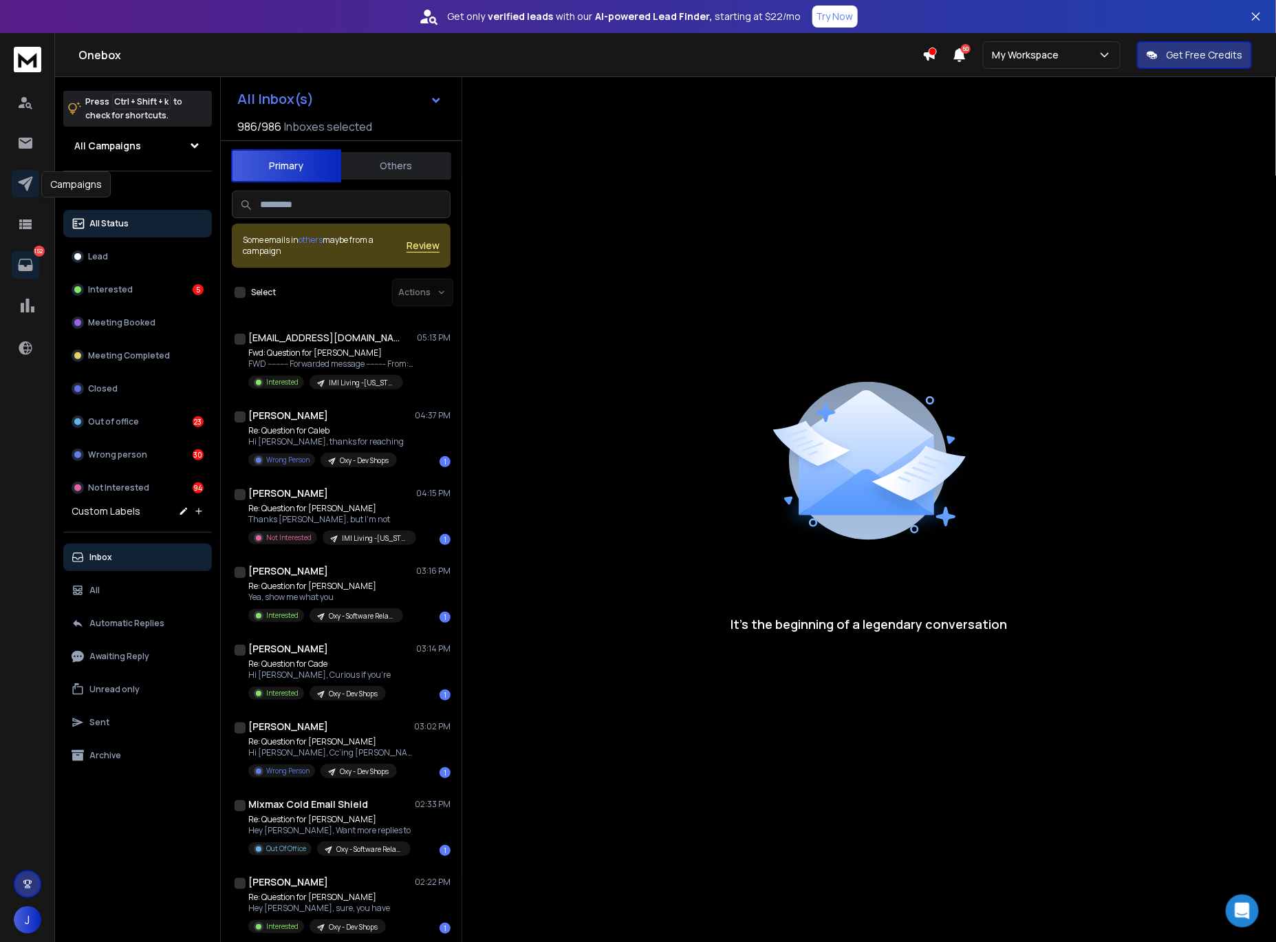
click at [25, 176] on icon at bounding box center [25, 183] width 17 height 17
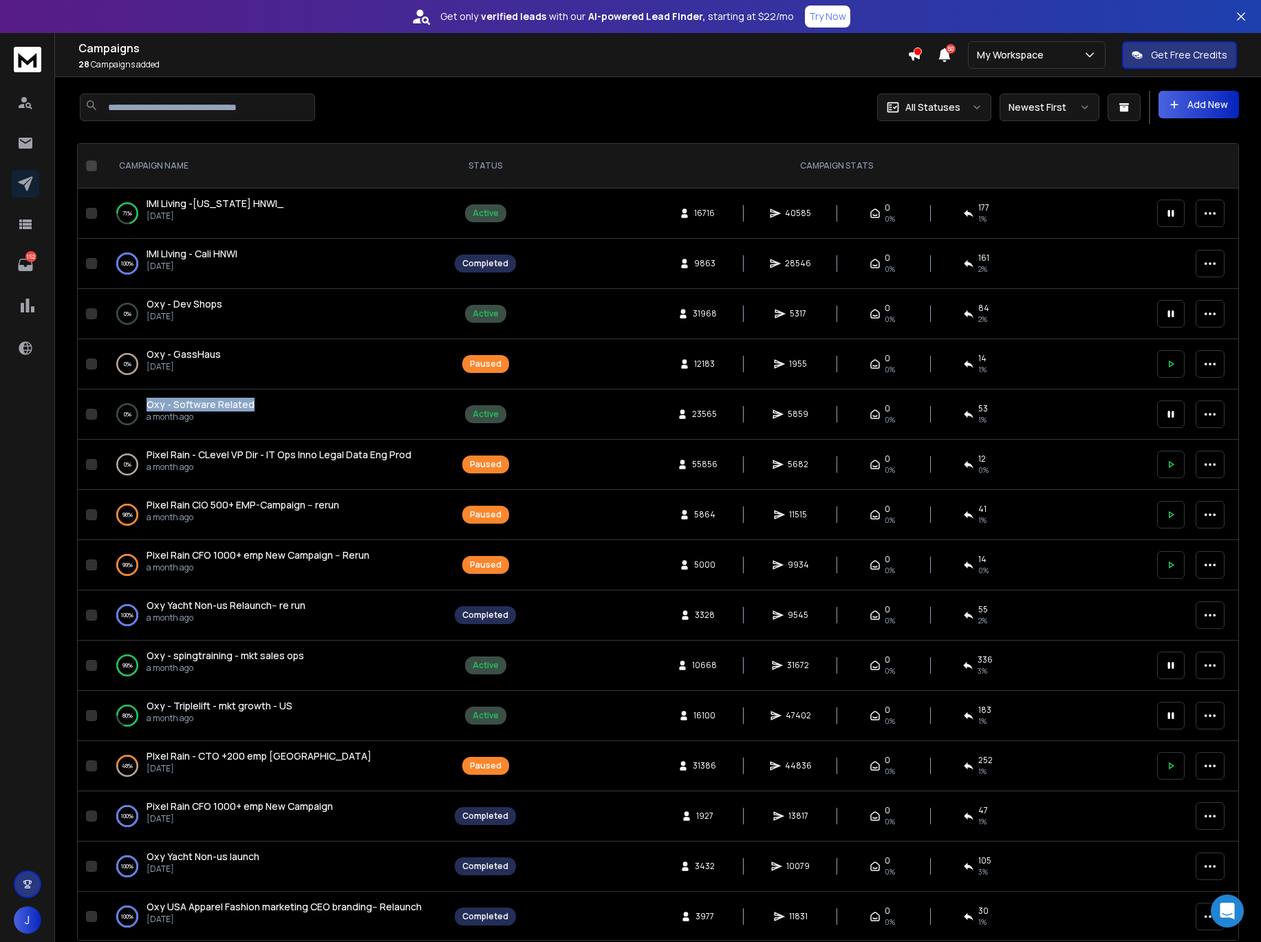
drag, startPoint x: 259, startPoint y: 399, endPoint x: 149, endPoint y: 407, distance: 109.6
click at [149, 407] on div "0 % Oxy - Software Related a month ago" at bounding box center [274, 414] width 316 height 33
copy span "Oxy - Software Related"
